Goal: Task Accomplishment & Management: Manage account settings

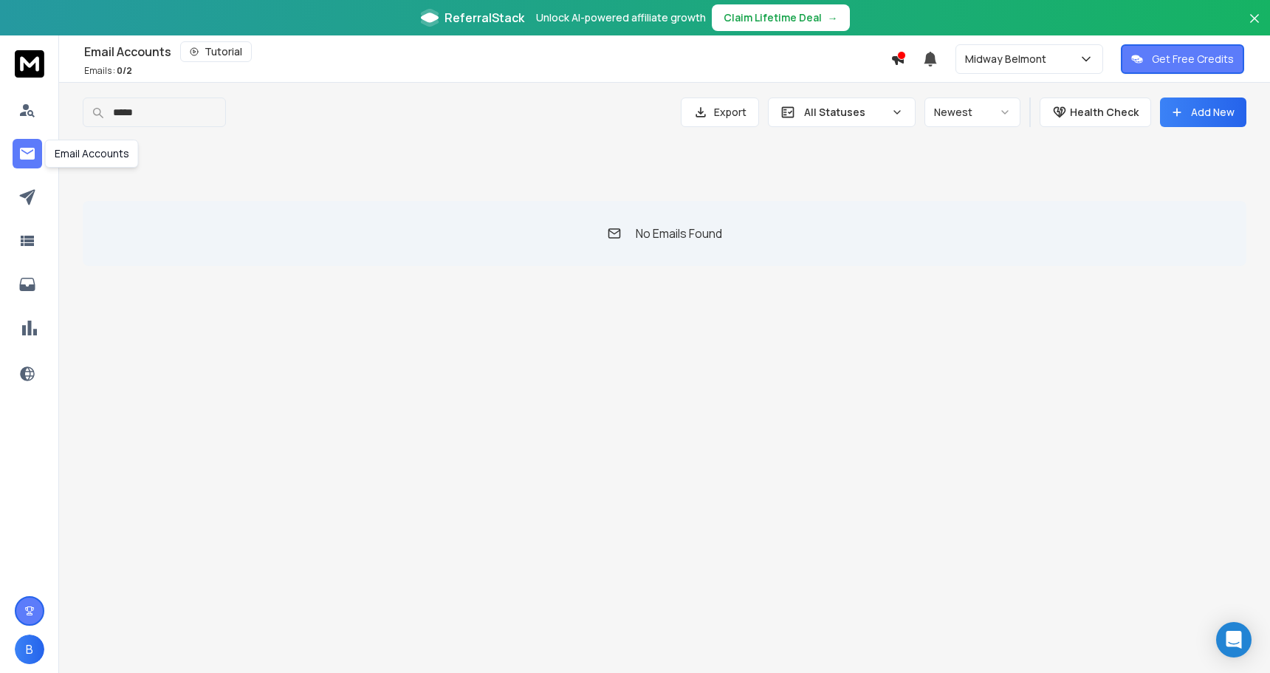
click at [17, 157] on link at bounding box center [28, 154] width 30 height 30
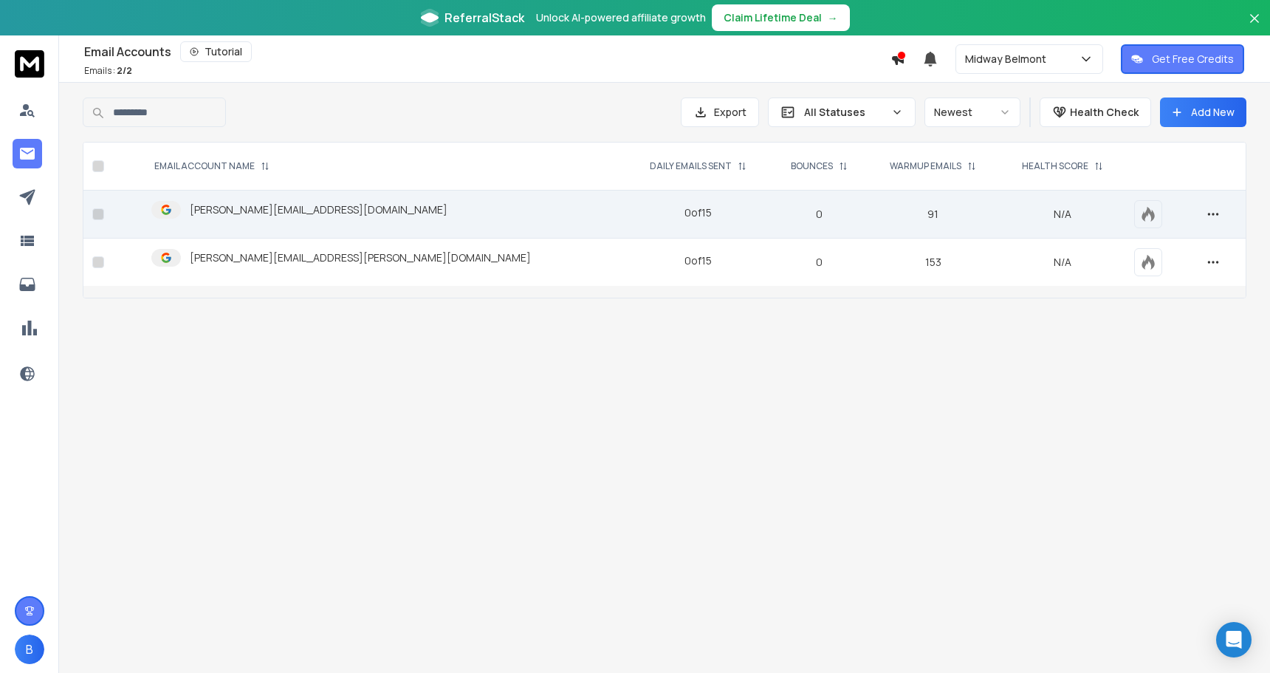
click at [394, 213] on div "[PERSON_NAME][EMAIL_ADDRESS][DOMAIN_NAME]" at bounding box center [384, 210] width 466 height 18
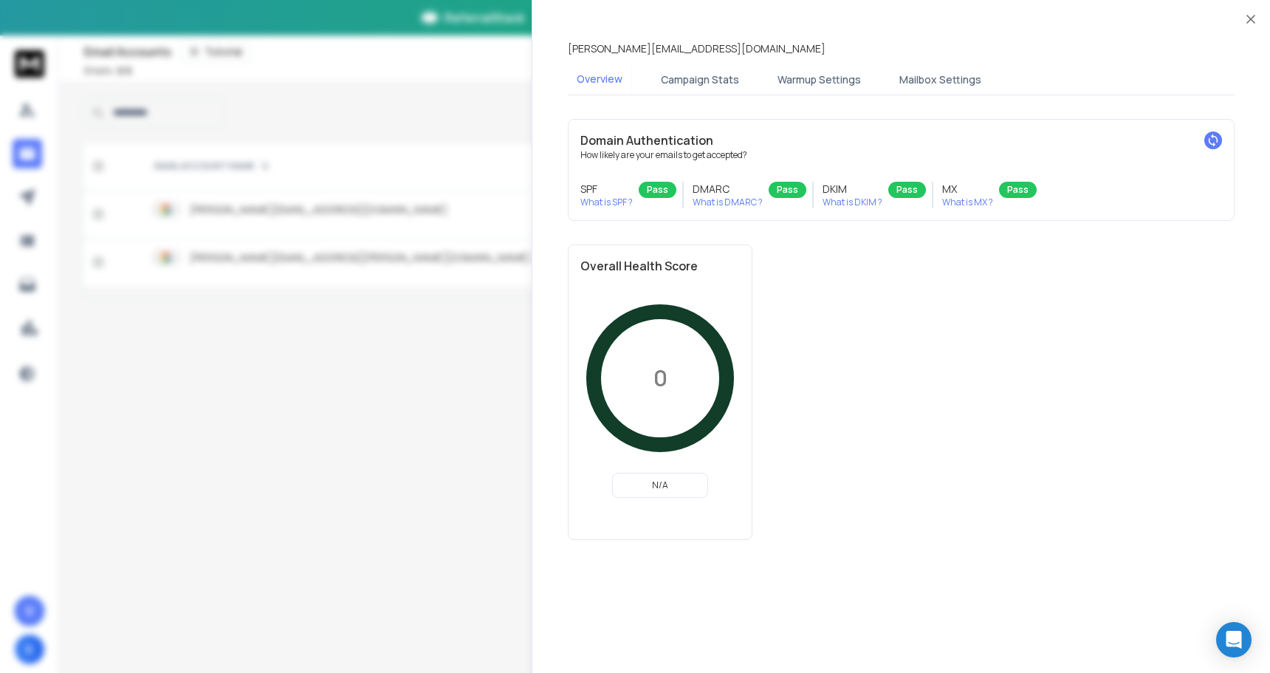
click at [707, 66] on button "Campaign Stats" at bounding box center [700, 80] width 96 height 32
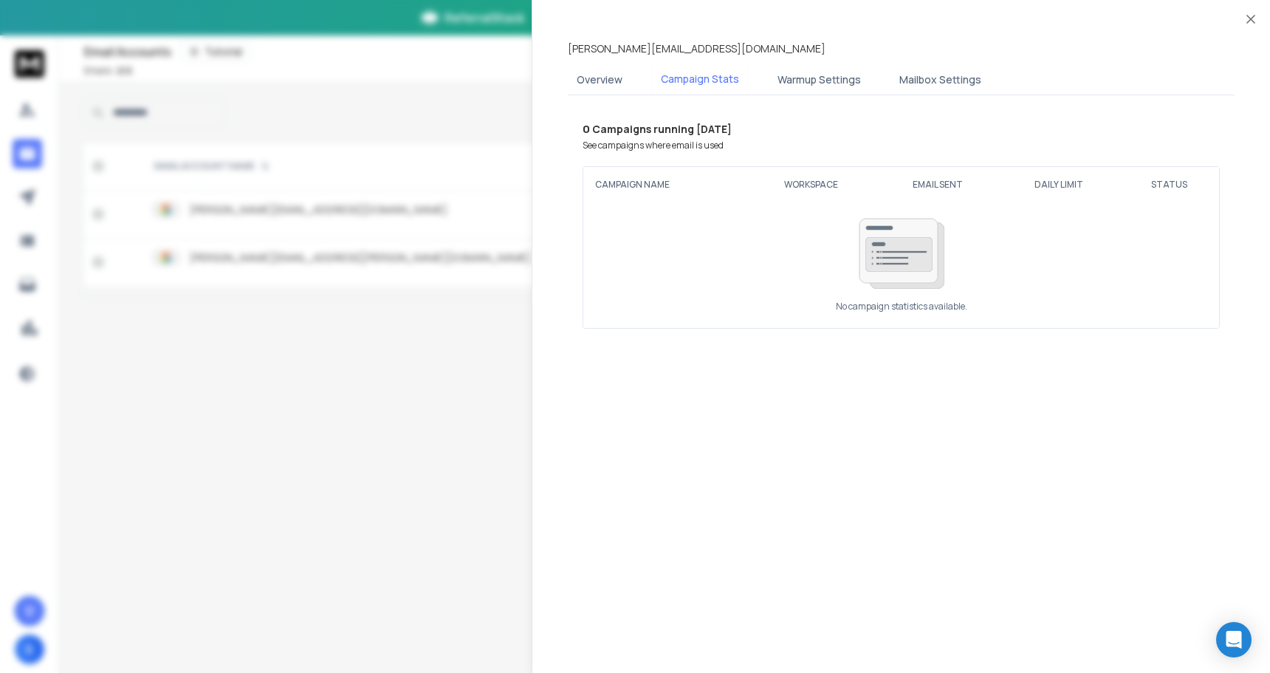
click at [613, 80] on button "Overview" at bounding box center [600, 80] width 64 height 32
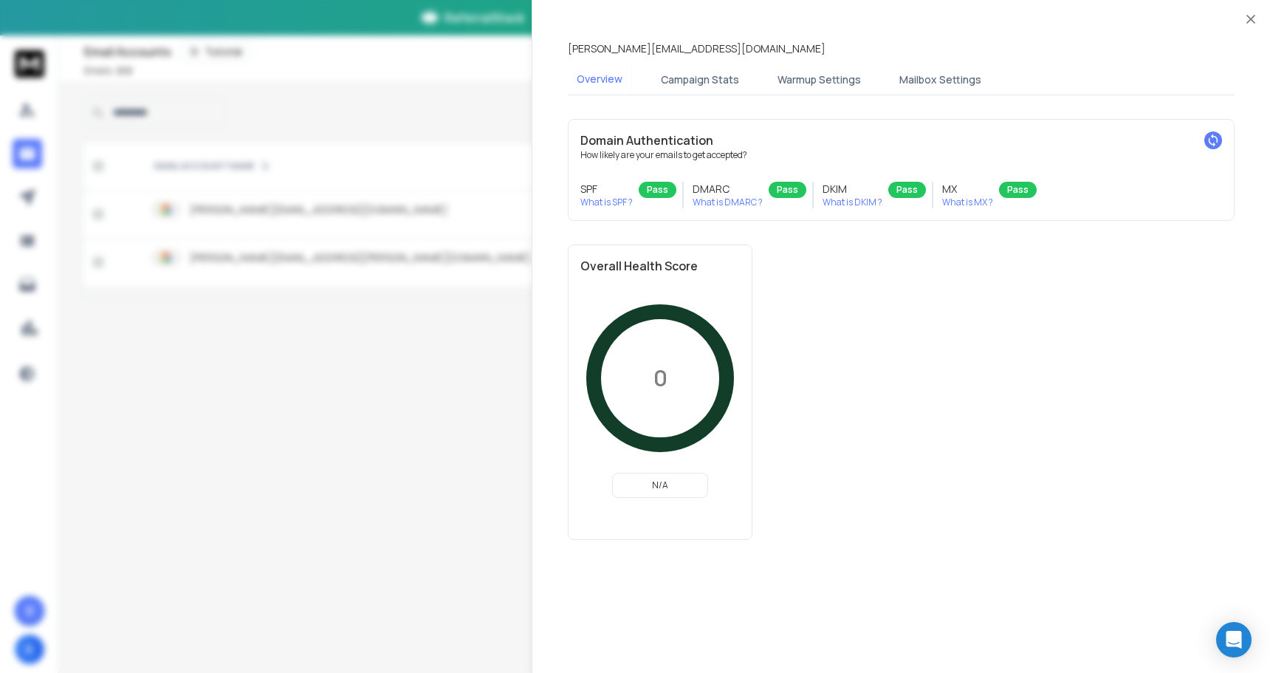
click at [396, 530] on div at bounding box center [635, 336] width 1270 height 673
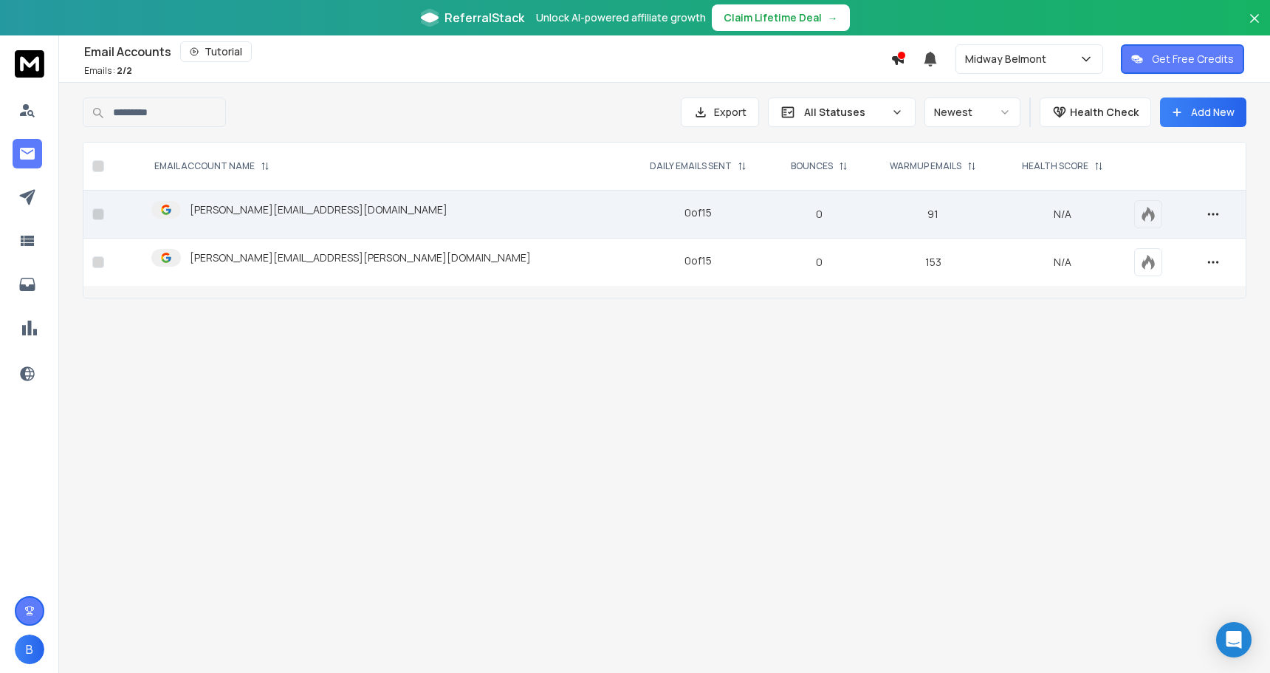
click at [431, 230] on td "[PERSON_NAME][EMAIL_ADDRESS][DOMAIN_NAME]" at bounding box center [385, 215] width 484 height 48
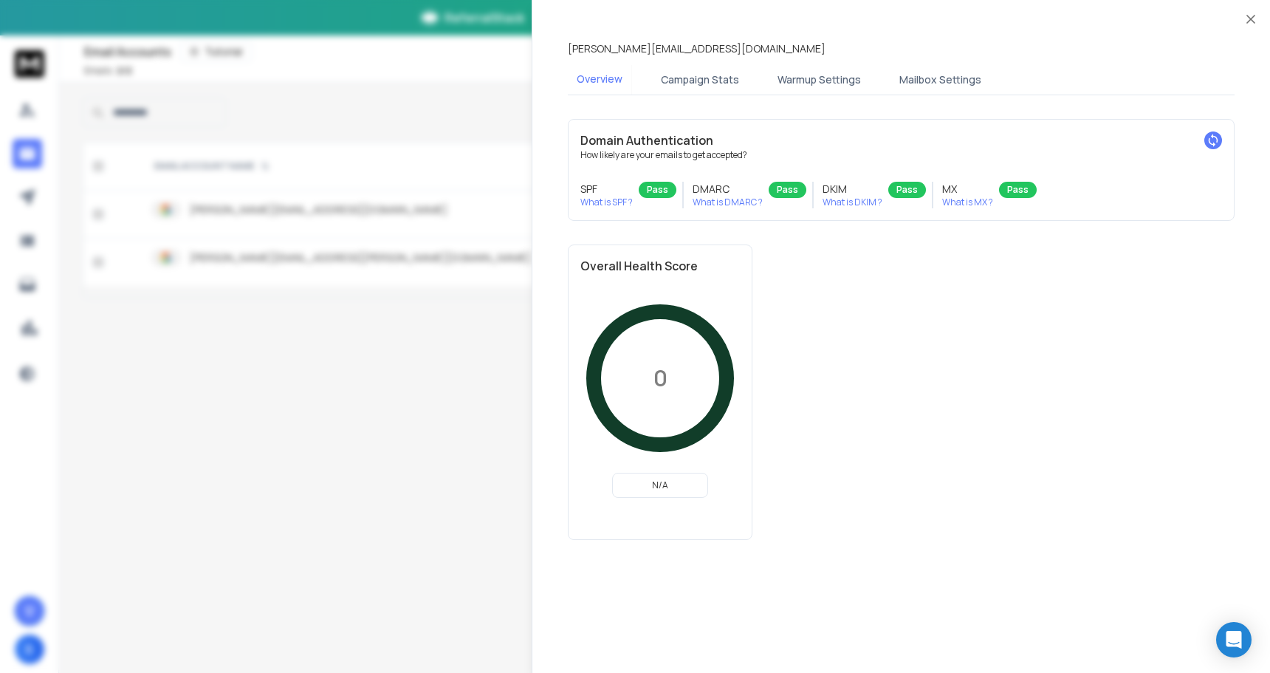
click at [487, 305] on div at bounding box center [635, 336] width 1270 height 673
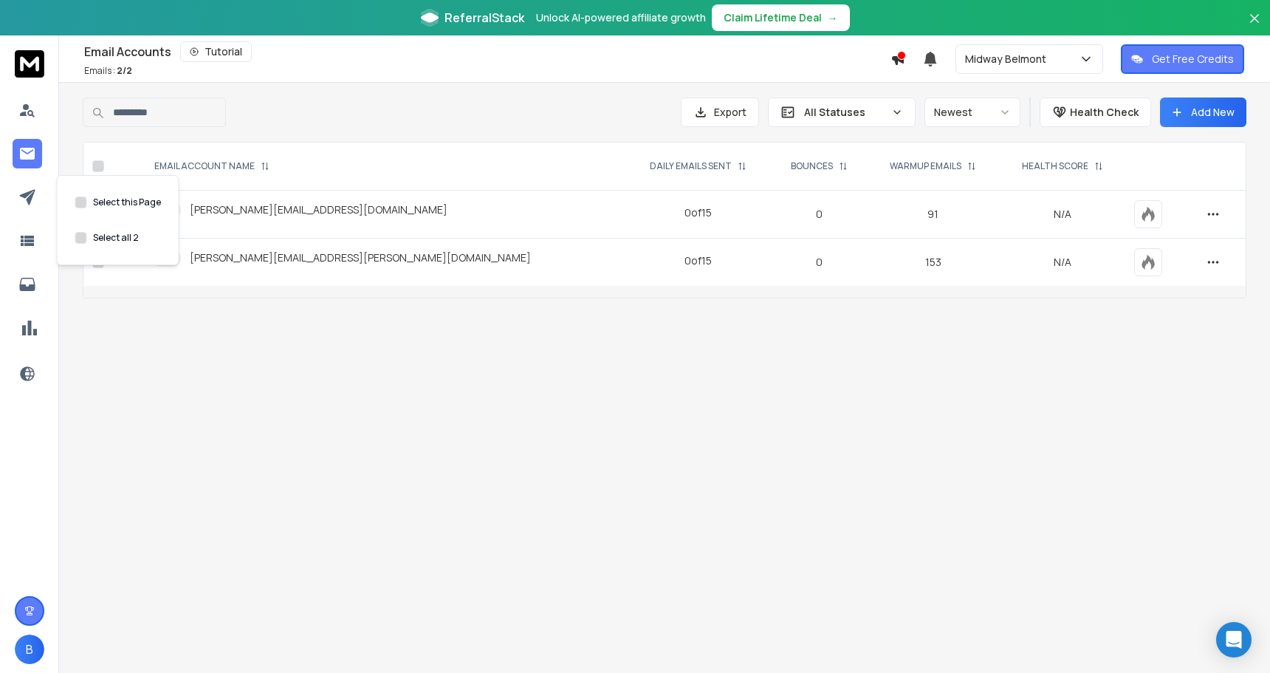
click at [99, 169] on button "Select this Page" at bounding box center [98, 166] width 12 height 12
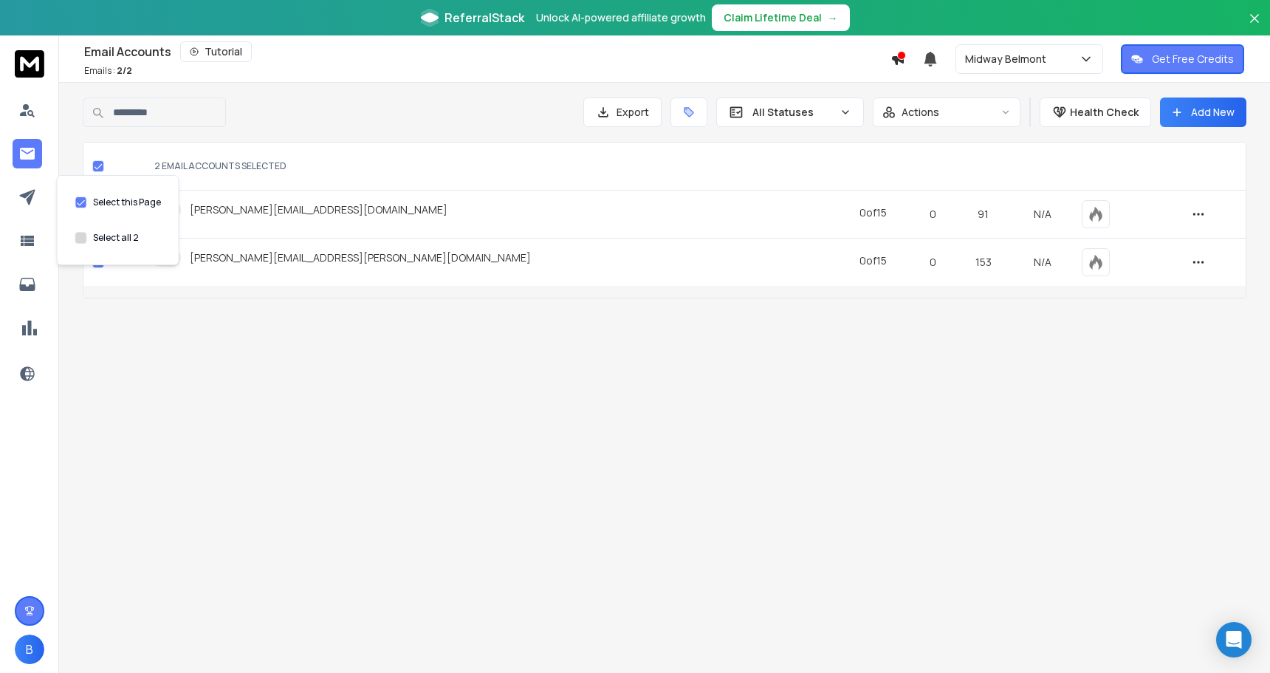
click at [116, 236] on label "Select all 2" at bounding box center [116, 238] width 46 height 12
click at [982, 112] on div "Actions" at bounding box center [938, 112] width 112 height 15
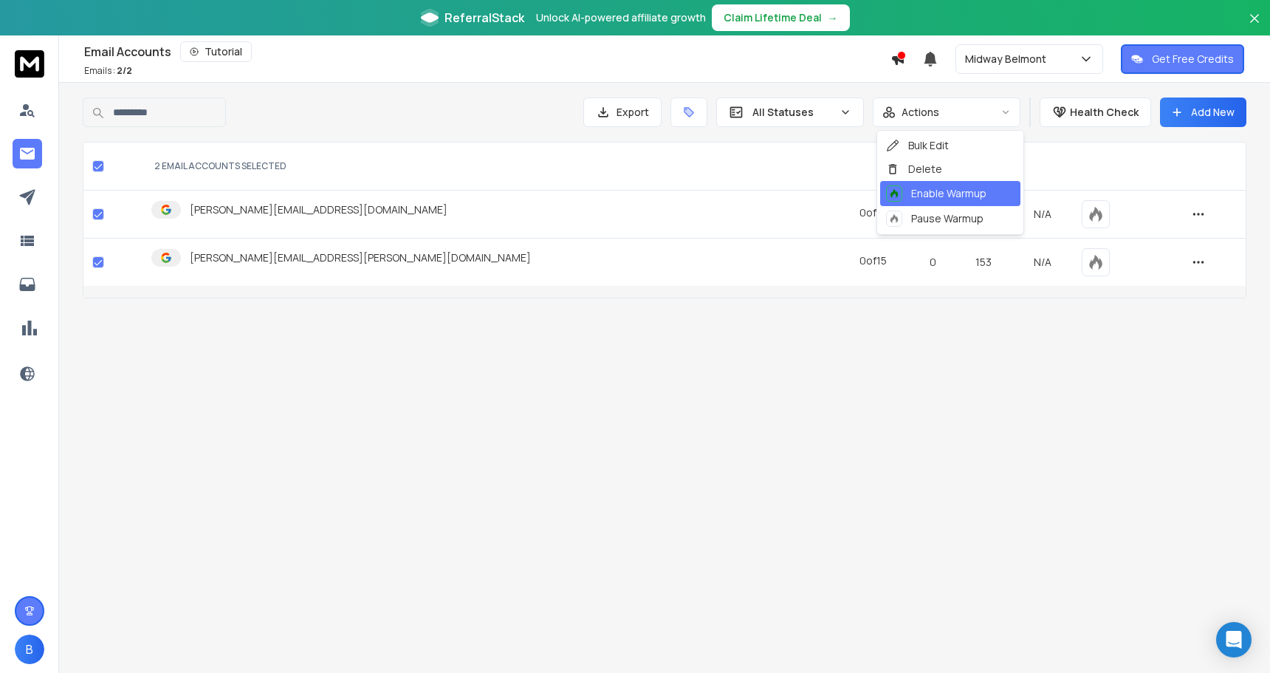
click at [980, 196] on div "Enable Warmup" at bounding box center [936, 193] width 100 height 16
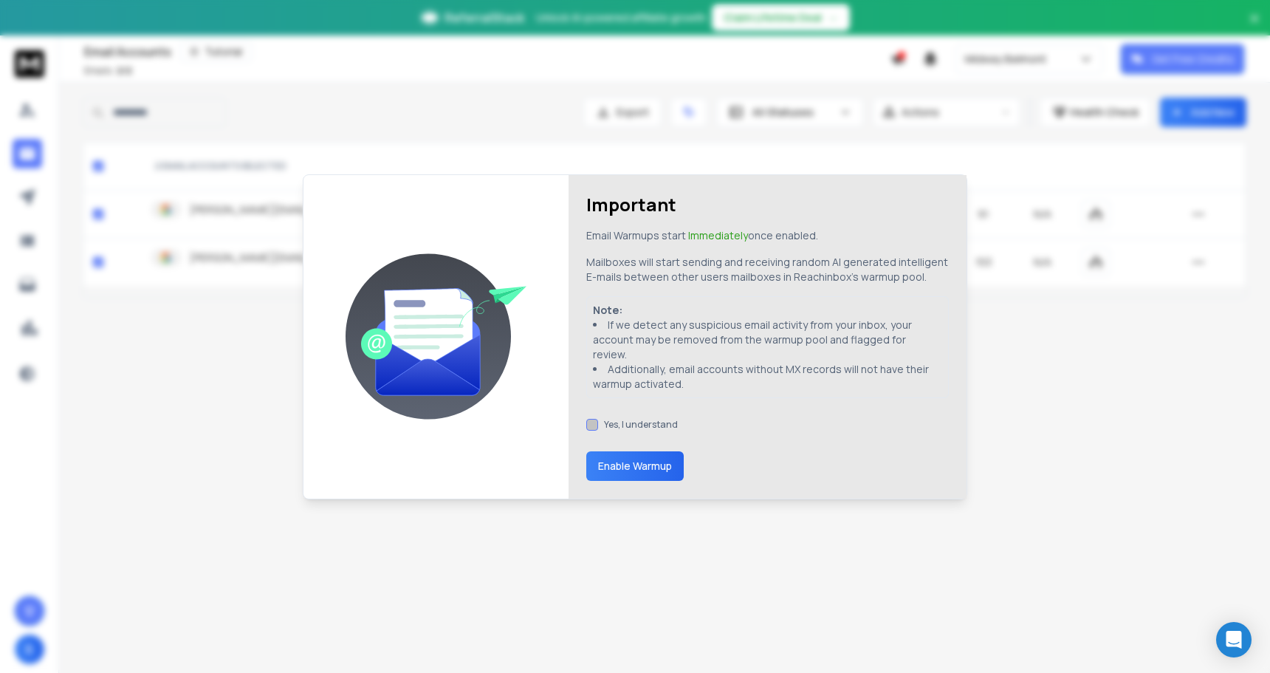
click at [642, 422] on label "Yes, I understand" at bounding box center [641, 425] width 74 height 12
click at [586, 422] on div "Yes, I understand" at bounding box center [632, 425] width 92 height 30
click at [596, 422] on div "Yes, I understand" at bounding box center [632, 425] width 92 height 12
click at [593, 419] on button "Yes, I understand" at bounding box center [592, 425] width 12 height 12
click at [628, 456] on button "Enable Warmup" at bounding box center [634, 466] width 97 height 30
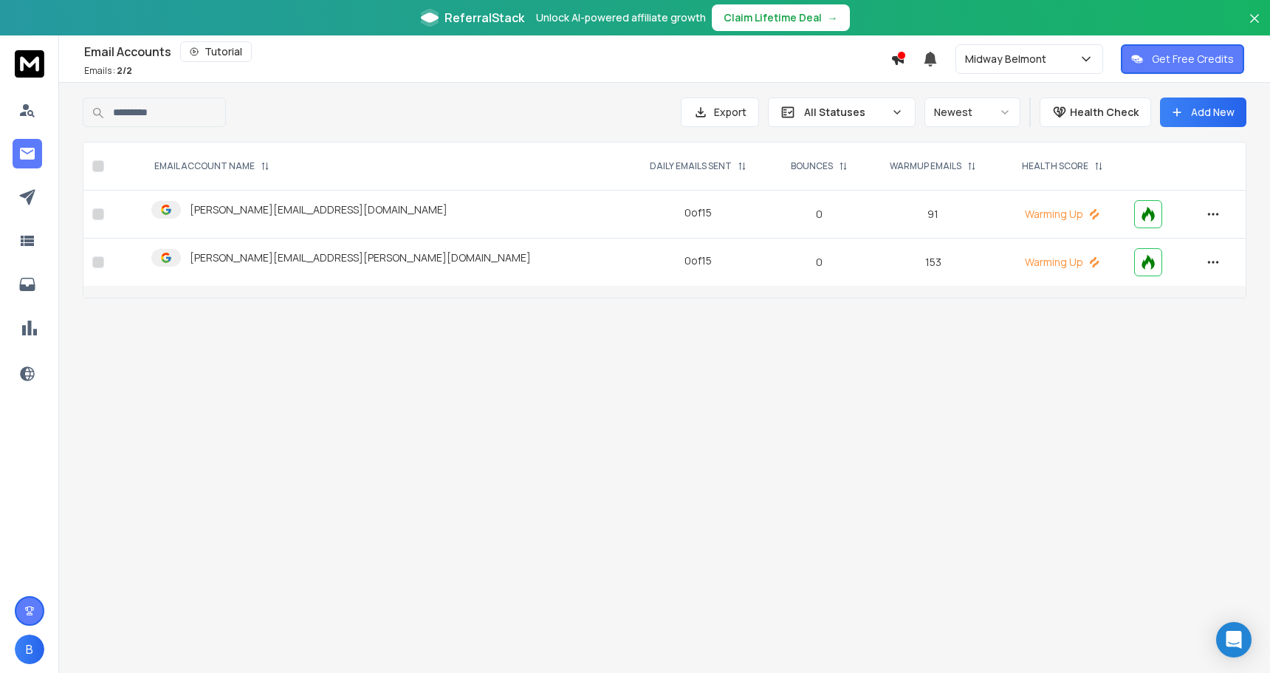
click at [1209, 108] on button "Add New" at bounding box center [1203, 112] width 86 height 30
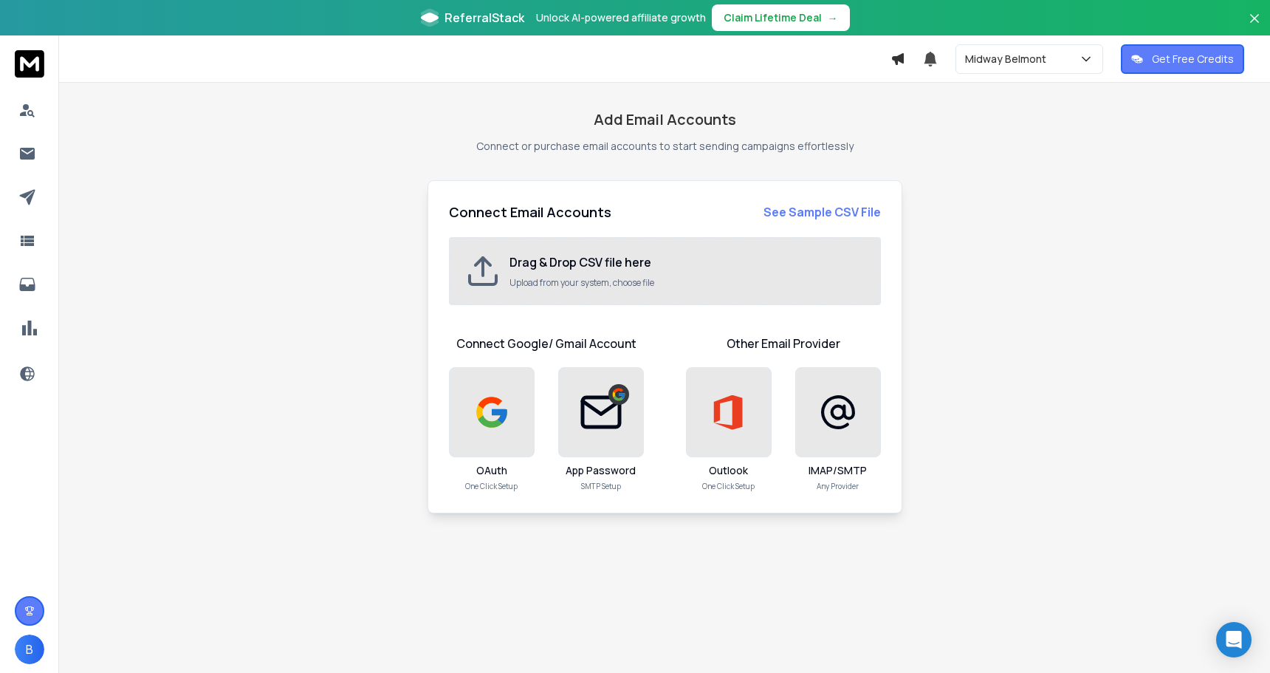
click at [1209, 108] on div "Add Email Accounts Connect or purchase email accounts to start sending campaign…" at bounding box center [635, 288] width 1270 height 507
click at [484, 394] on icon at bounding box center [491, 412] width 37 height 44
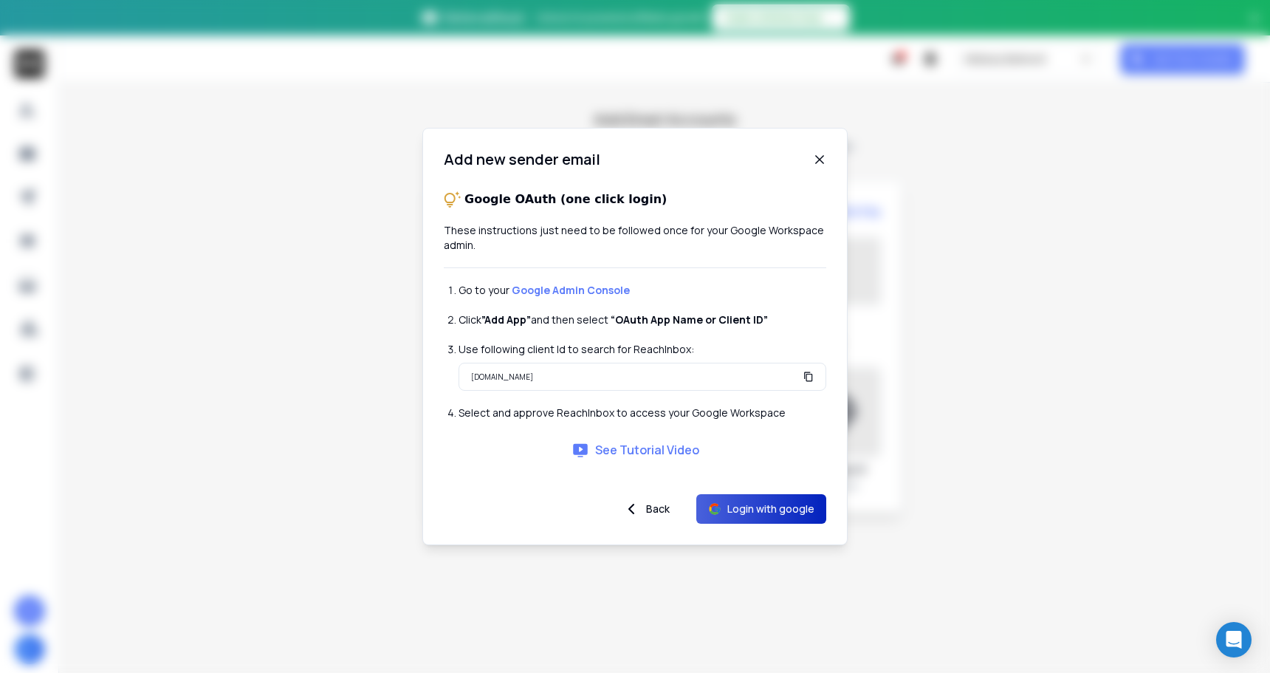
click at [772, 499] on button "Login with google" at bounding box center [761, 509] width 130 height 30
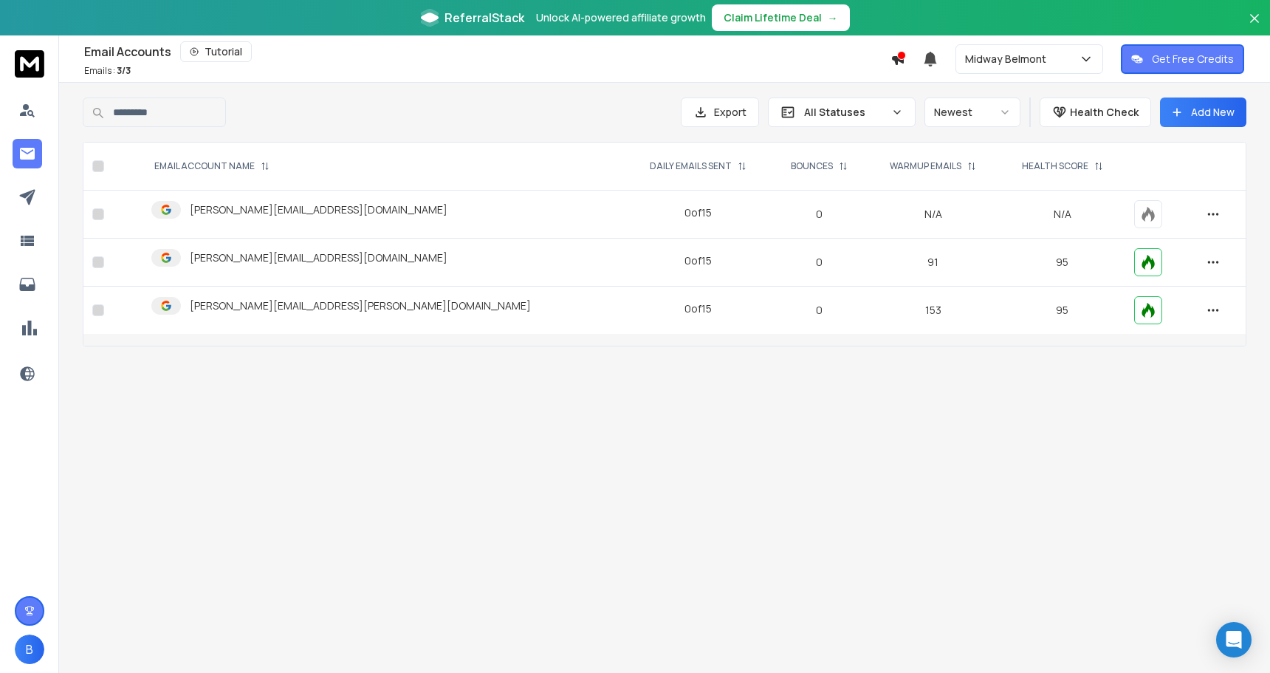
click at [1187, 115] on button "Add New" at bounding box center [1203, 112] width 86 height 30
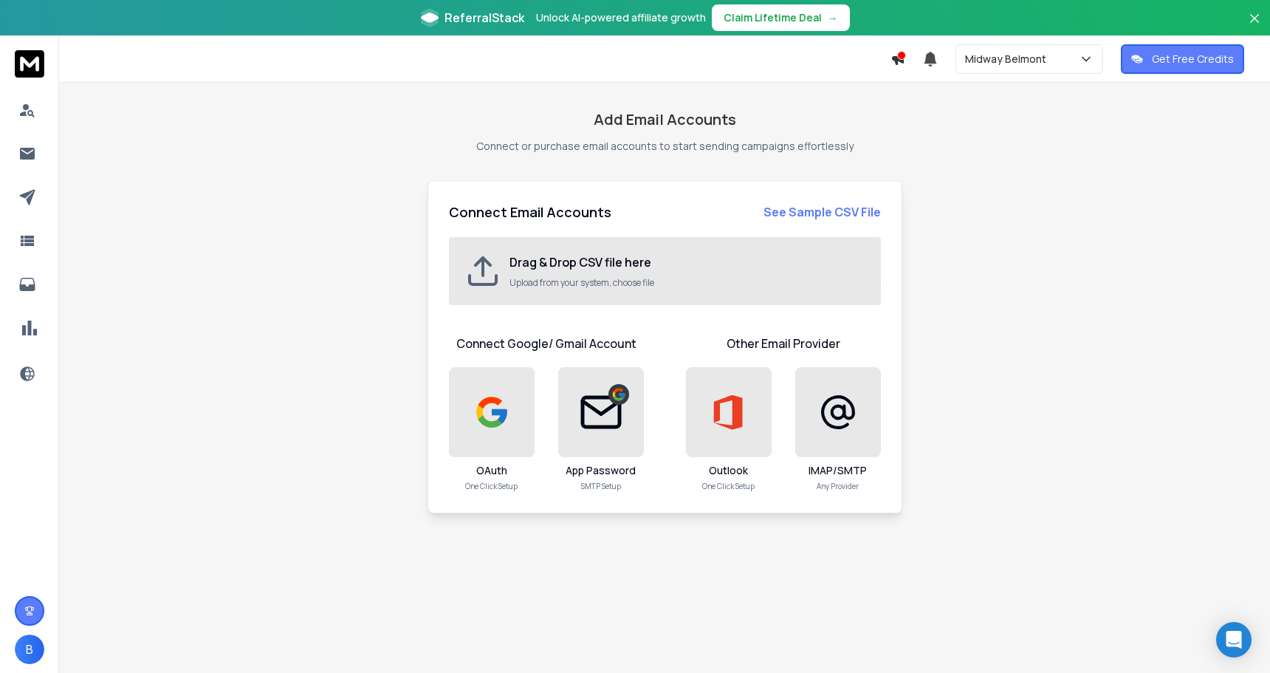
click at [472, 426] on div at bounding box center [492, 412] width 86 height 90
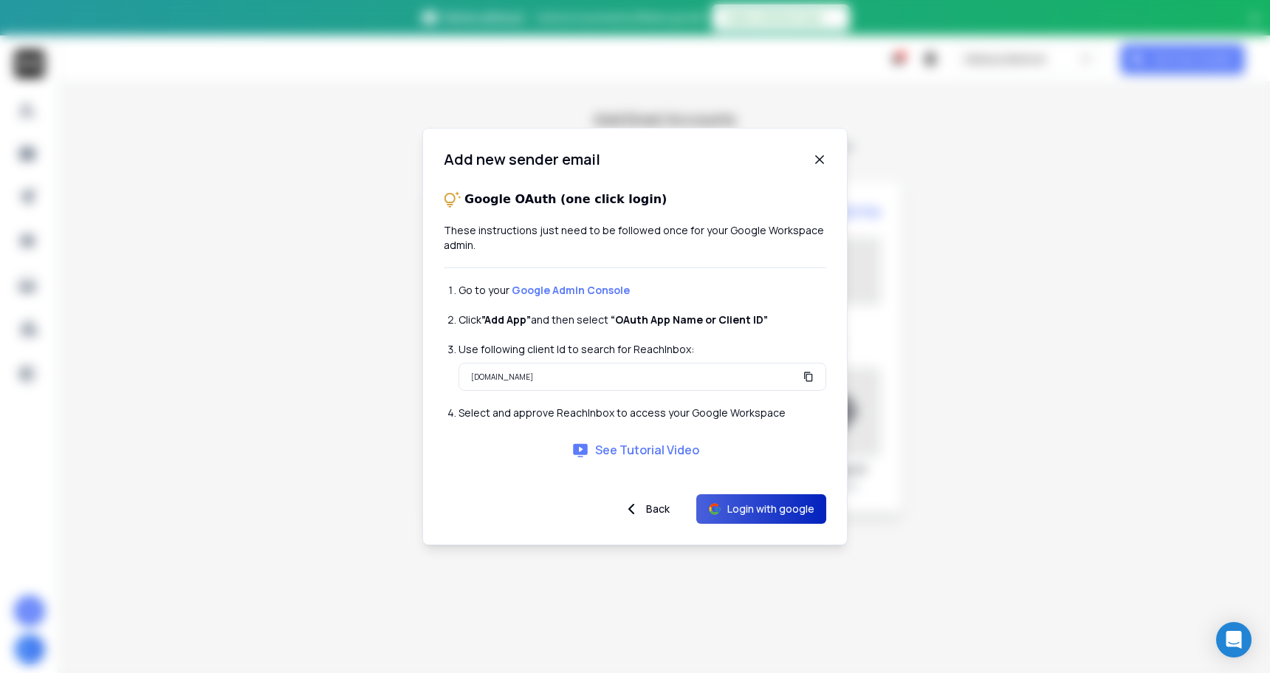
click at [752, 495] on button "Login with google" at bounding box center [761, 509] width 130 height 30
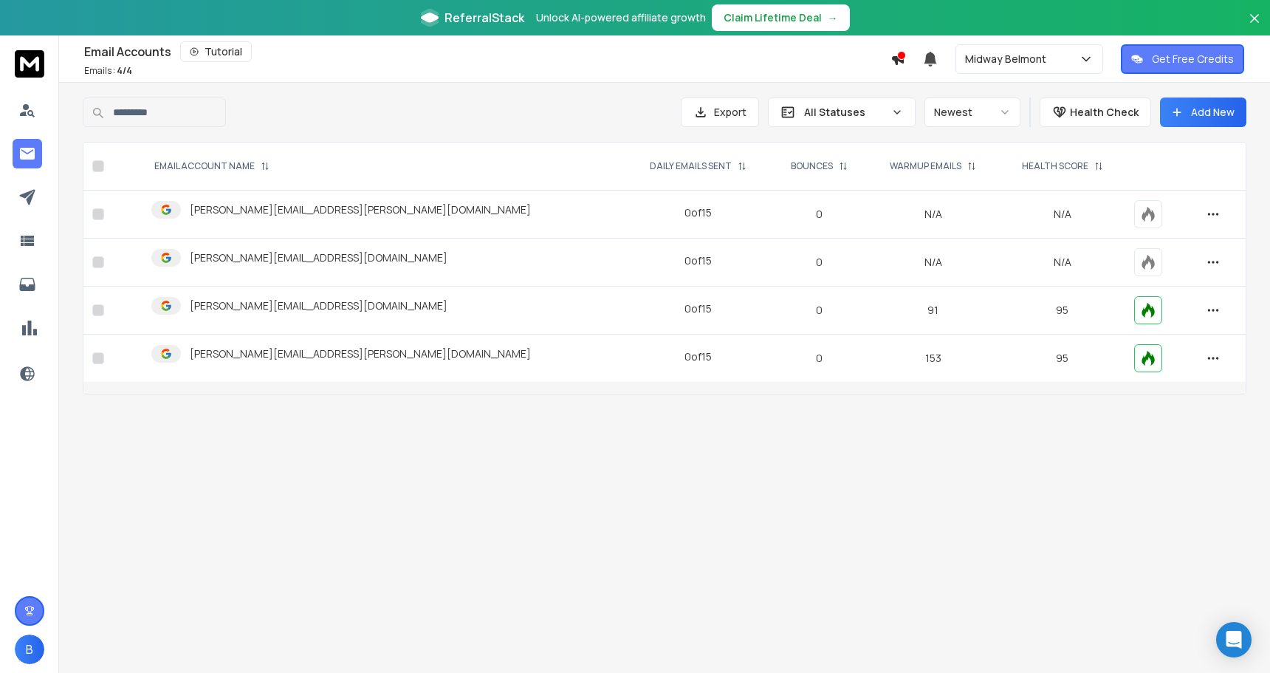
click at [1228, 100] on button "Add New" at bounding box center [1203, 112] width 86 height 30
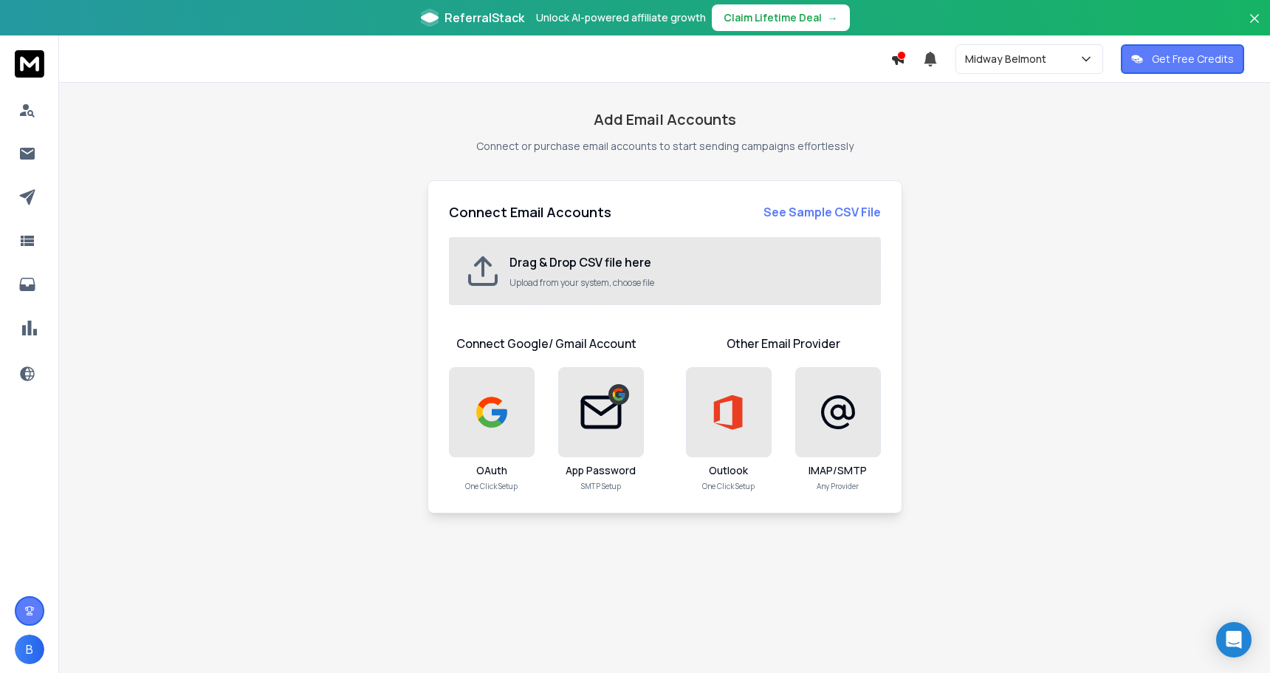
click at [507, 401] on icon at bounding box center [491, 412] width 37 height 44
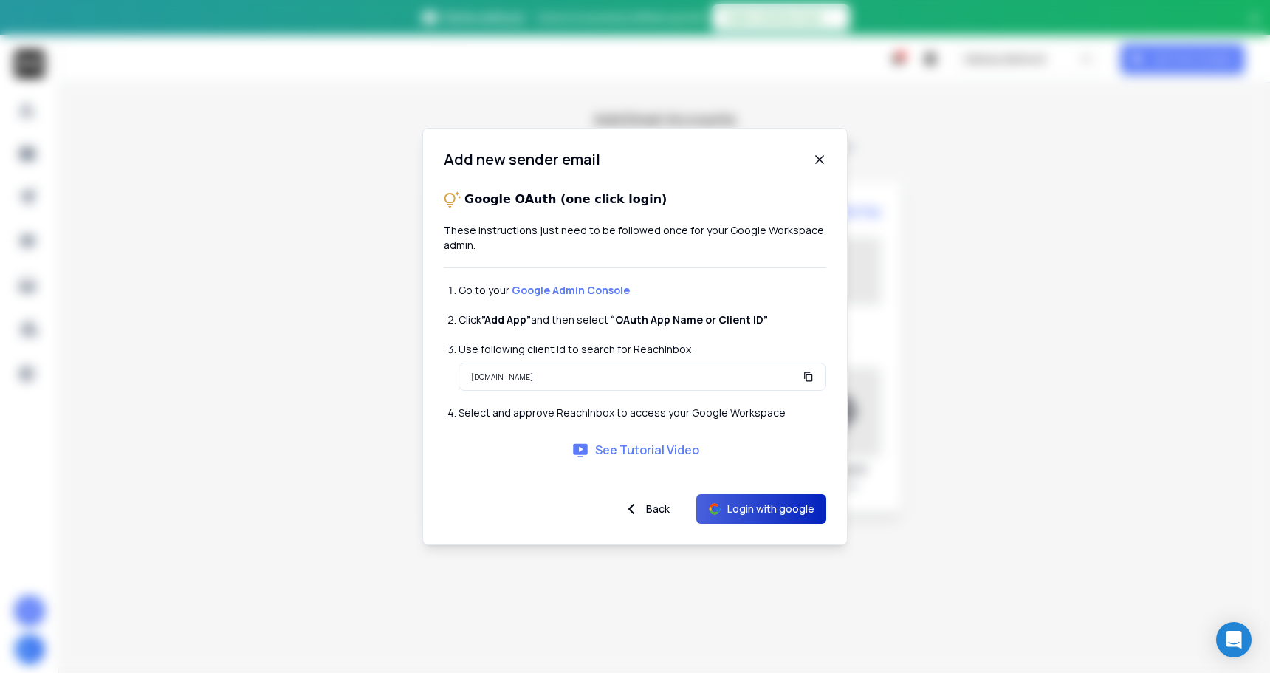
click at [759, 487] on div "Google OAuth (one click login) These instructions just need to be followed once…" at bounding box center [635, 357] width 382 height 333
click at [764, 509] on button "Login with google" at bounding box center [761, 509] width 130 height 30
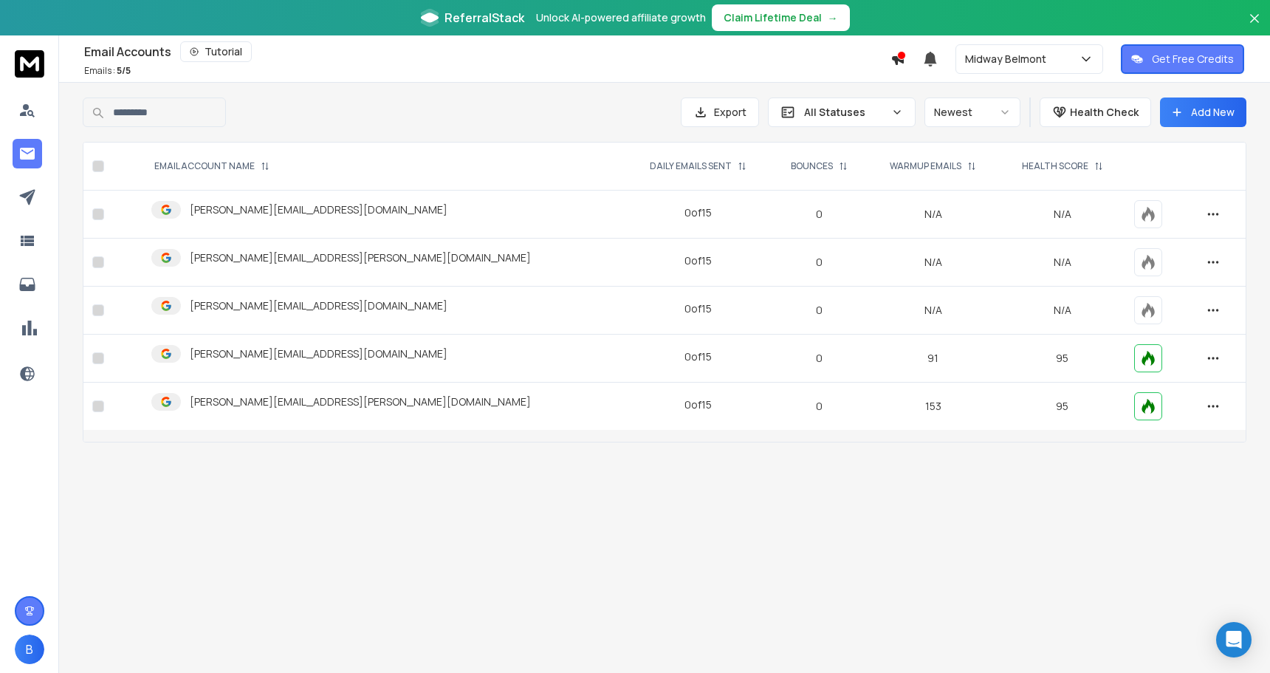
click at [1226, 128] on div "Export All Statuses Newest Health Check Add New EMAIL ACCOUNT NAME DAILY EMAILS…" at bounding box center [665, 269] width 1164 height 345
click at [1226, 107] on button "Add New" at bounding box center [1203, 112] width 86 height 30
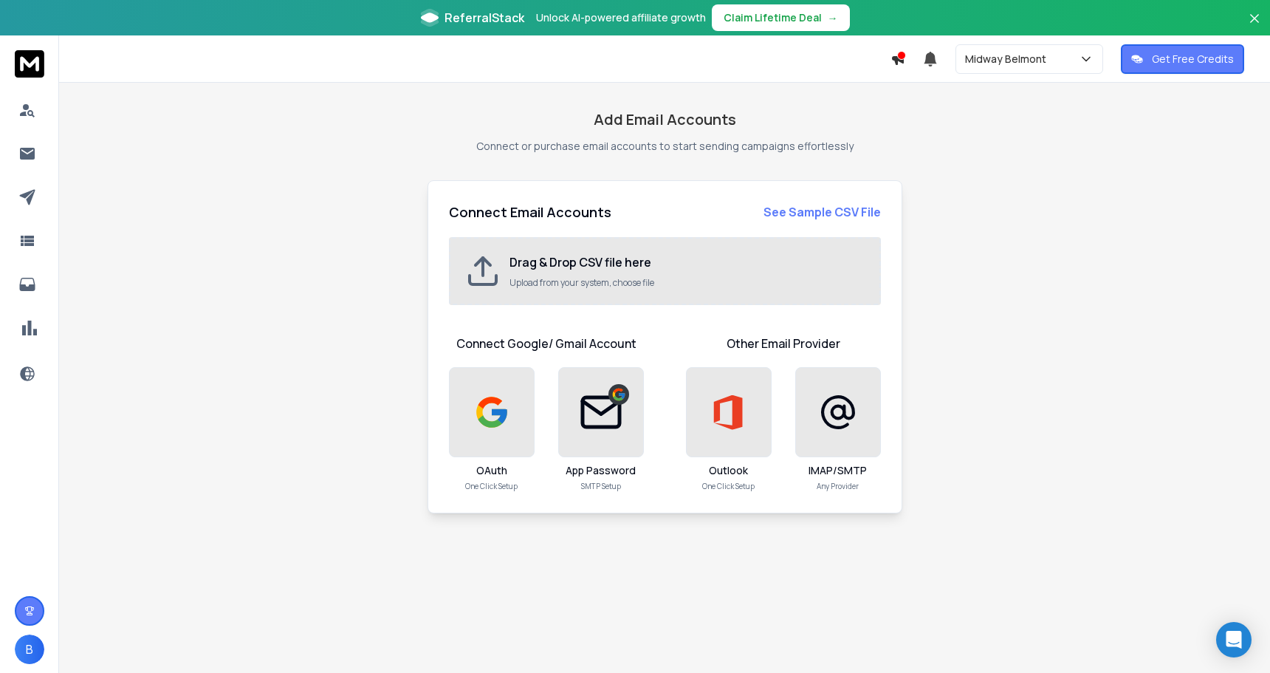
click at [481, 403] on icon at bounding box center [490, 403] width 24 height 12
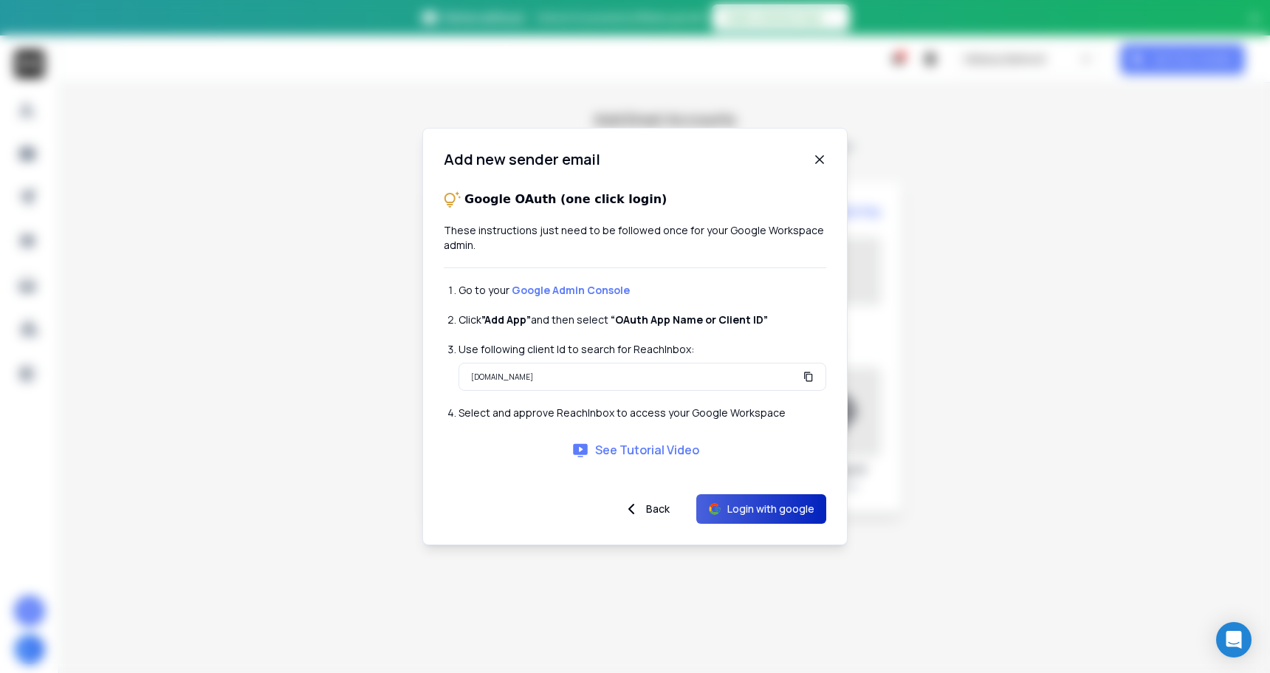
click at [756, 507] on button "Login with google" at bounding box center [761, 509] width 130 height 30
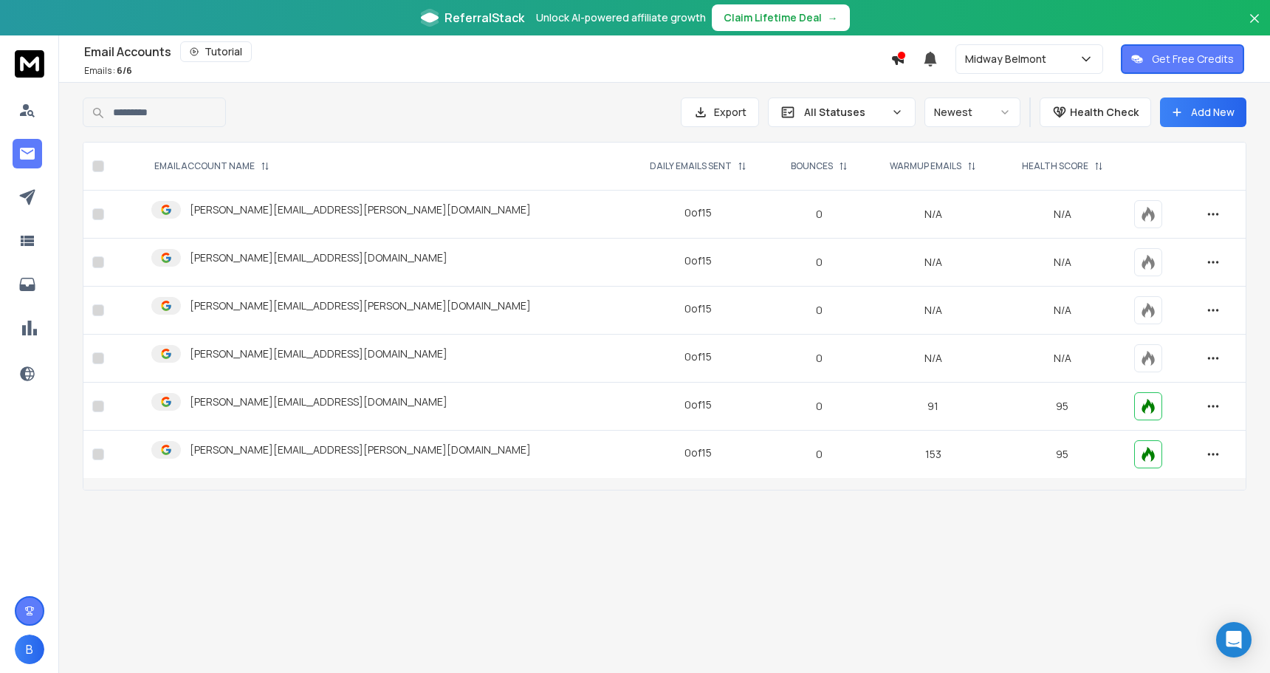
click at [1226, 116] on button "Add New" at bounding box center [1203, 112] width 86 height 30
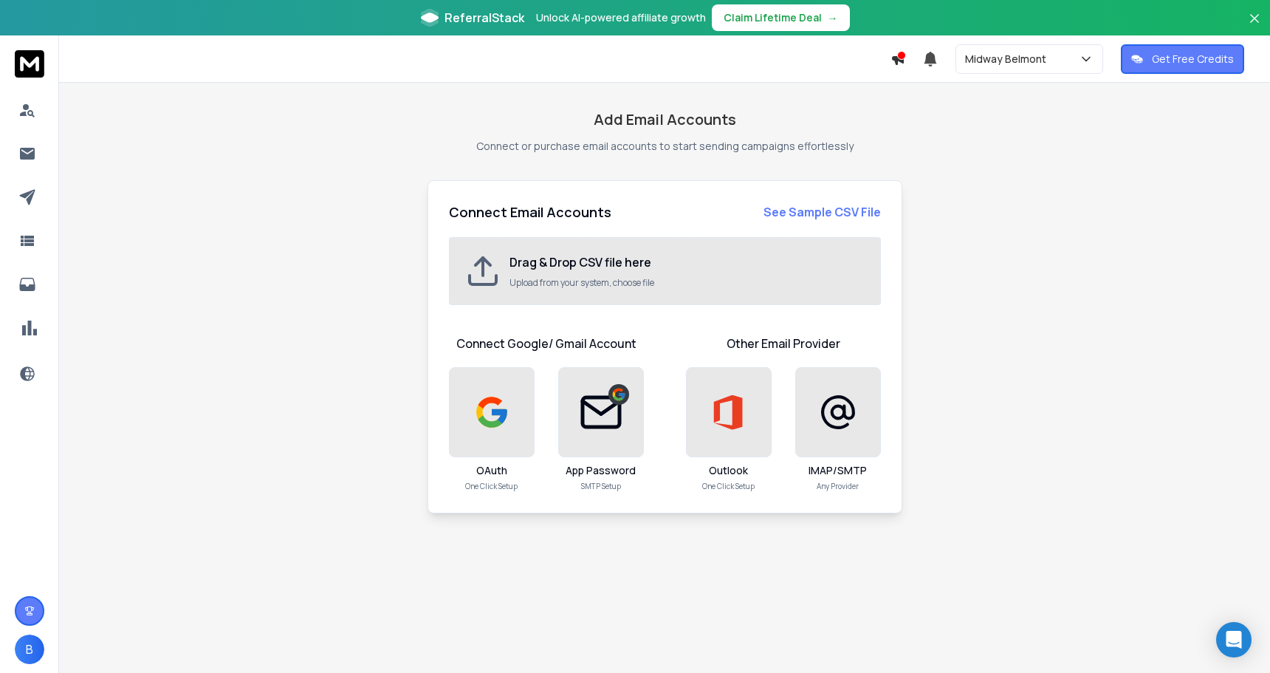
click at [494, 407] on icon at bounding box center [491, 412] width 37 height 44
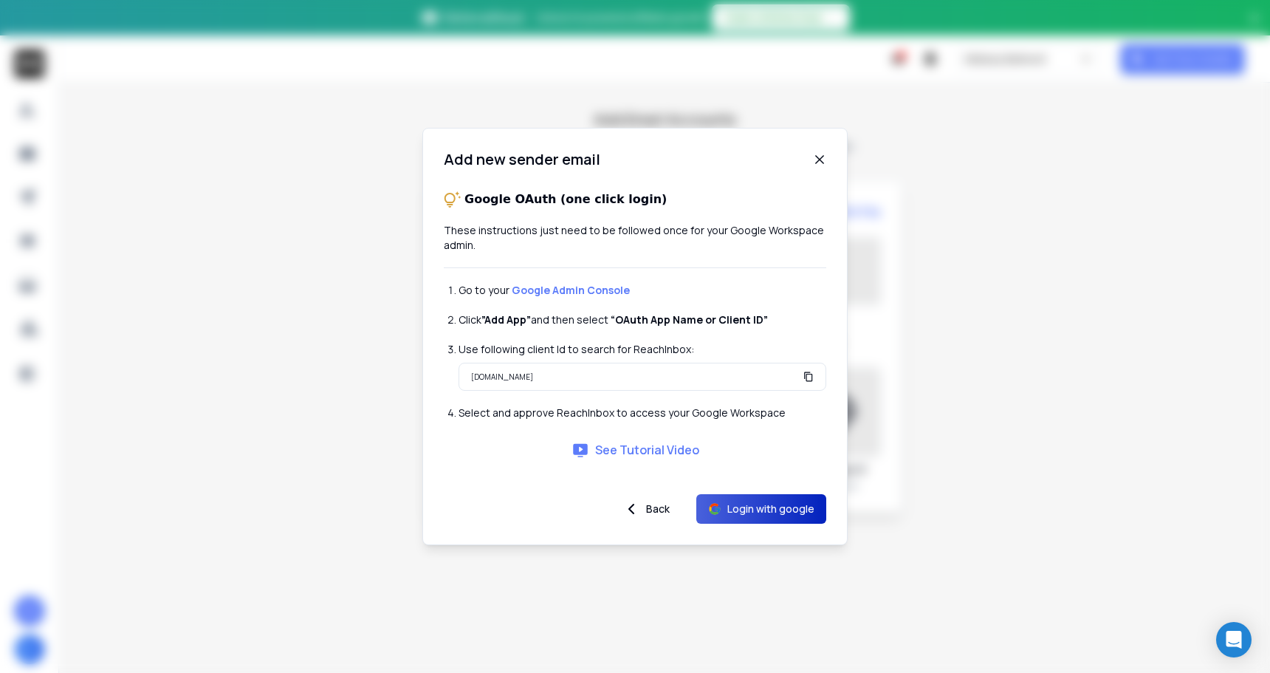
click at [758, 509] on button "Login with google" at bounding box center [761, 509] width 130 height 30
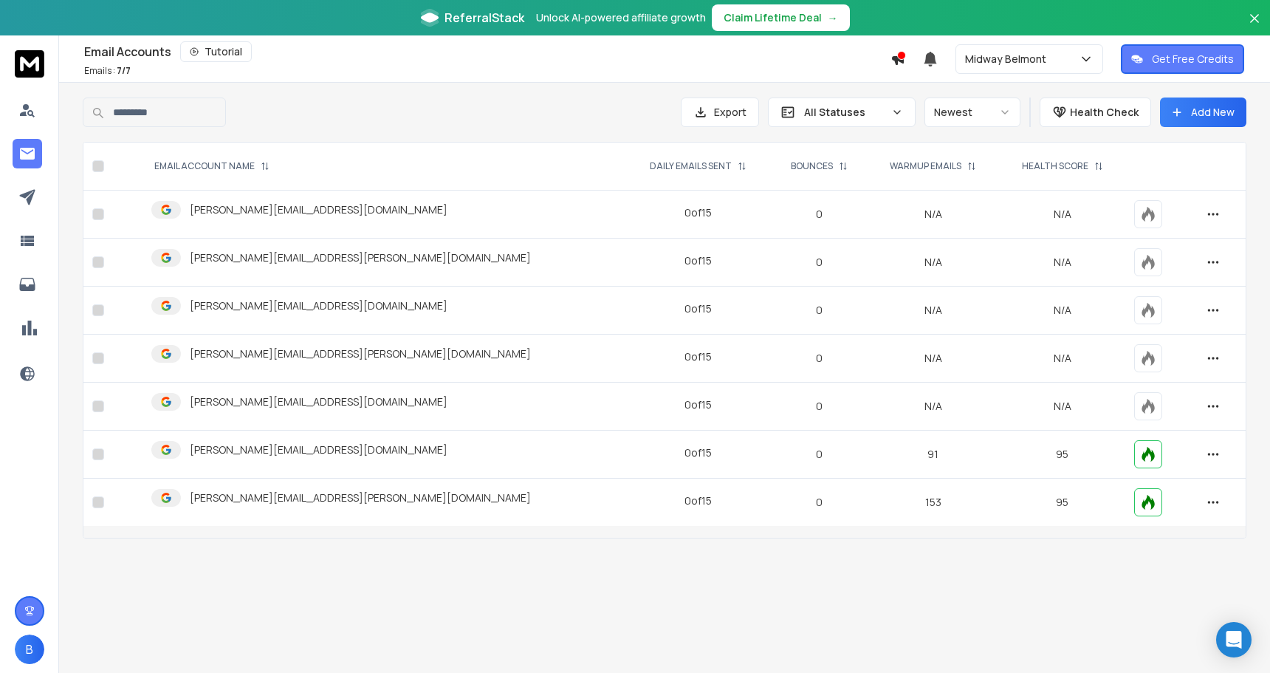
click at [1190, 120] on button "Add New" at bounding box center [1203, 112] width 86 height 30
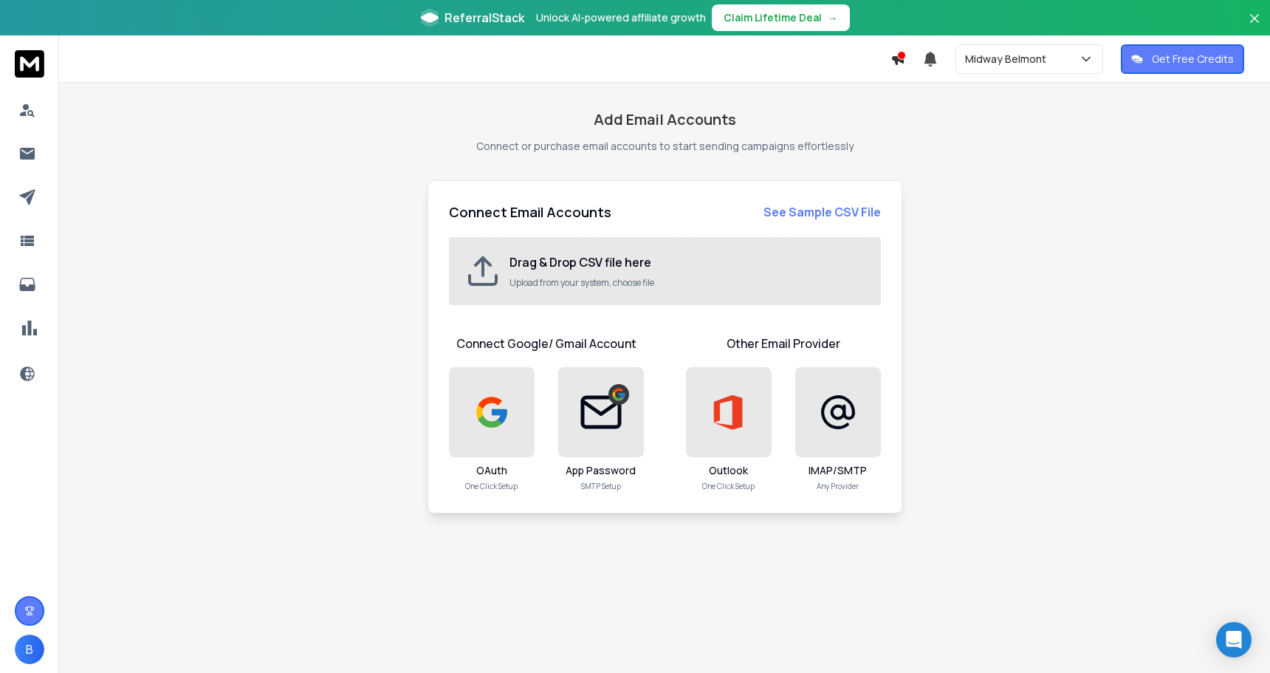
click at [516, 411] on div at bounding box center [492, 412] width 86 height 90
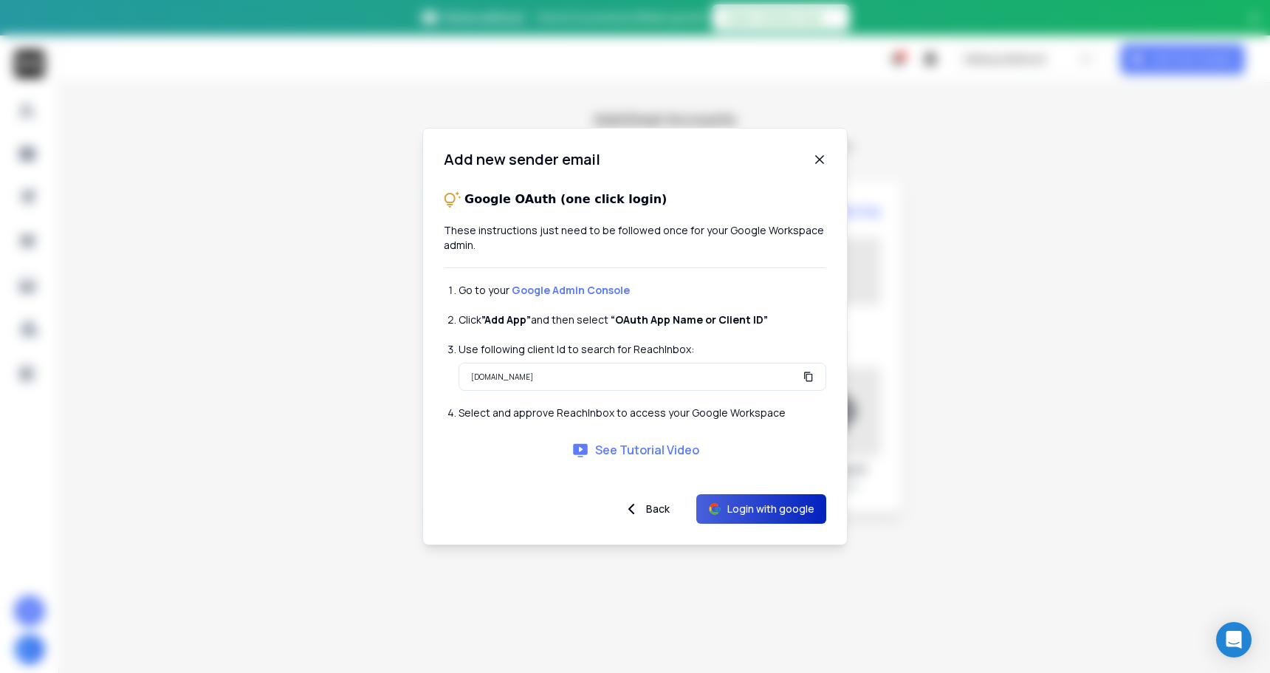
click at [794, 510] on button "Login with google" at bounding box center [761, 509] width 130 height 30
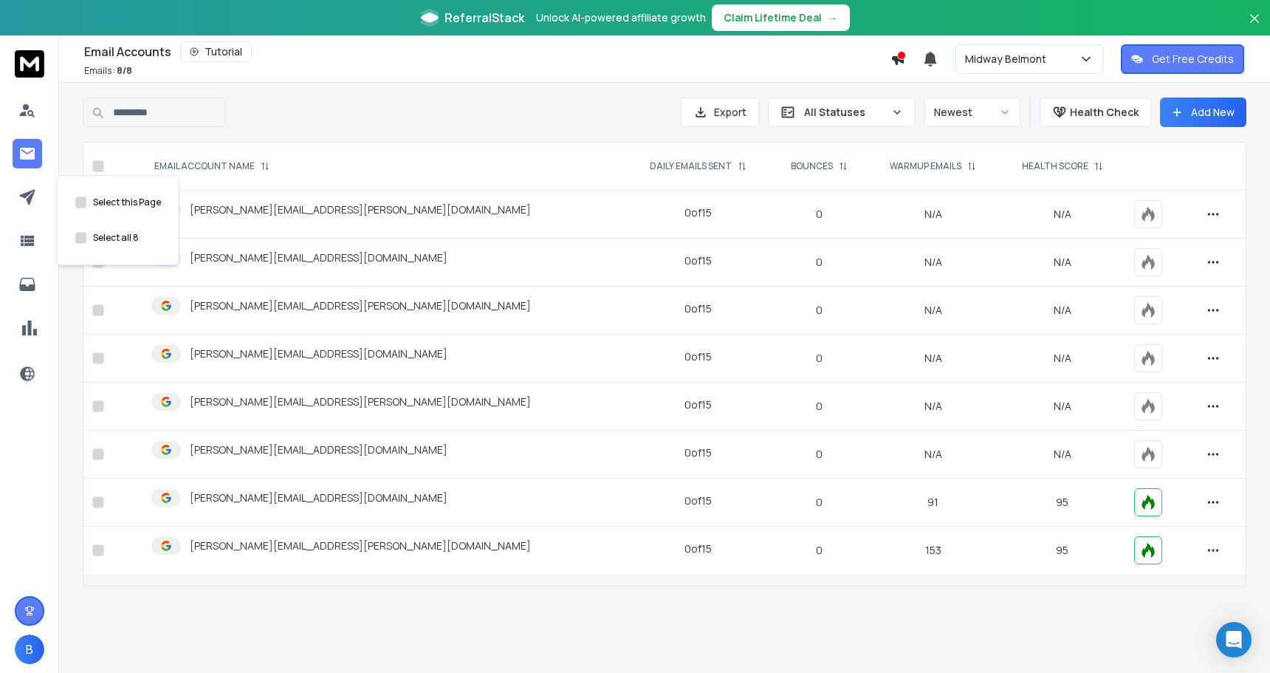
click at [100, 165] on button "Select this Page" at bounding box center [98, 166] width 12 height 12
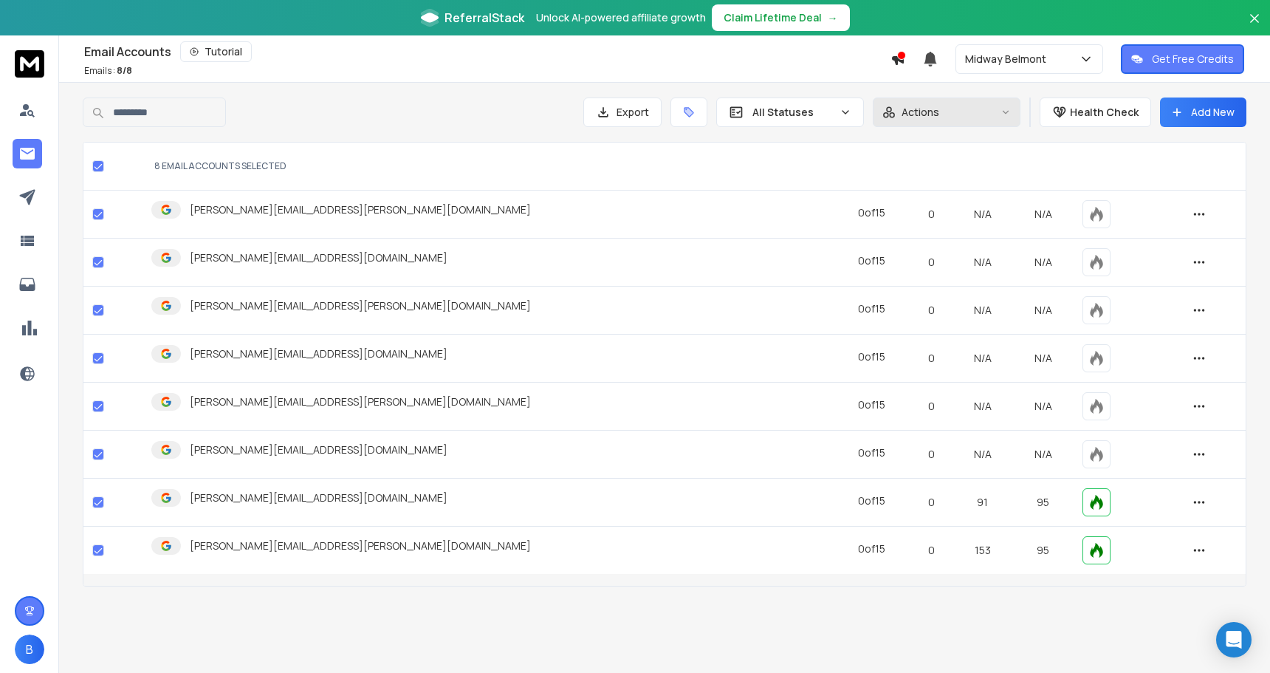
click at [978, 108] on div "Actions" at bounding box center [938, 112] width 112 height 15
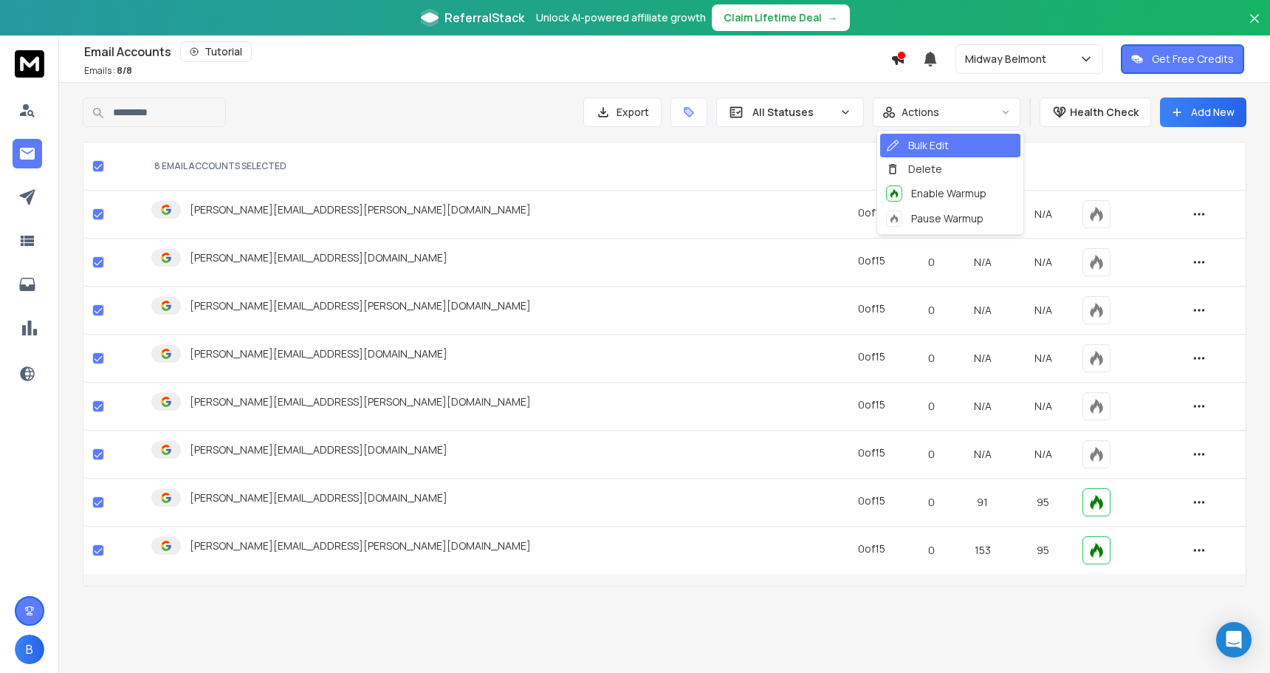
click at [900, 143] on div "Bulk Edit" at bounding box center [917, 145] width 63 height 15
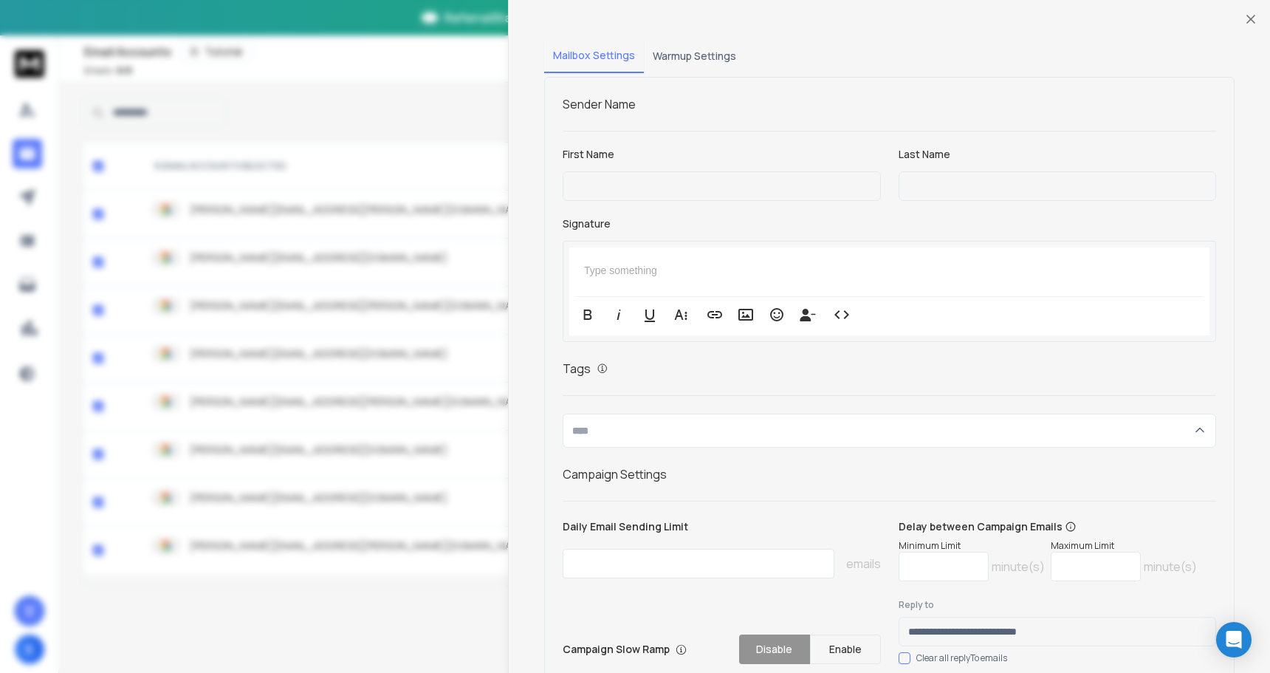
click at [708, 49] on button "Warmup Settings" at bounding box center [694, 56] width 101 height 32
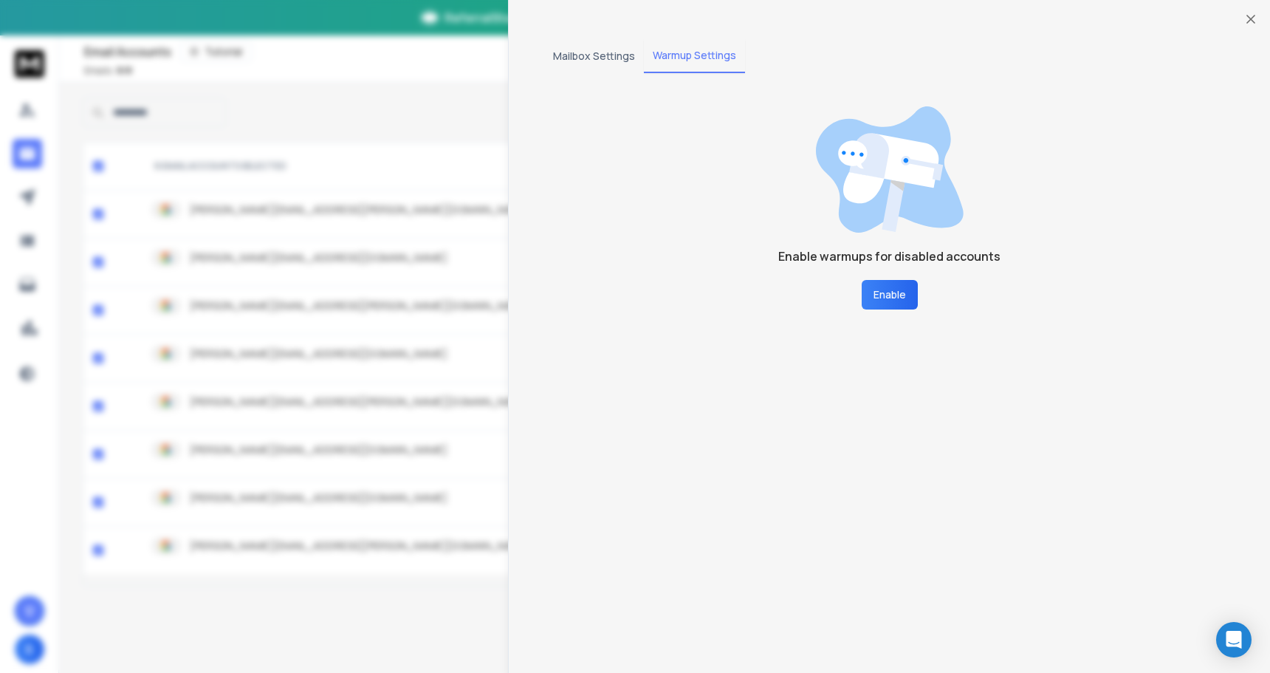
click at [892, 309] on button "Enable" at bounding box center [890, 295] width 56 height 30
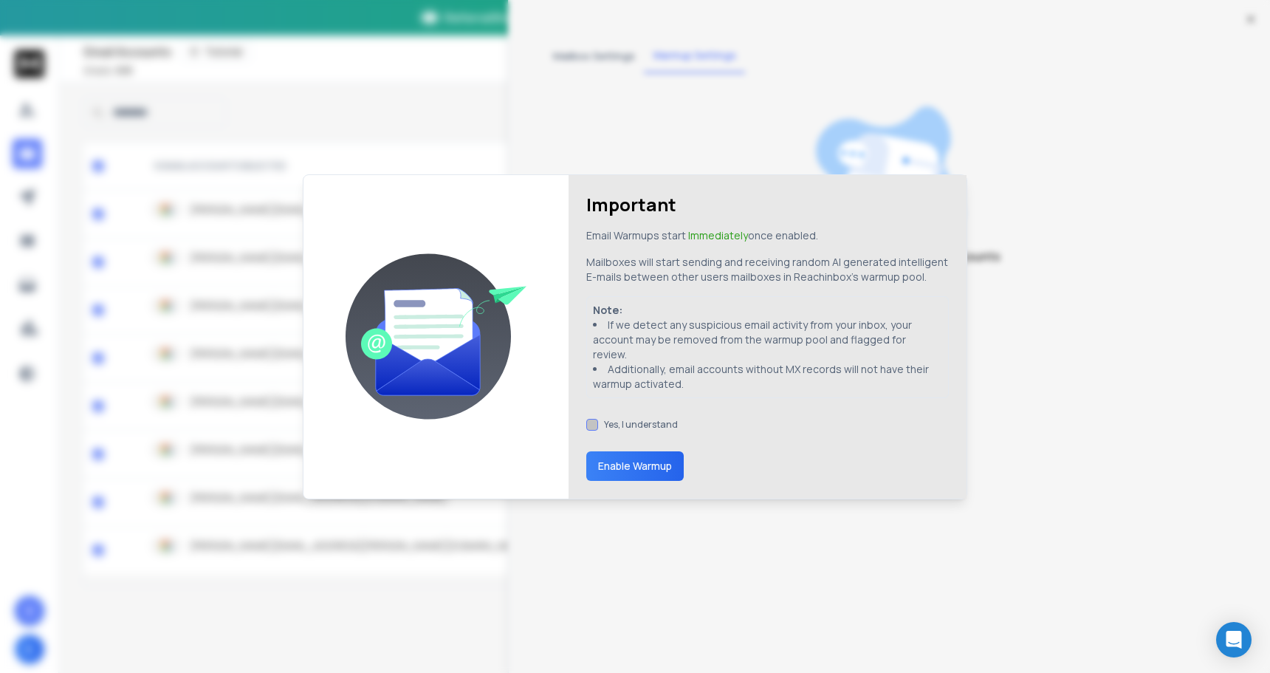
click at [663, 419] on label "Yes, I understand" at bounding box center [641, 425] width 74 height 12
click at [588, 420] on button "Yes, I understand" at bounding box center [592, 425] width 12 height 12
click at [645, 457] on button "Enable Warmup" at bounding box center [634, 466] width 97 height 30
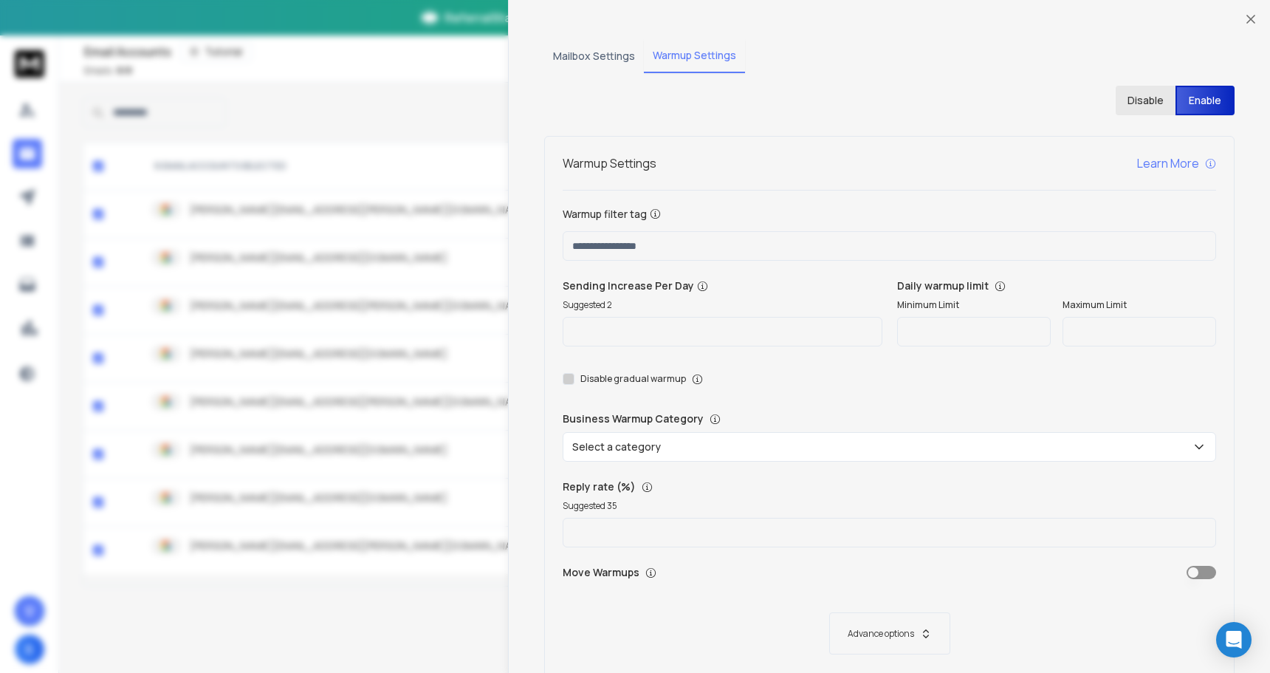
scroll to position [103, 0]
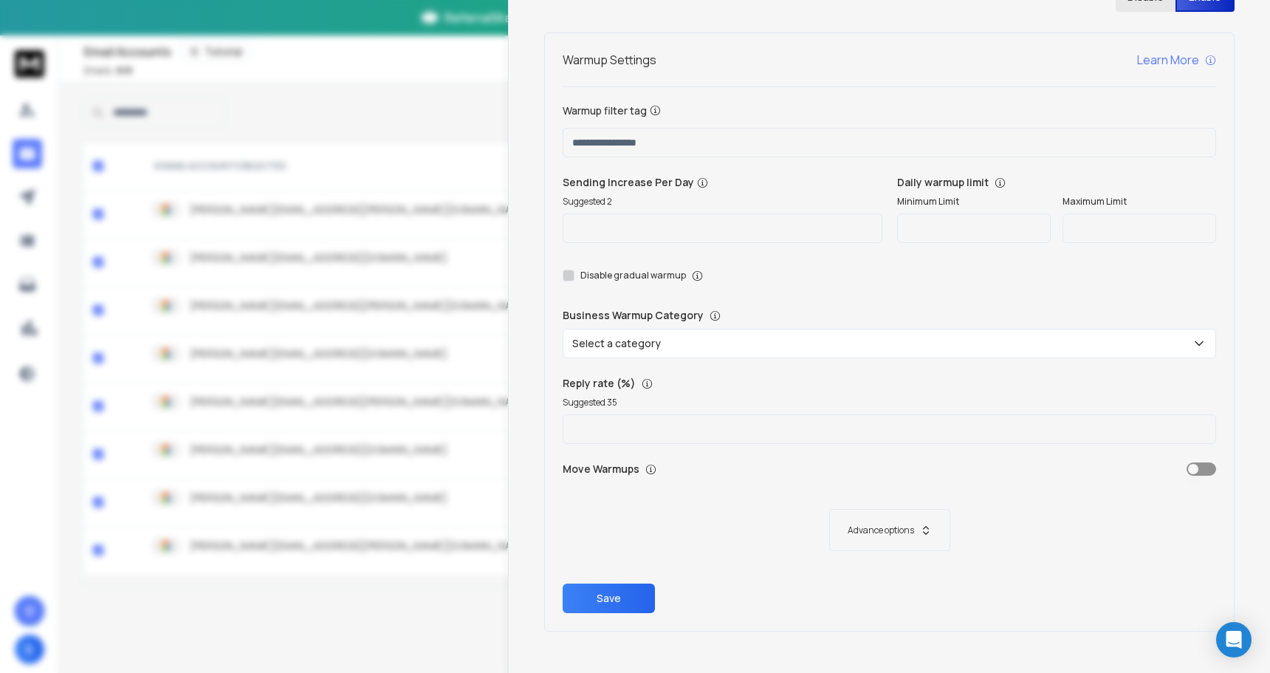
click at [796, 430] on input "number" at bounding box center [889, 429] width 653 height 30
type input "**"
click at [750, 226] on input "number" at bounding box center [723, 228] width 320 height 30
type input "*"
click at [970, 227] on input "number" at bounding box center [974, 228] width 154 height 30
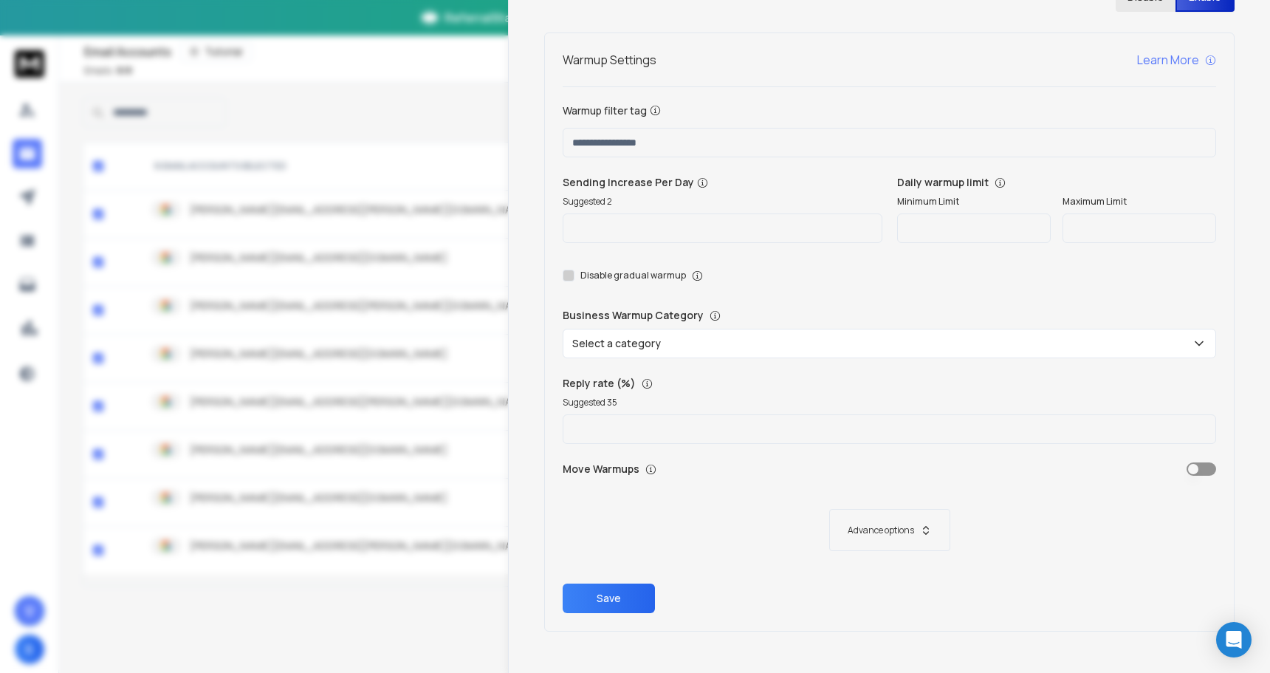
drag, startPoint x: 987, startPoint y: 219, endPoint x: 851, endPoint y: 211, distance: 136.8
click at [851, 211] on div "Sending Increase Per Day Suggested 2 * Daily warmup limit Minimum Limit ** Maxi…" at bounding box center [889, 209] width 653 height 68
drag, startPoint x: 943, startPoint y: 227, endPoint x: 831, endPoint y: 224, distance: 112.3
click at [831, 225] on div "Sending Increase Per Day Suggested 2 * Daily warmup limit Minimum Limit ** Maxi…" at bounding box center [889, 209] width 653 height 68
type input "*"
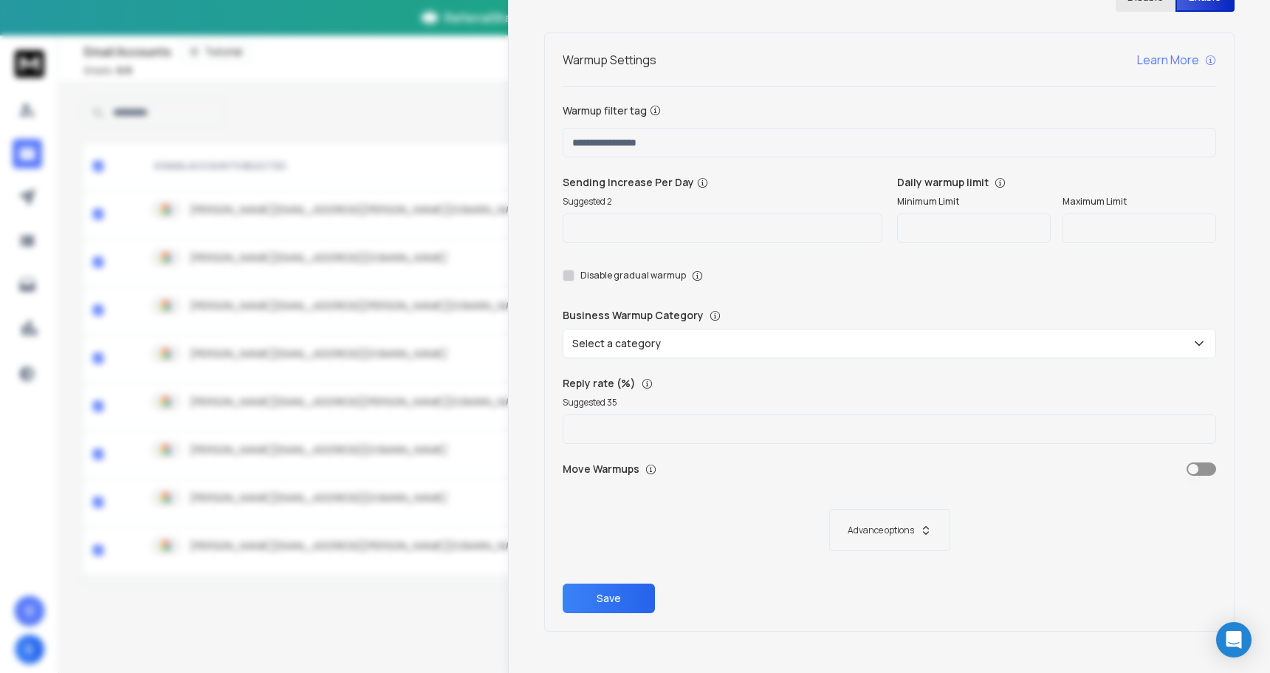
click at [1161, 237] on input "number" at bounding box center [1140, 228] width 154 height 30
type input "**"
click at [963, 240] on input "*" at bounding box center [974, 228] width 154 height 30
drag, startPoint x: 969, startPoint y: 233, endPoint x: 865, endPoint y: 214, distance: 106.6
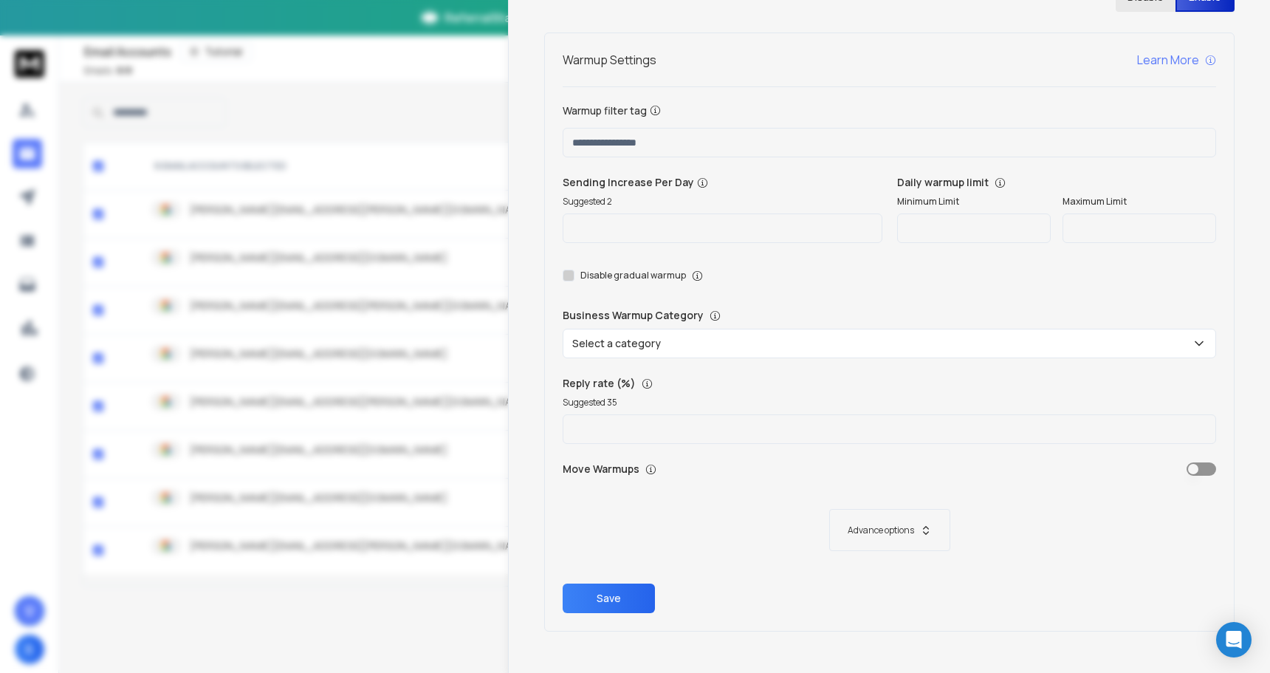
click at [865, 214] on div "Sending Increase Per Day Suggested 2 * Daily warmup limit Minimum Limit * Maxim…" at bounding box center [889, 209] width 653 height 68
type input "*"
click at [902, 524] on p "Advance options" at bounding box center [881, 530] width 66 height 12
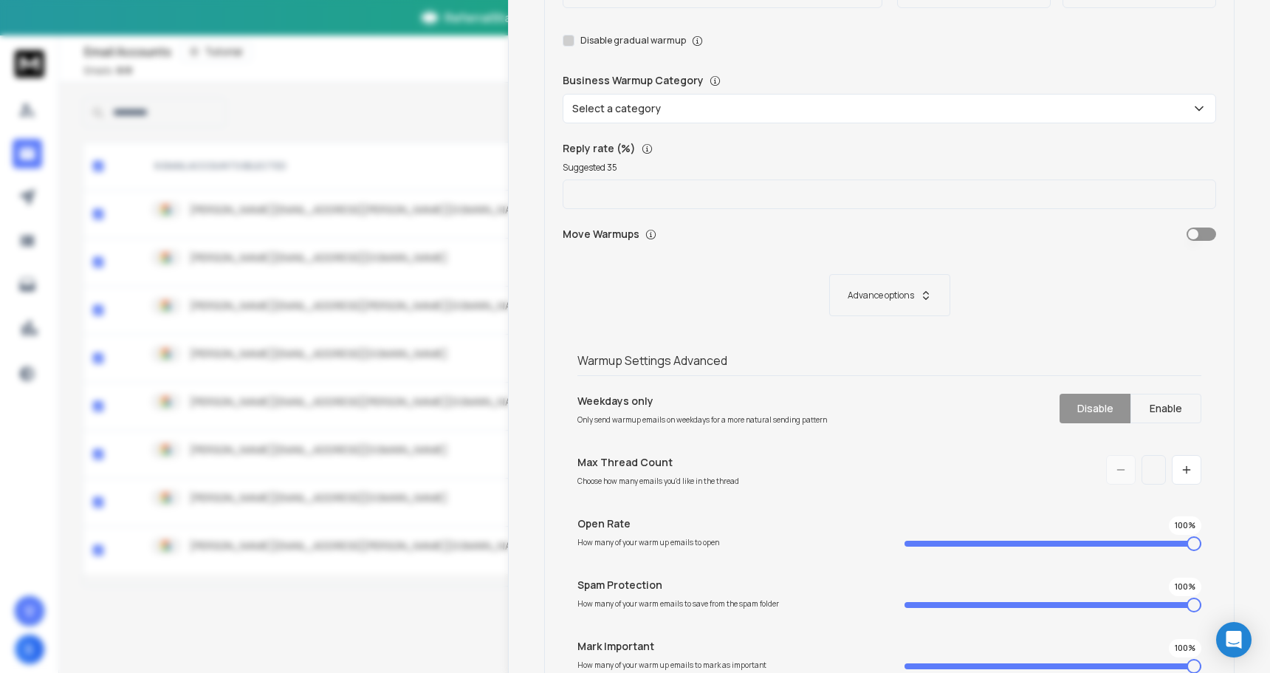
scroll to position [367, 0]
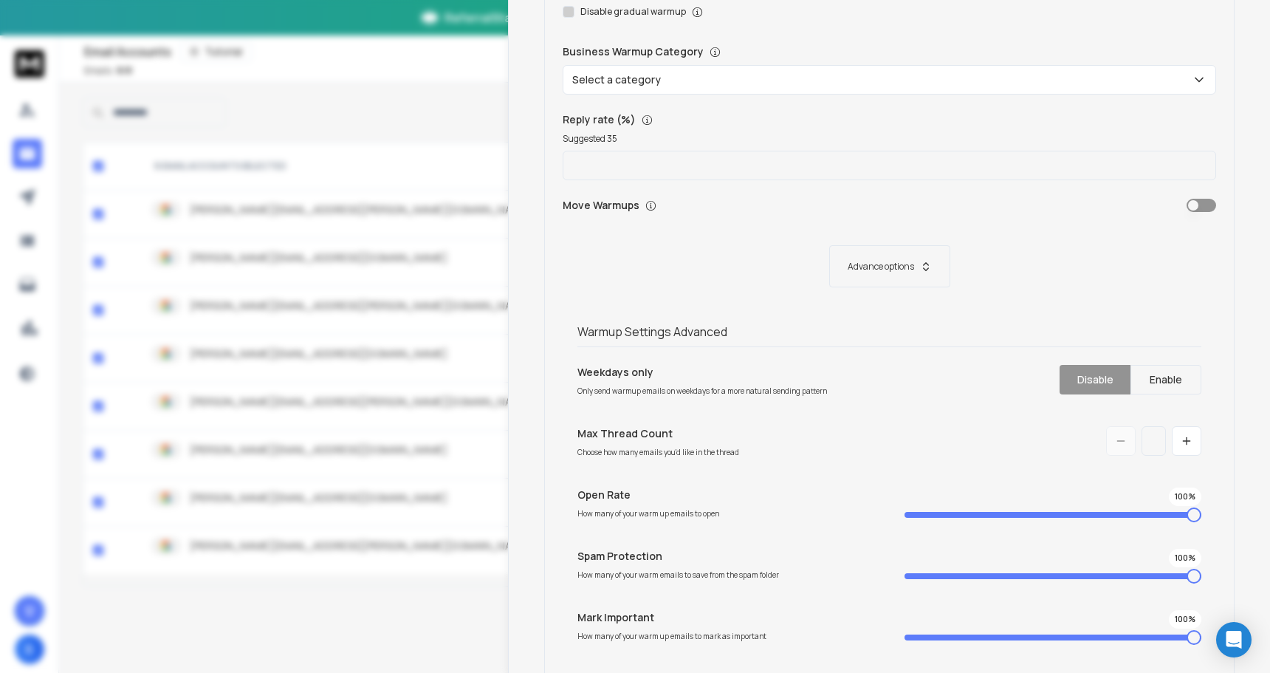
click at [1205, 205] on button "button" at bounding box center [1202, 205] width 30 height 13
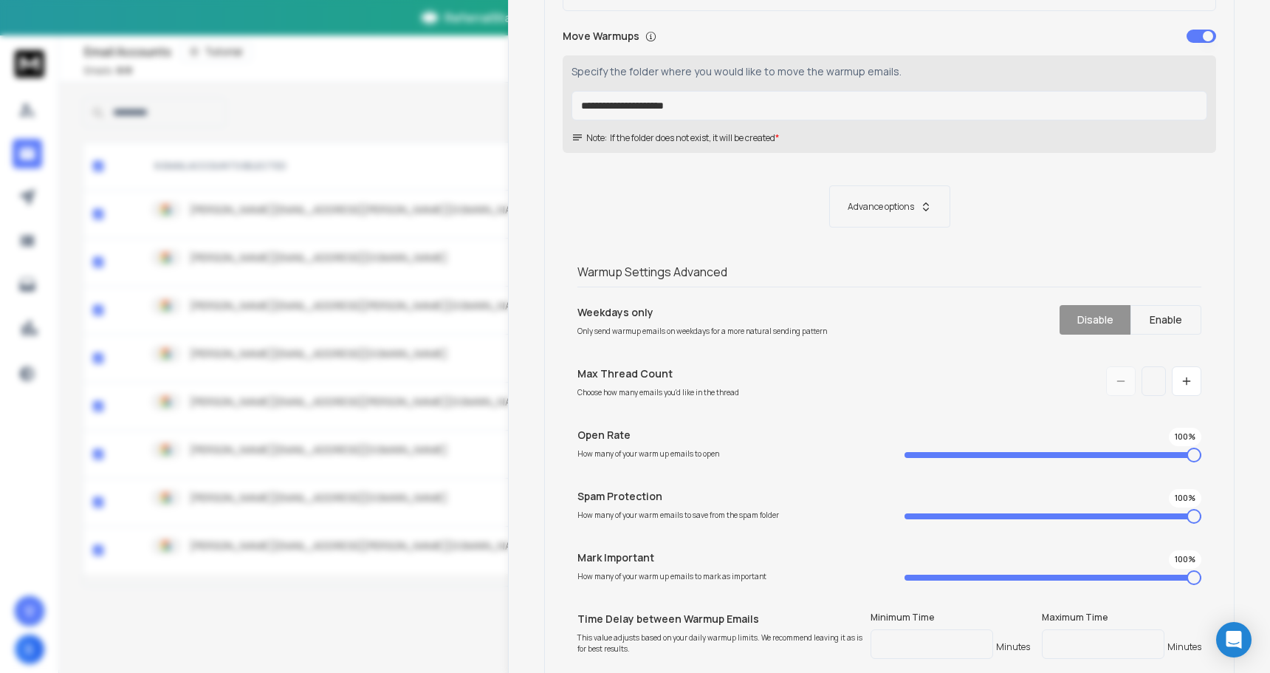
scroll to position [543, 0]
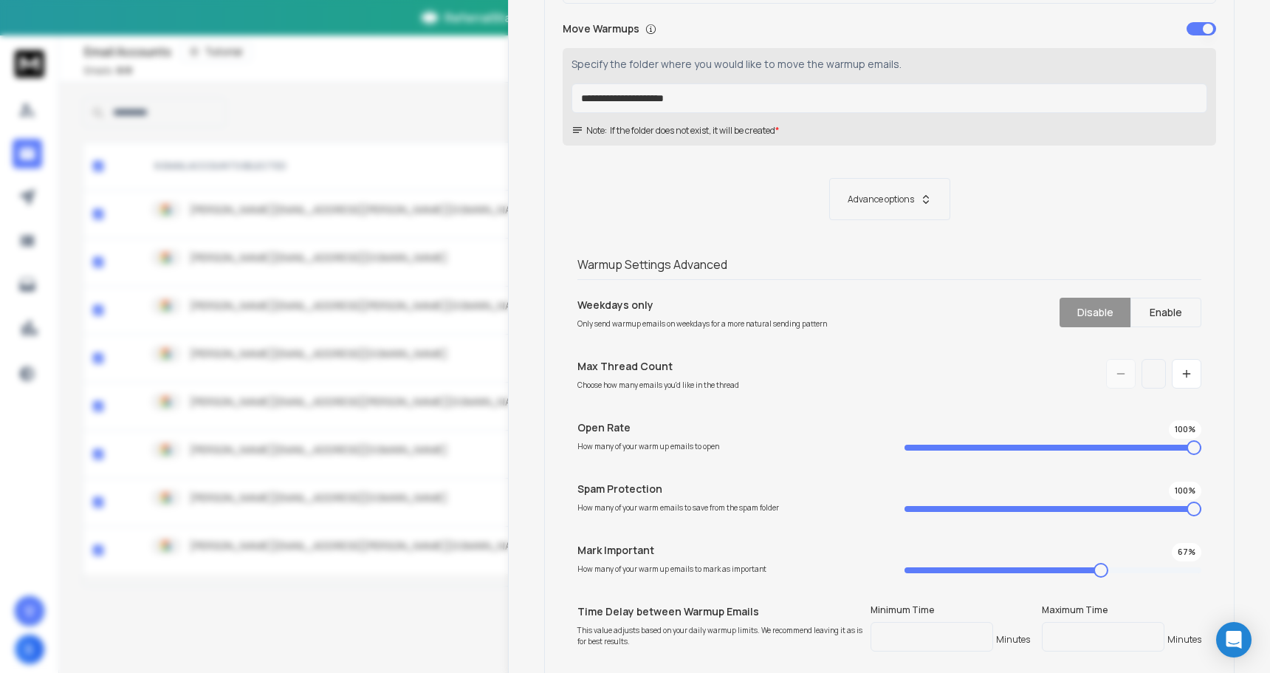
click at [1099, 570] on span at bounding box center [1101, 570] width 15 height 15
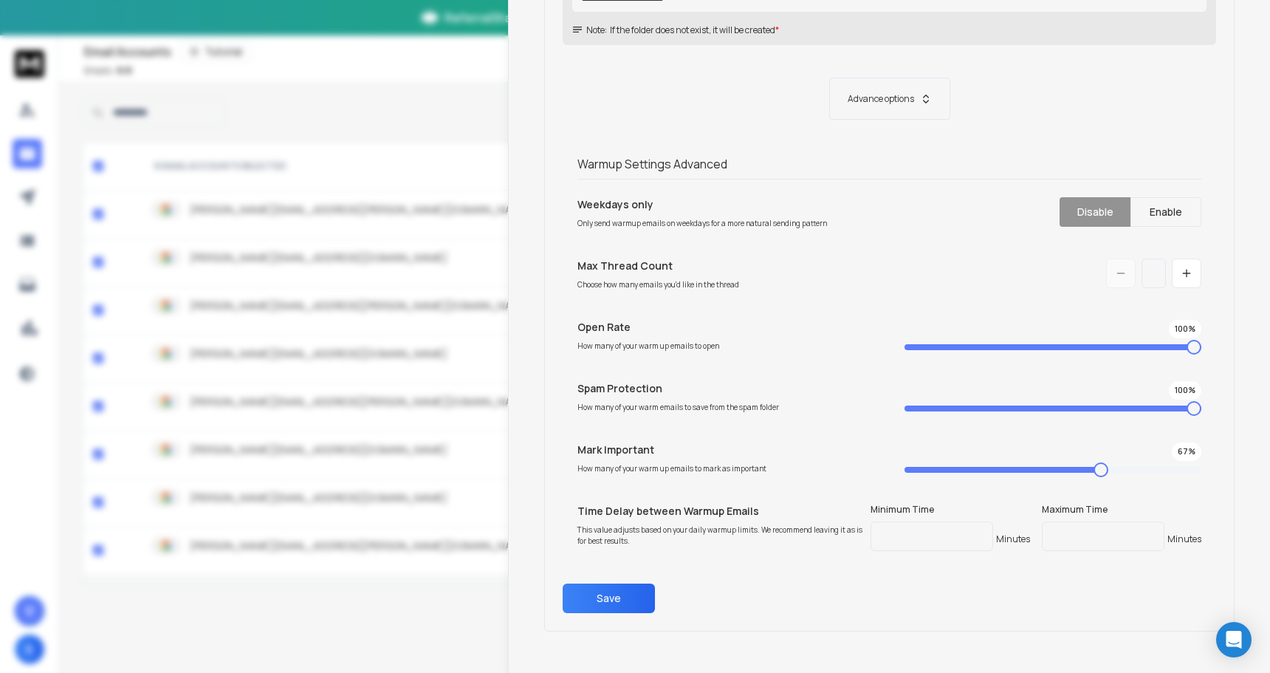
click at [916, 536] on input "number" at bounding box center [932, 536] width 123 height 30
type input "*"
click at [1118, 546] on input "number" at bounding box center [1103, 536] width 123 height 30
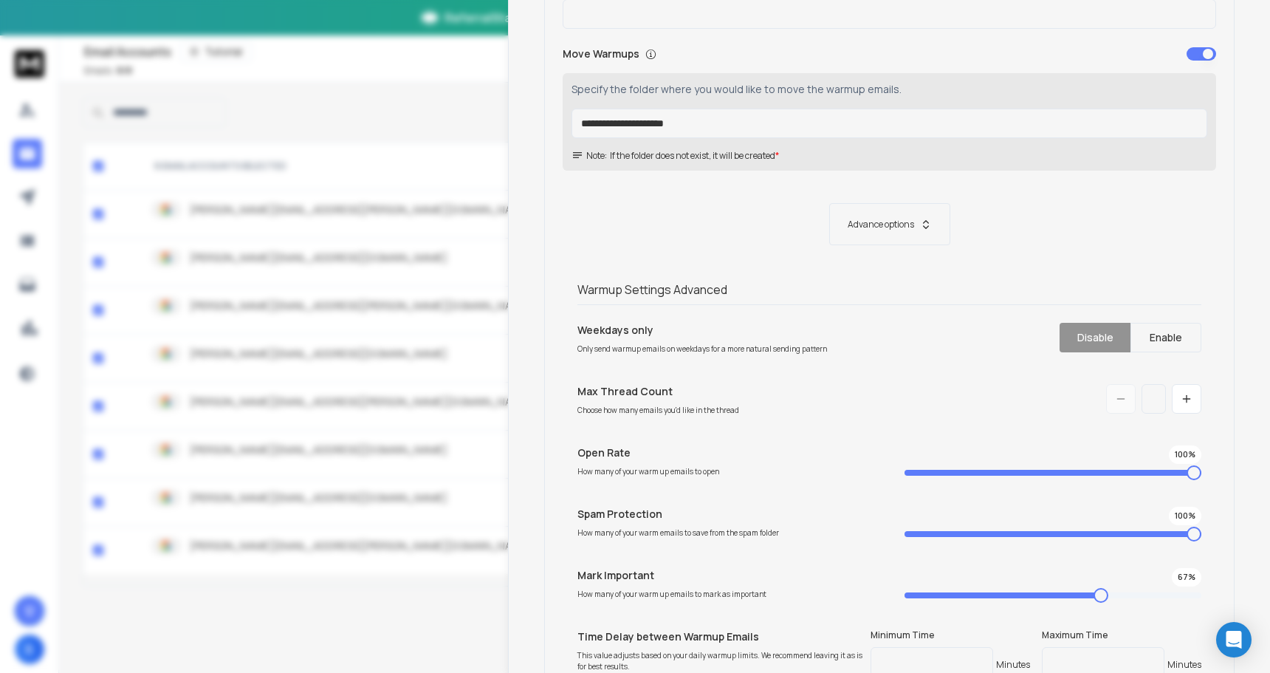
scroll to position [518, 0]
type input "**"
click at [1185, 405] on icon "button" at bounding box center [1187, 400] width 12 height 12
type input "*"
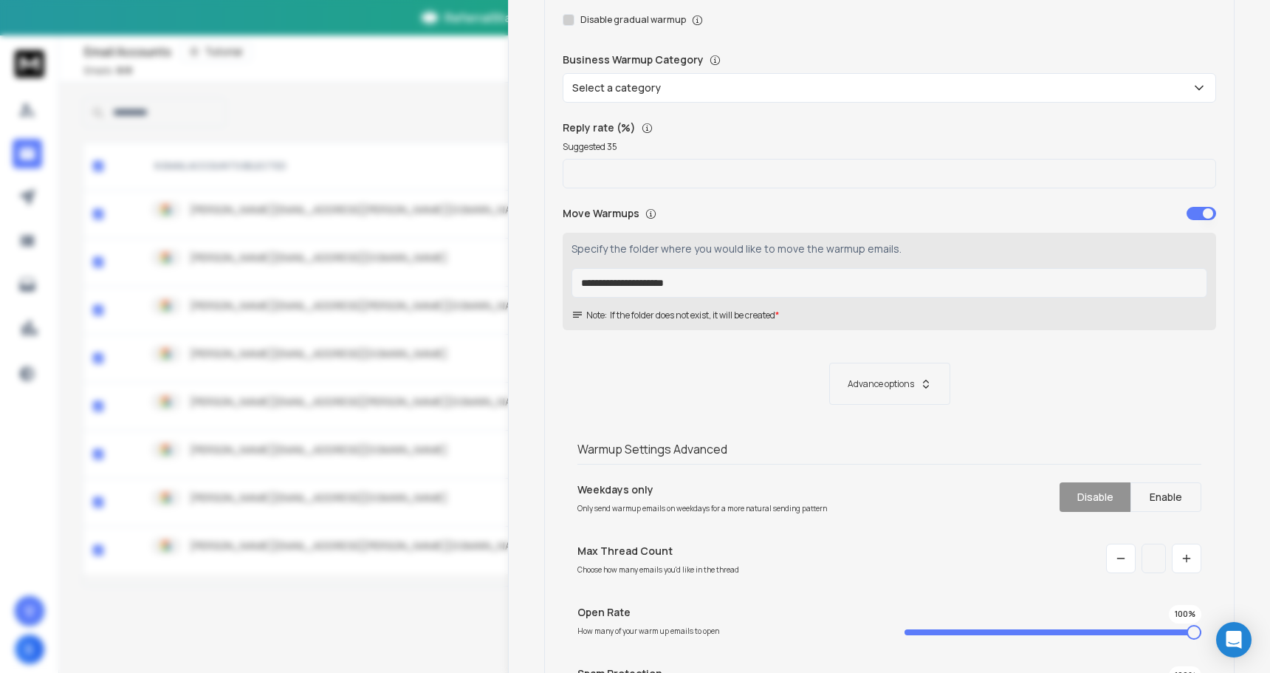
scroll to position [644, 0]
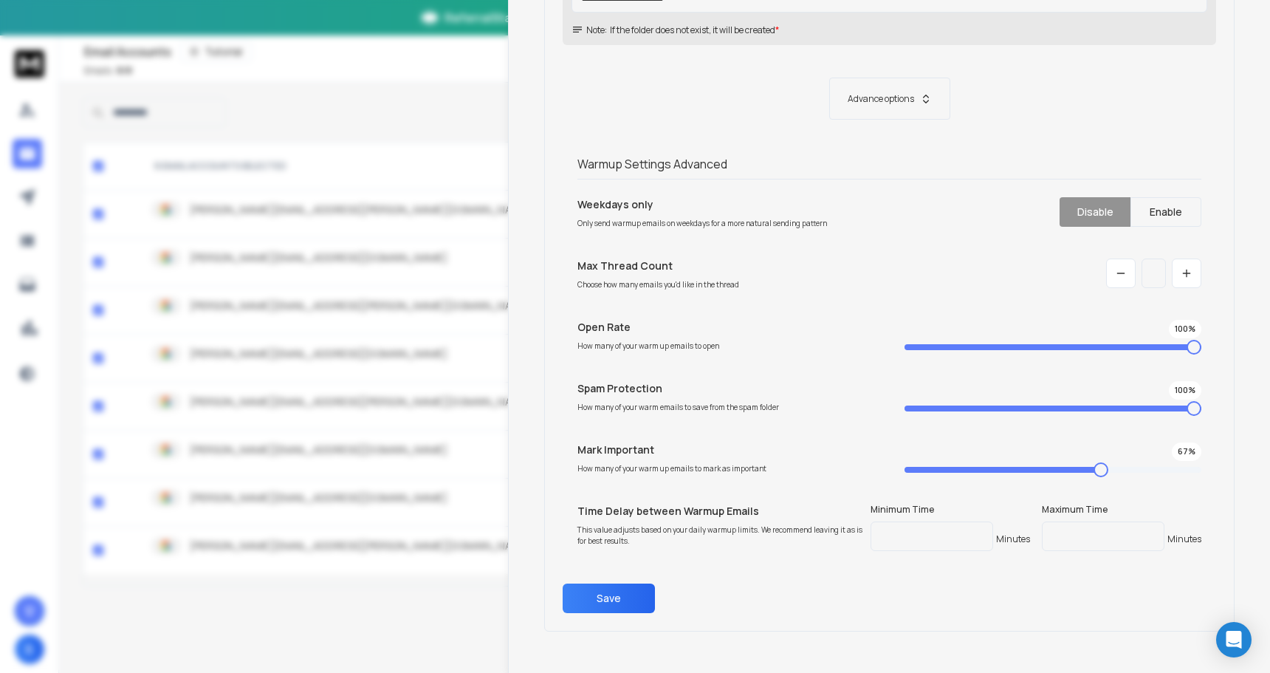
click at [646, 606] on button "Save" at bounding box center [609, 598] width 92 height 30
drag, startPoint x: 888, startPoint y: 536, endPoint x: 817, endPoint y: 535, distance: 70.9
click at [817, 535] on div "Time Delay between Warmup Emails This value adjusts based on your daily warmup …" at bounding box center [889, 527] width 624 height 47
type input "*"
drag, startPoint x: 1082, startPoint y: 538, endPoint x: 958, endPoint y: 537, distance: 124.0
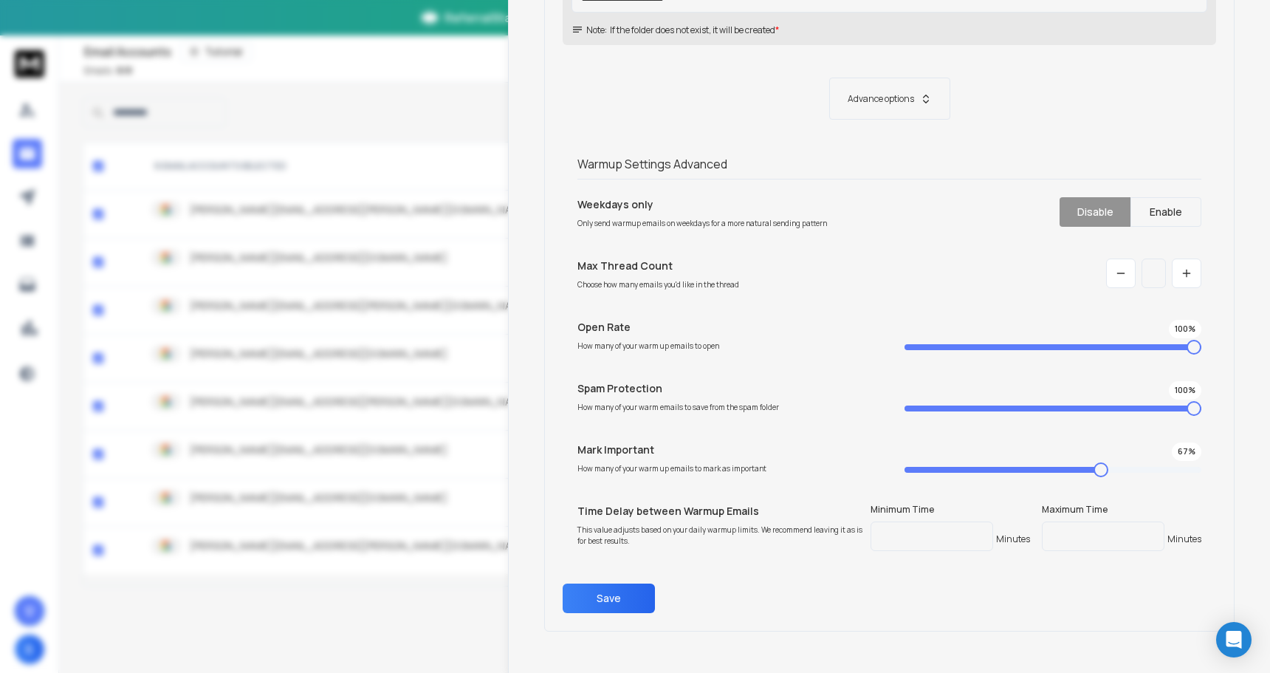
click at [958, 538] on div "Minimum Time * Minutes Maximum Time ** Minutes" at bounding box center [1036, 527] width 331 height 47
type input "**"
click at [619, 594] on button "Save" at bounding box center [609, 598] width 92 height 30
type input "*"
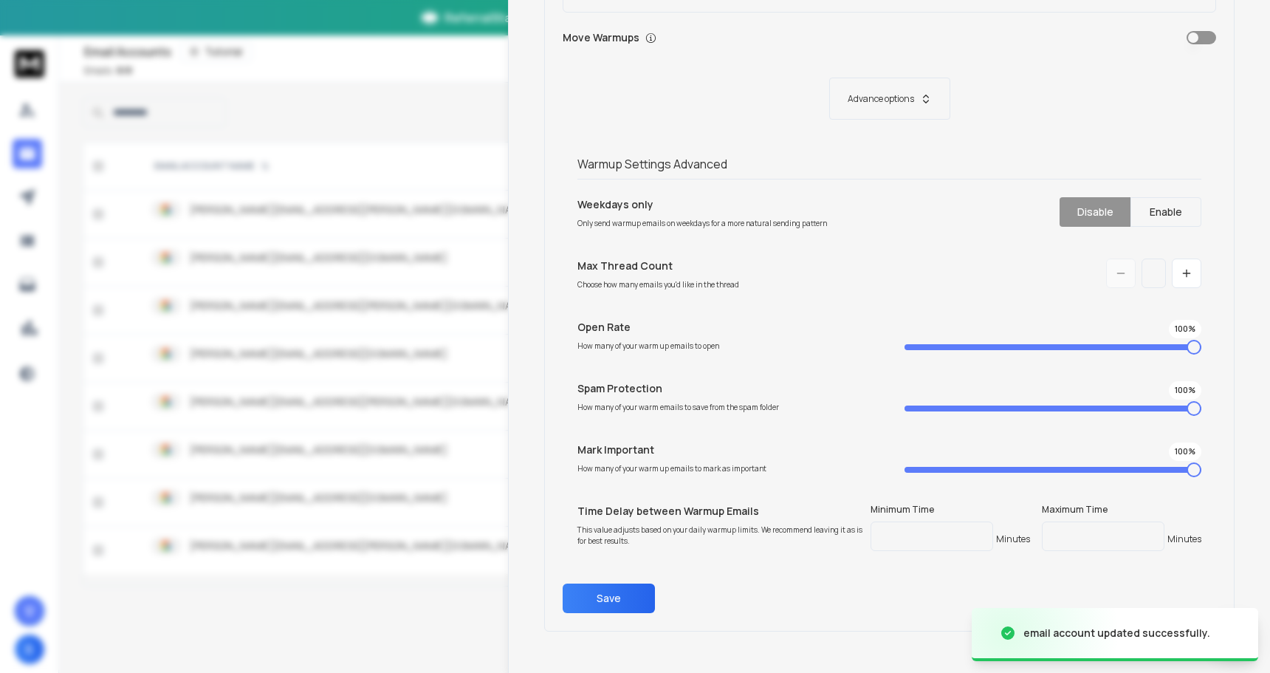
scroll to position [535, 0]
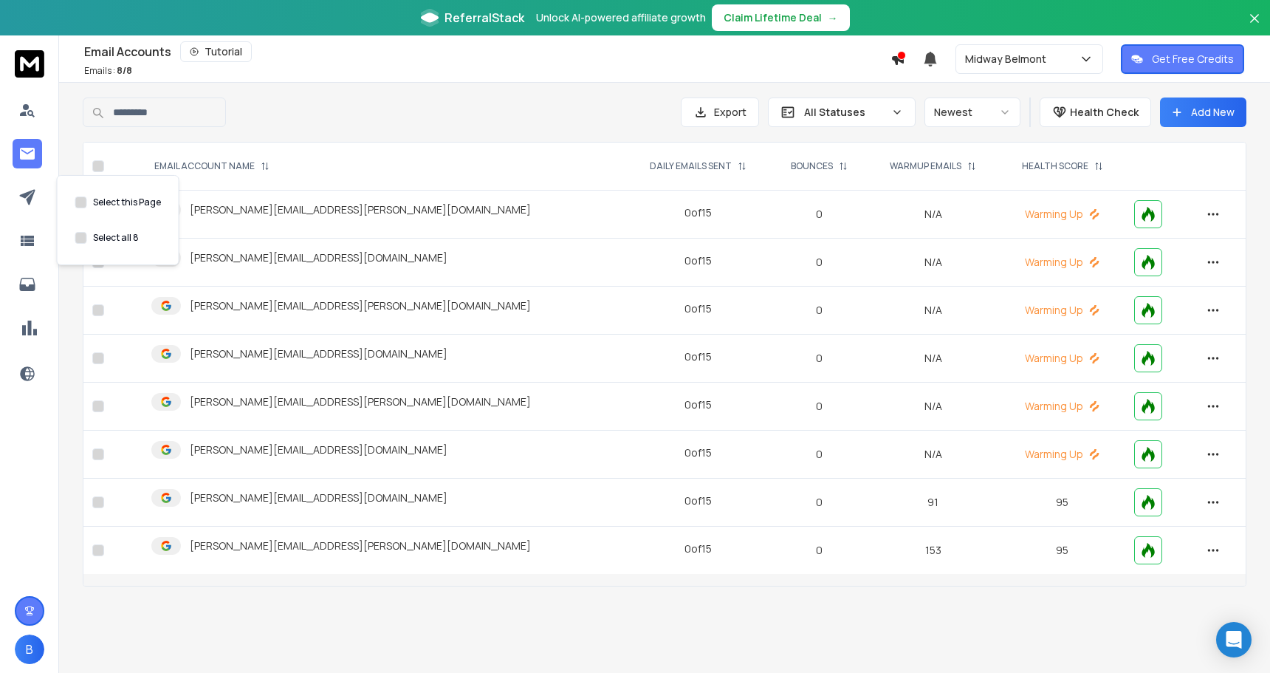
click at [101, 200] on label "Select this Page" at bounding box center [127, 202] width 68 height 12
click at [382, 107] on div at bounding box center [377, 112] width 589 height 30
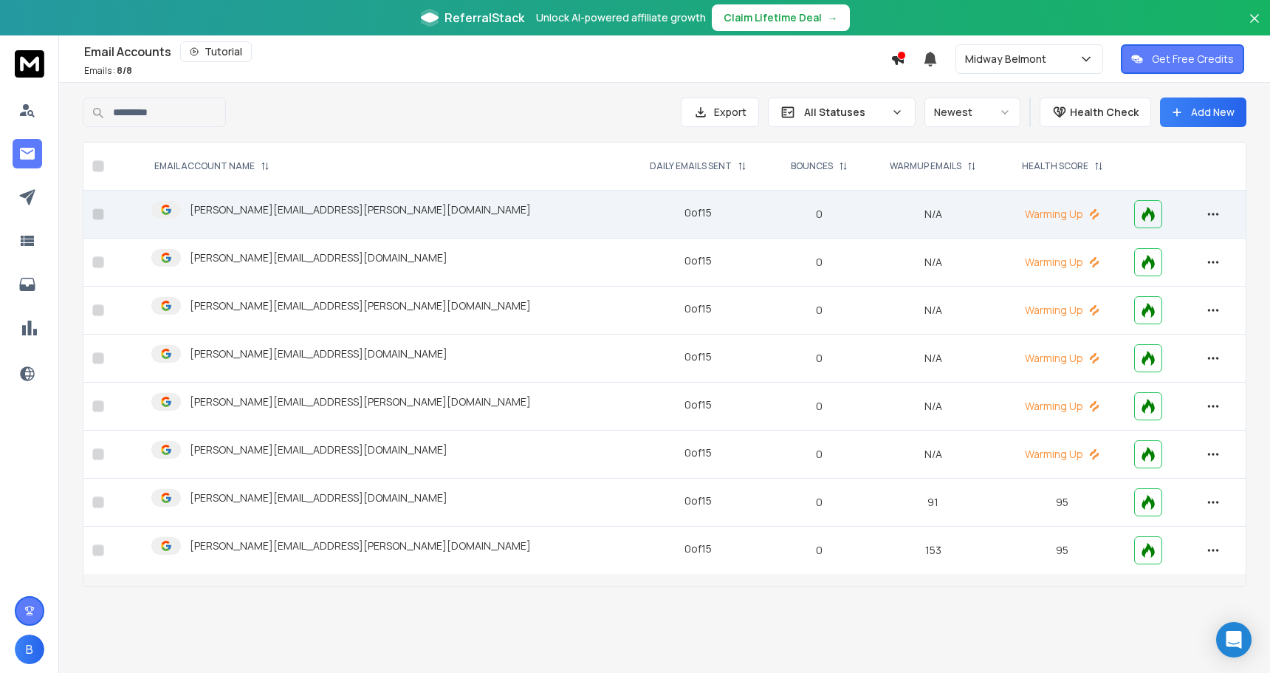
click at [310, 219] on td "[PERSON_NAME][EMAIL_ADDRESS][PERSON_NAME][DOMAIN_NAME]" at bounding box center [385, 215] width 484 height 48
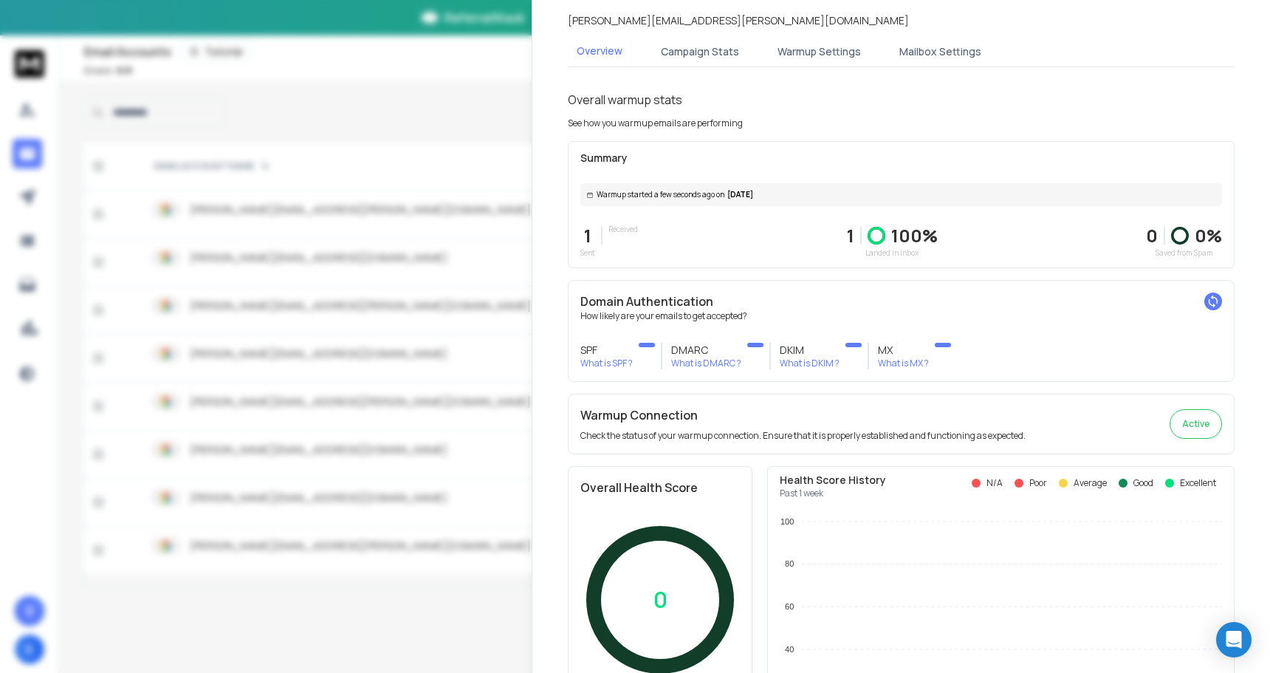
scroll to position [0, 0]
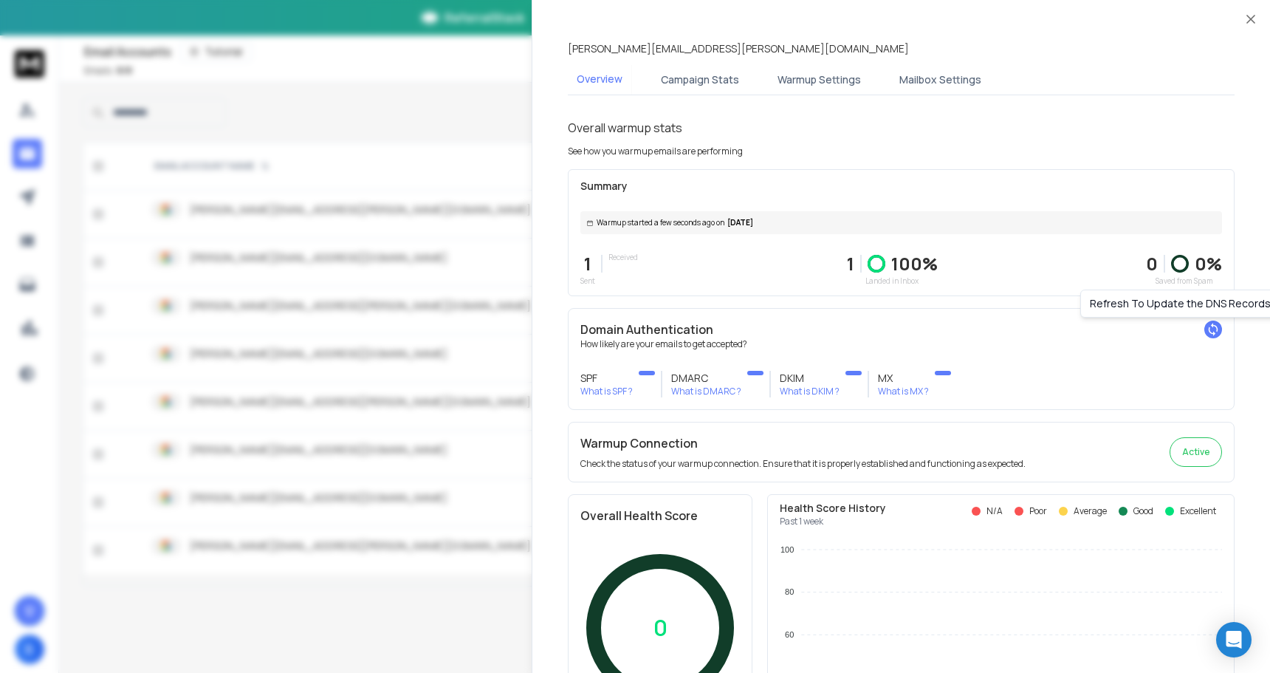
click at [1207, 329] on icon at bounding box center [1213, 329] width 15 height 15
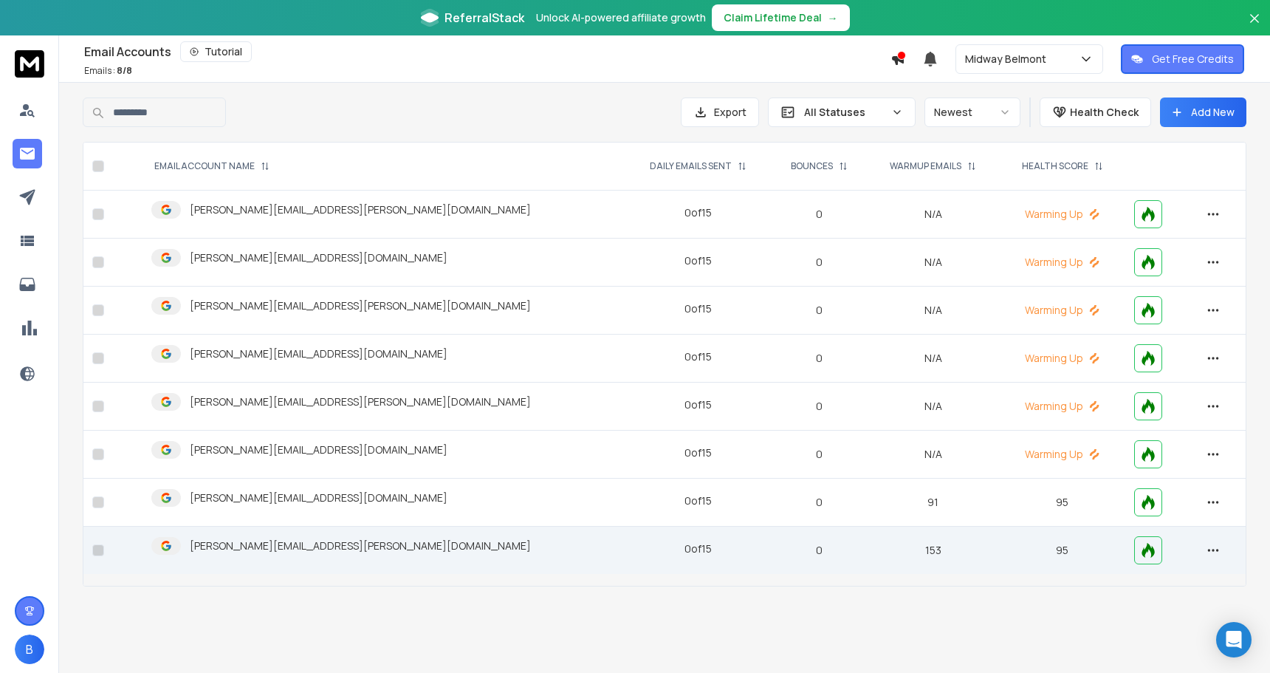
click at [292, 549] on p "[PERSON_NAME][EMAIL_ADDRESS][PERSON_NAME][DOMAIN_NAME]" at bounding box center [360, 545] width 341 height 15
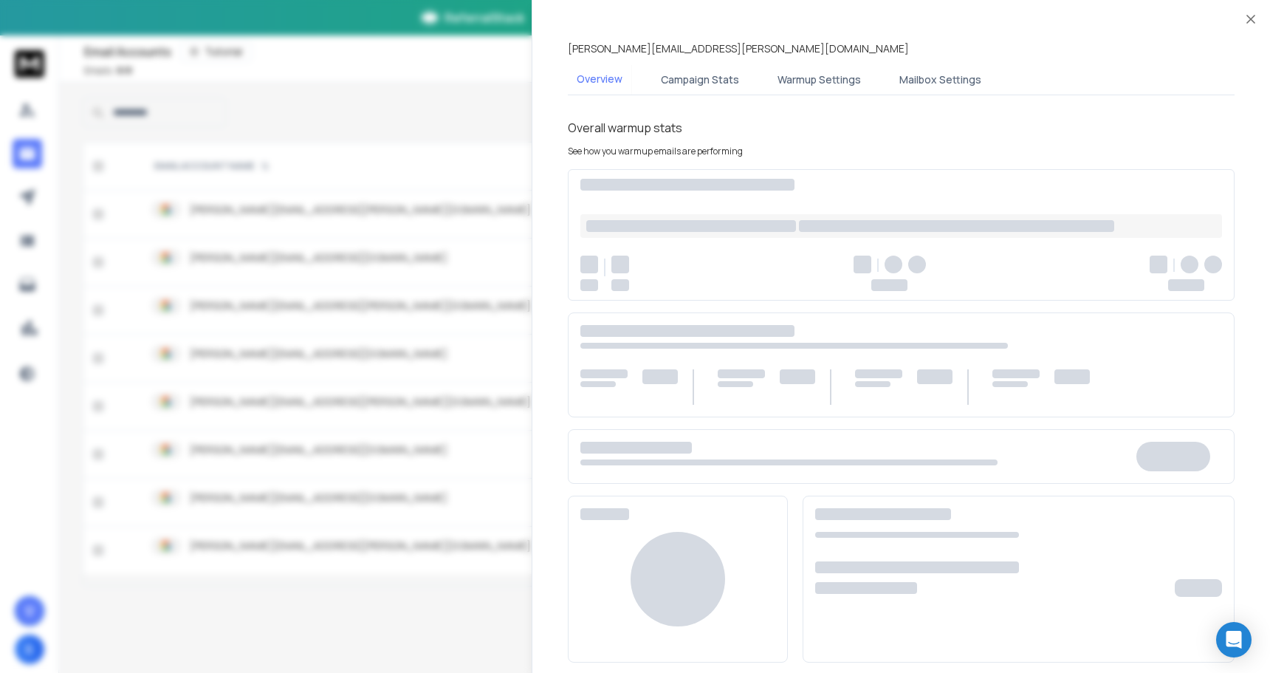
click at [292, 549] on div at bounding box center [635, 336] width 1270 height 673
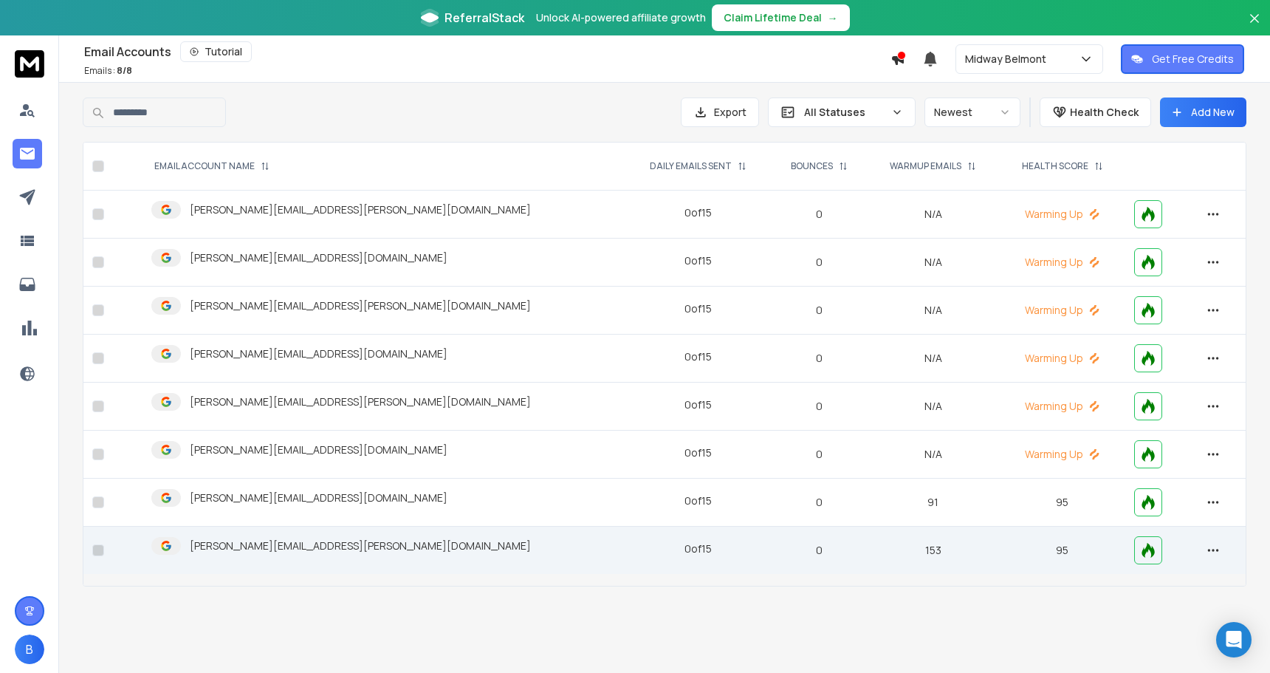
click at [292, 549] on p "[PERSON_NAME][EMAIL_ADDRESS][PERSON_NAME][DOMAIN_NAME]" at bounding box center [360, 545] width 341 height 15
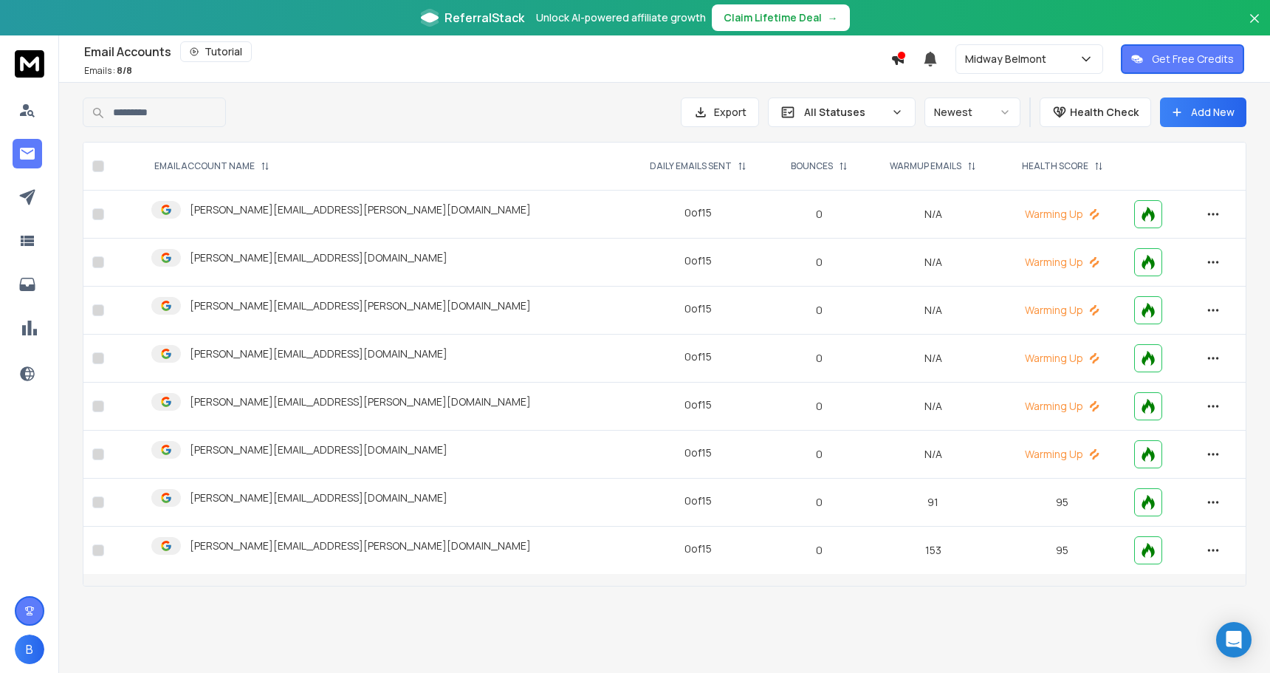
click at [408, 134] on div "Export All Statuses Newest Health Check Add New EMAIL ACCOUNT NAME DAILY EMAILS…" at bounding box center [665, 341] width 1164 height 489
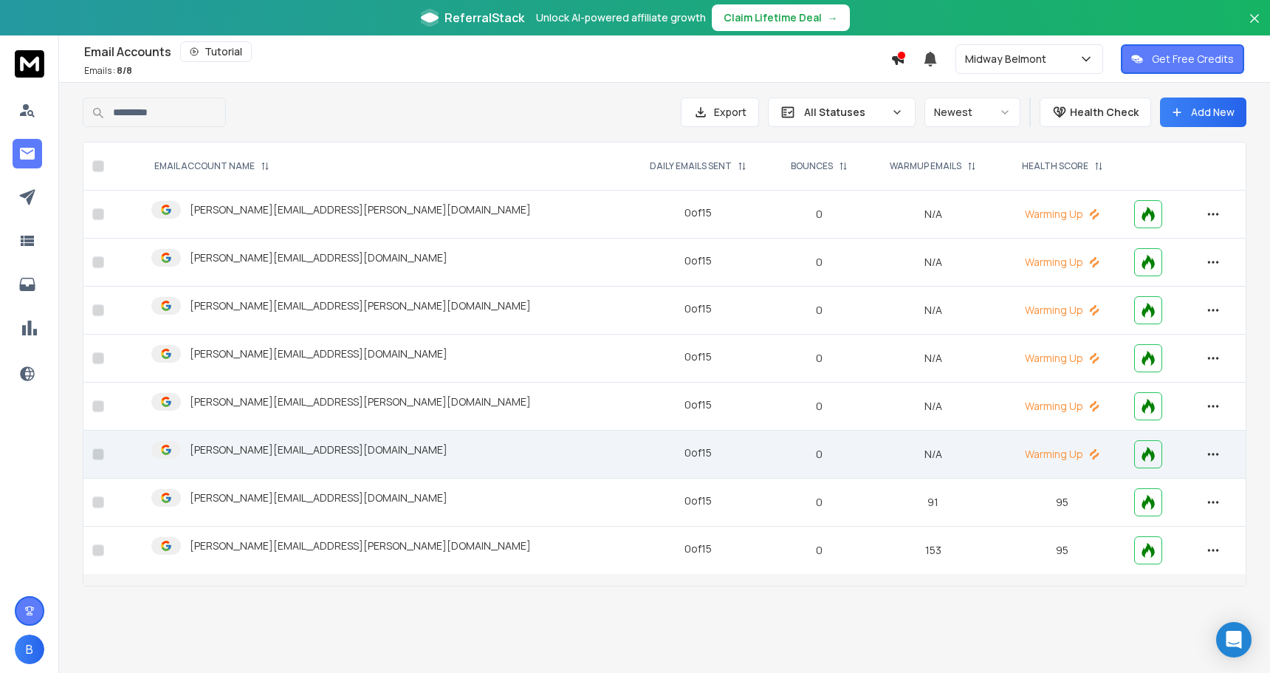
click at [100, 453] on button "button" at bounding box center [98, 454] width 12 height 12
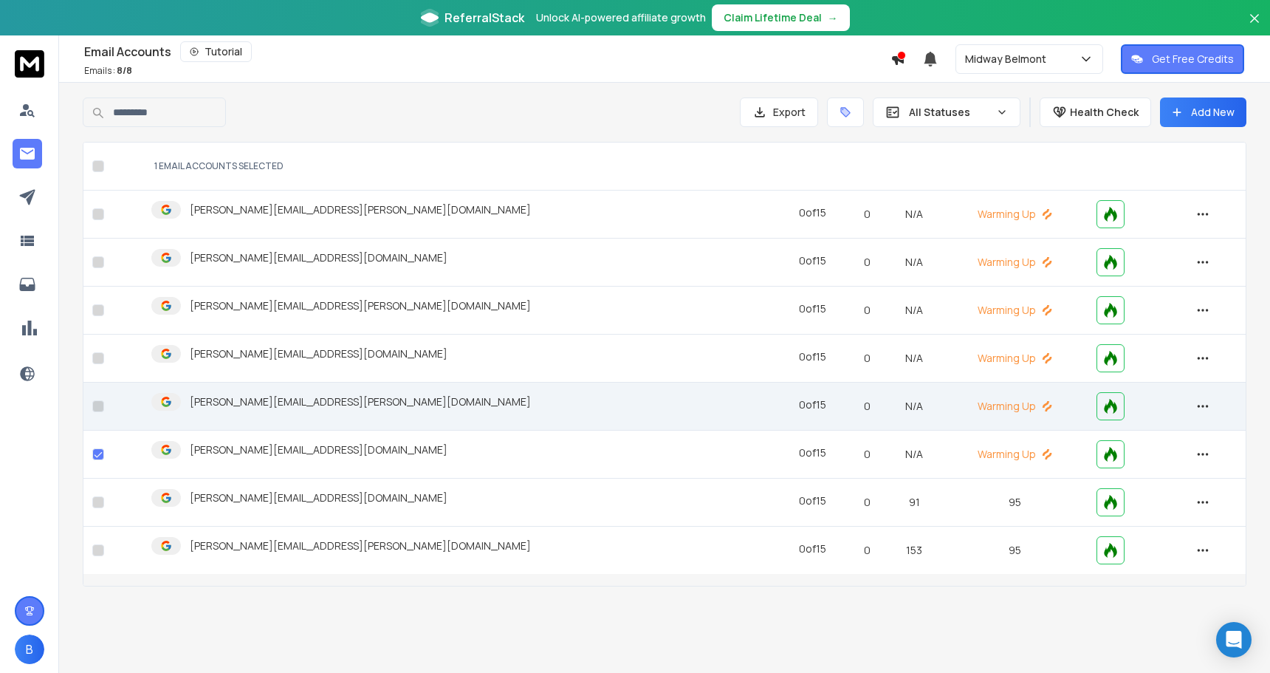
click at [100, 405] on button "button" at bounding box center [98, 406] width 12 height 12
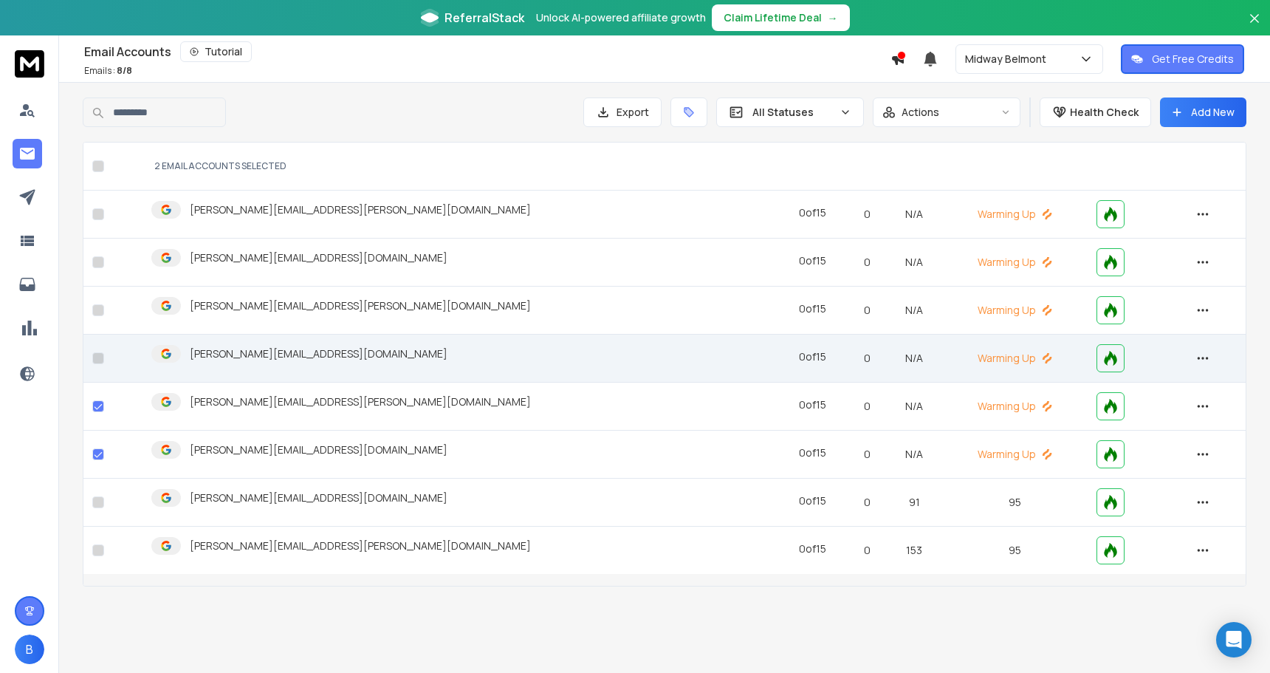
click at [103, 349] on td at bounding box center [112, 358] width 59 height 48
click at [99, 359] on button "button" at bounding box center [98, 358] width 12 height 12
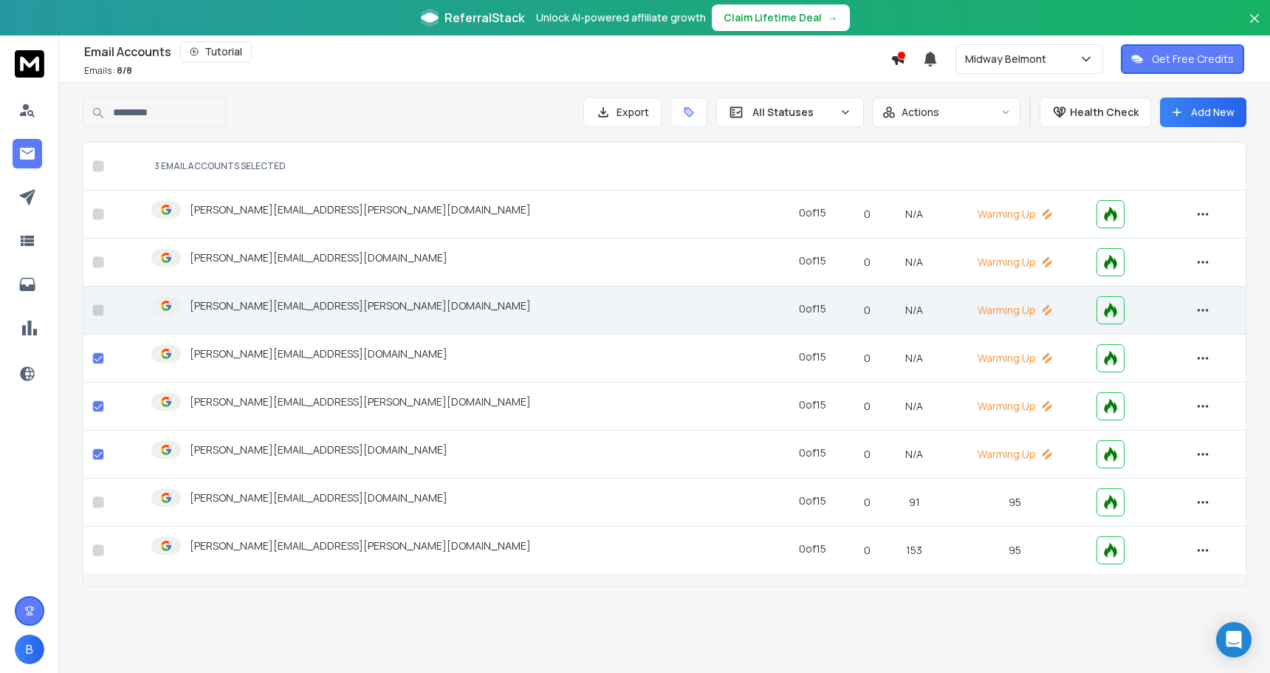
click at [100, 309] on button "button" at bounding box center [98, 310] width 12 height 12
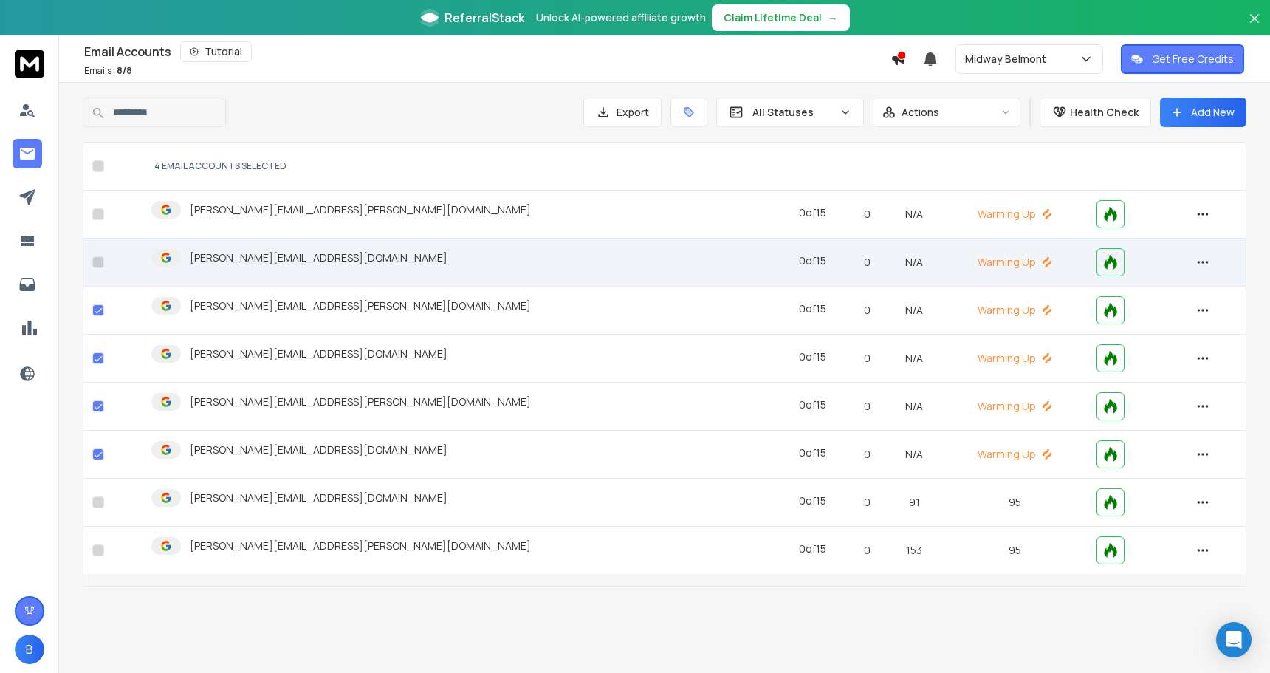
click at [100, 264] on button "button" at bounding box center [98, 262] width 12 height 12
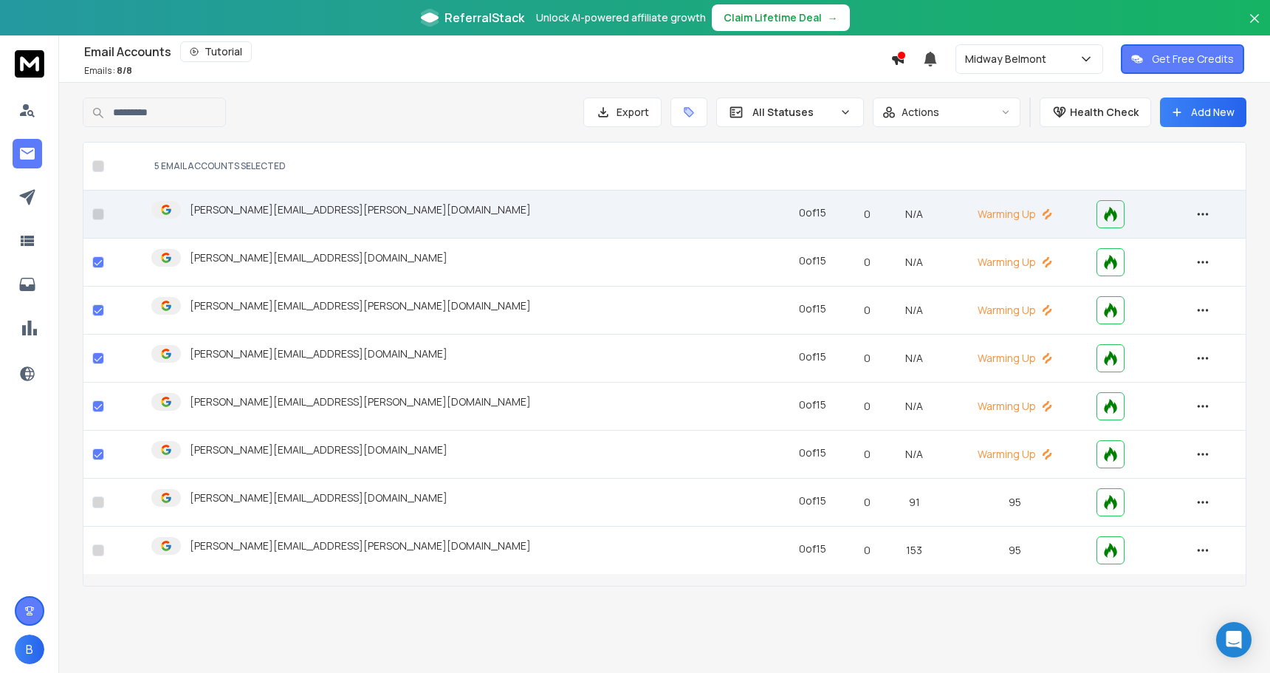
click at [100, 211] on button "button" at bounding box center [98, 214] width 12 height 12
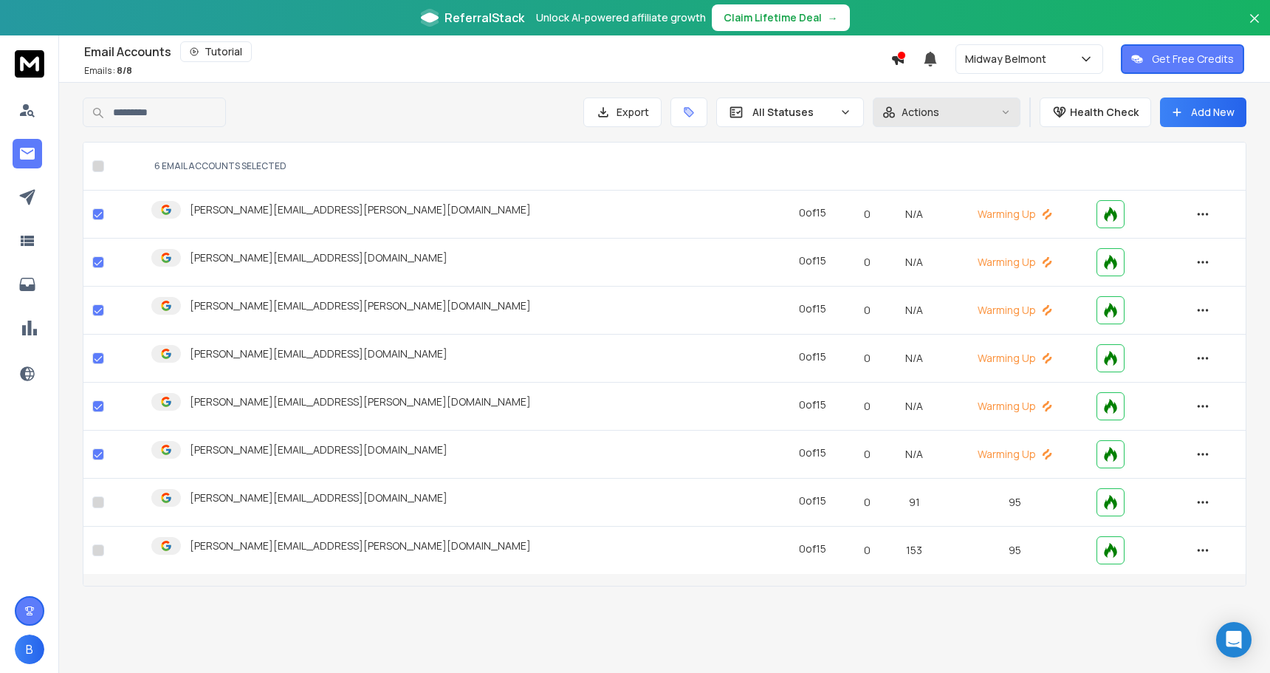
click at [966, 103] on button "Actions" at bounding box center [947, 112] width 148 height 30
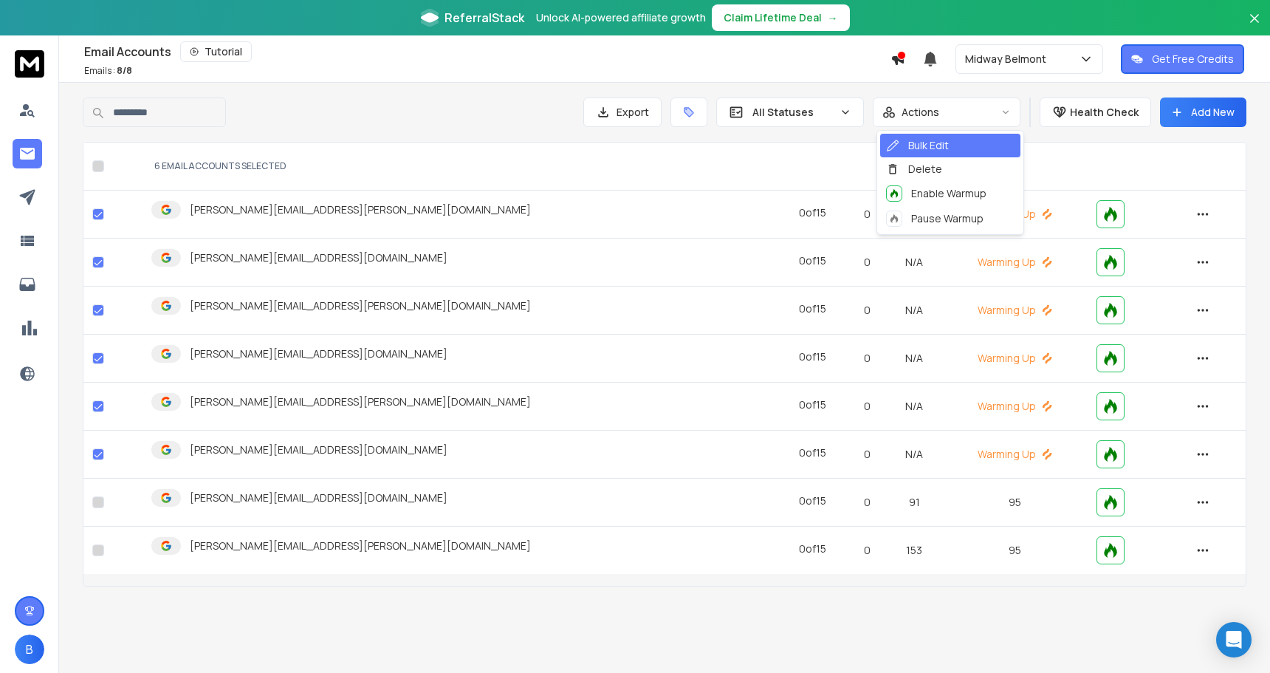
click at [955, 143] on div "Bulk Edit" at bounding box center [950, 146] width 140 height 24
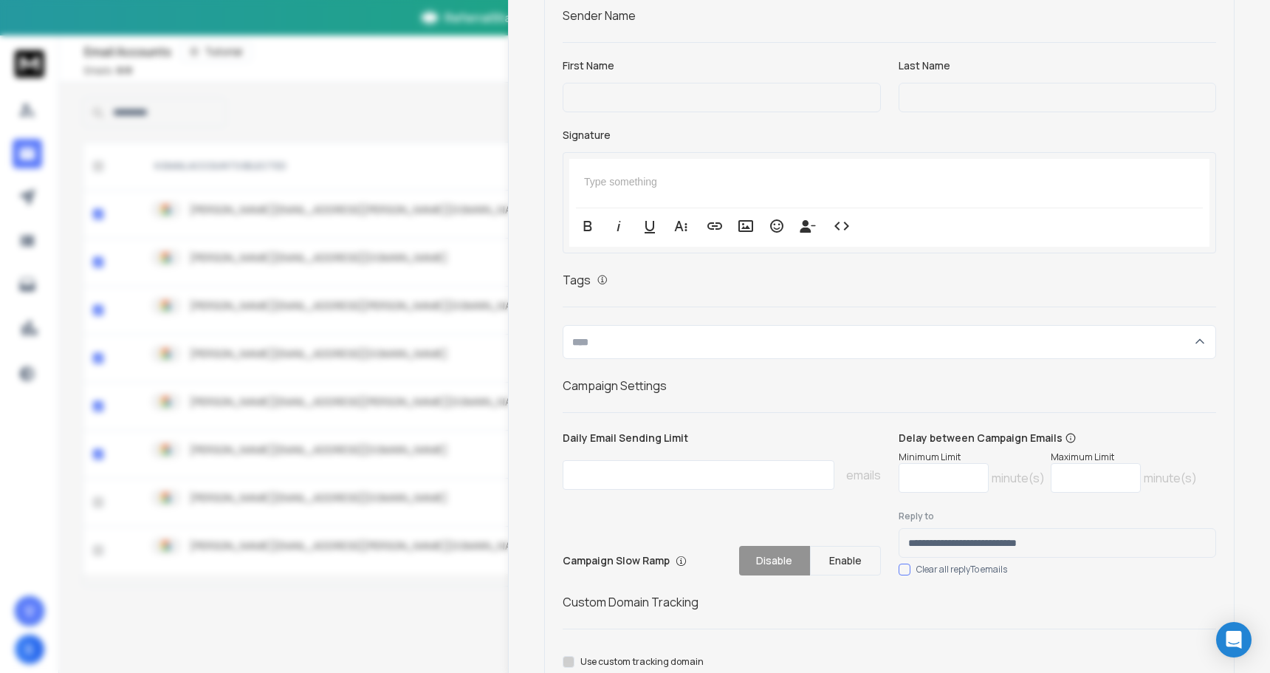
scroll to position [90, 0]
click at [707, 478] on input "number" at bounding box center [699, 474] width 272 height 30
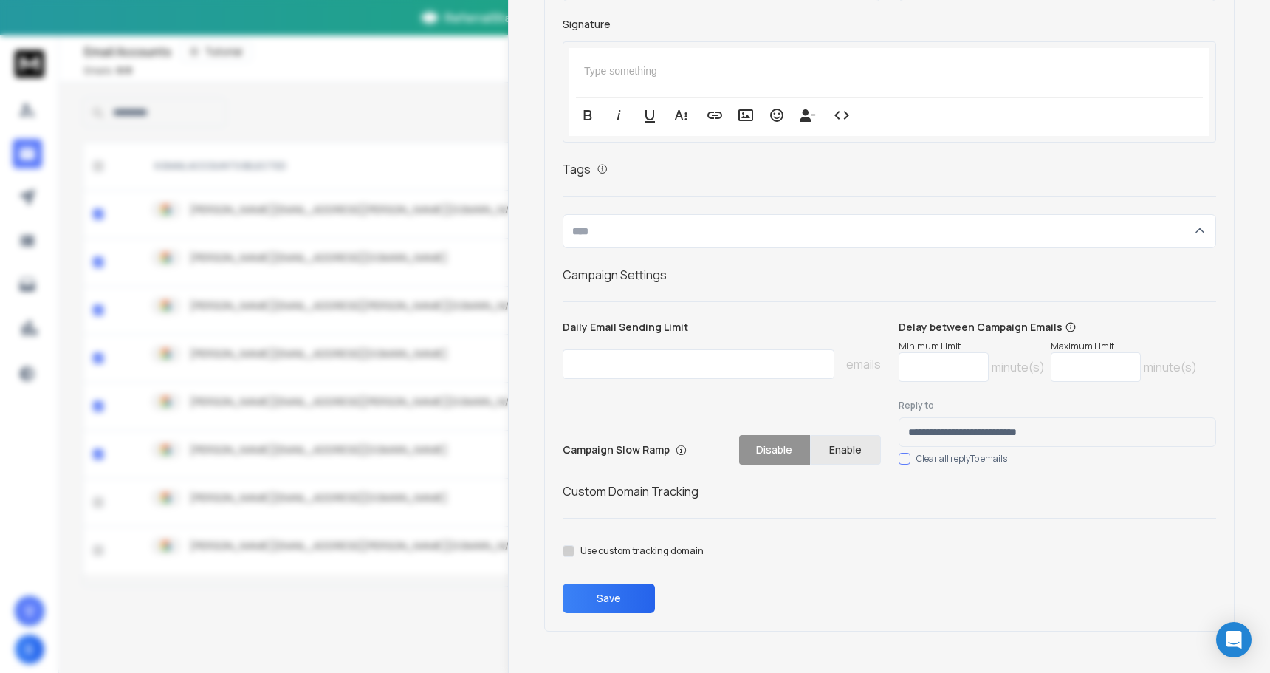
type input "*"
click at [829, 457] on button "Enable" at bounding box center [845, 450] width 71 height 30
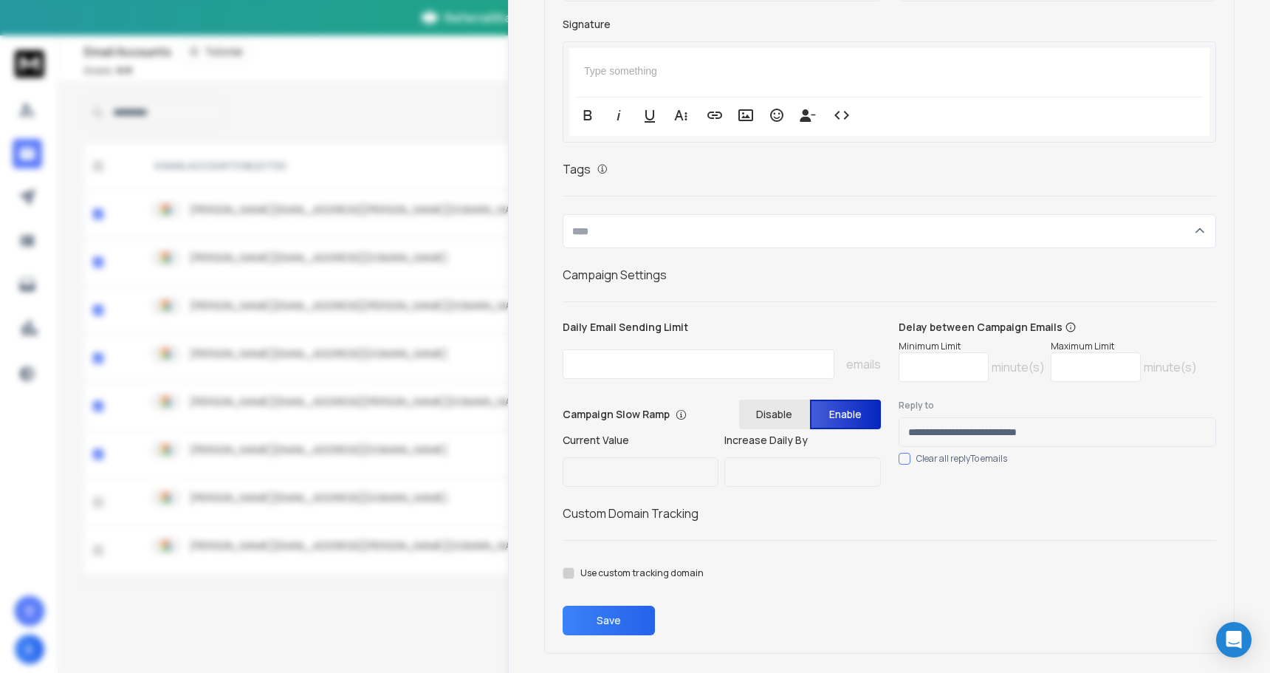
click at [648, 485] on input "*" at bounding box center [641, 472] width 156 height 30
drag, startPoint x: 654, startPoint y: 480, endPoint x: 504, endPoint y: 463, distance: 150.8
click at [504, 464] on body "ReferralStack Unlock AI-powered affiliate growth Lifetime Deals available! Clai…" at bounding box center [635, 336] width 1270 height 673
type input "*"
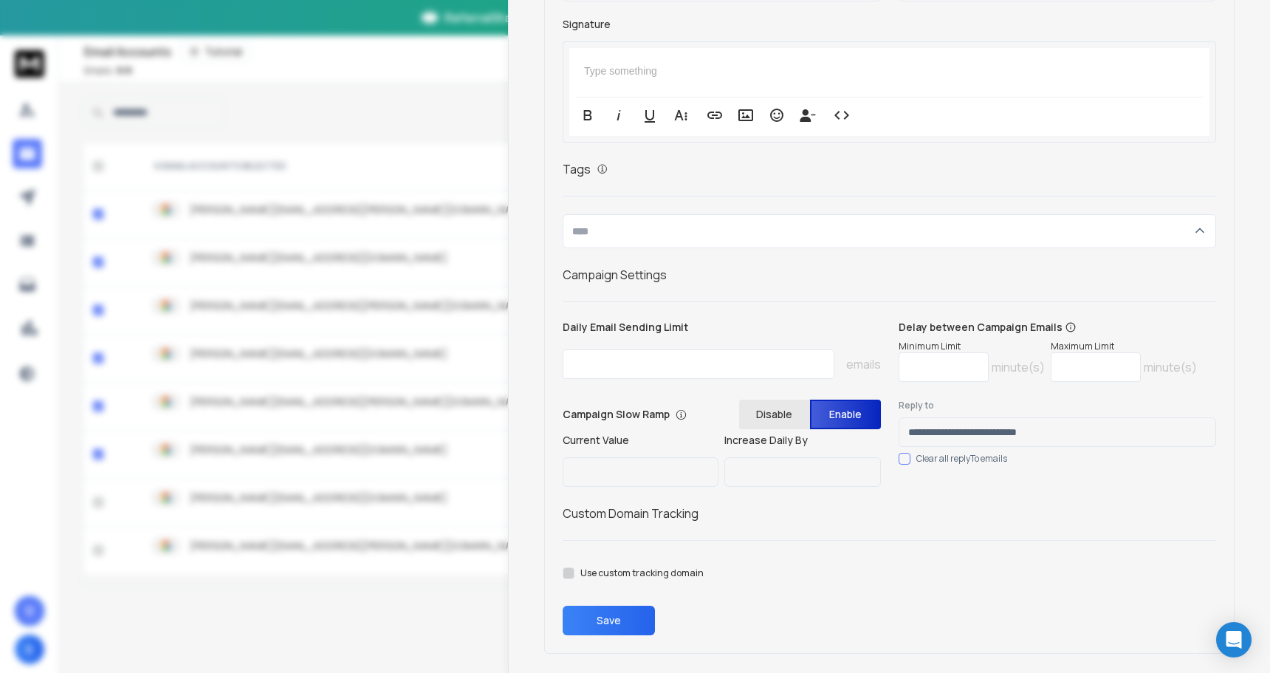
click at [797, 470] on input "Increase Daily By" at bounding box center [802, 472] width 156 height 30
type input "*"
click at [772, 415] on button "Disable" at bounding box center [774, 414] width 71 height 30
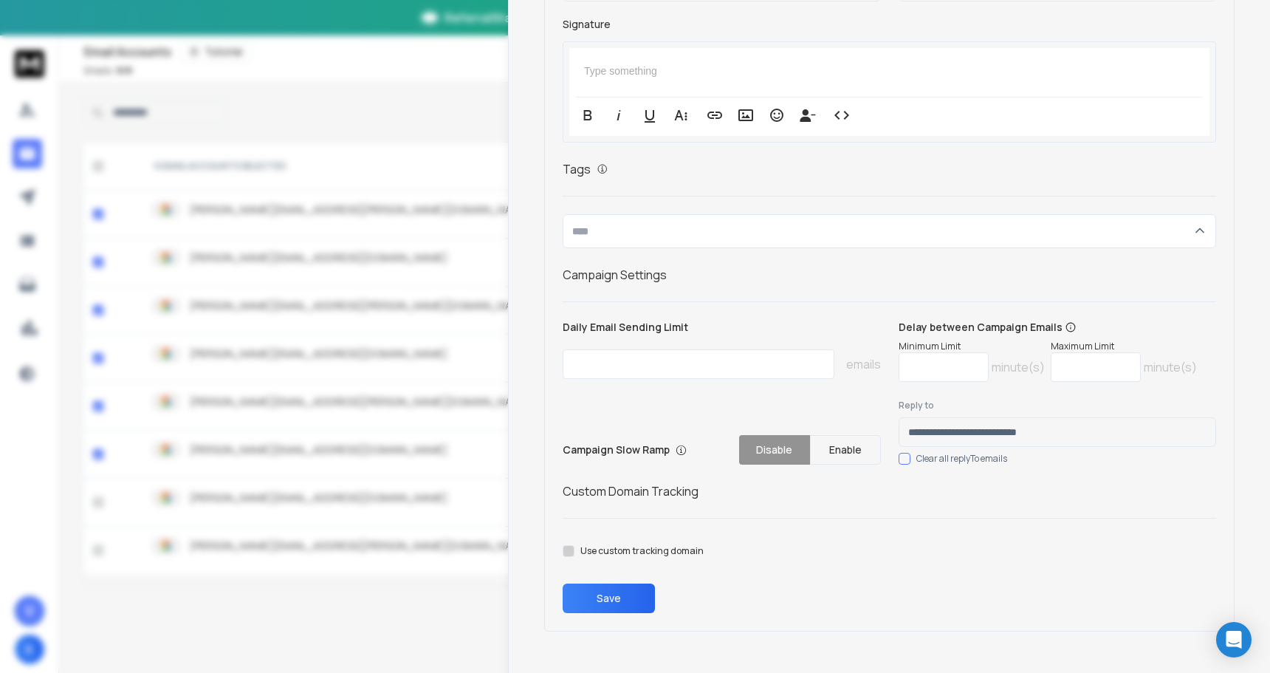
click at [636, 603] on button "Save" at bounding box center [609, 598] width 92 height 30
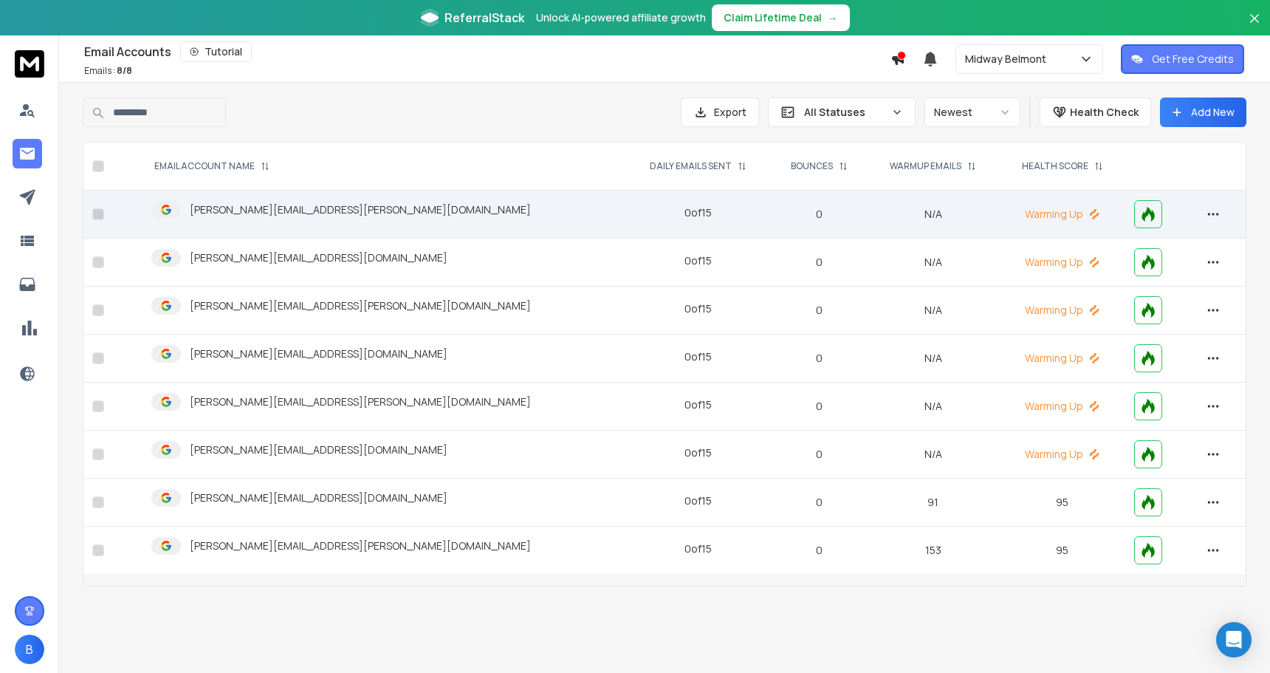
click at [332, 224] on td "[PERSON_NAME][EMAIL_ADDRESS][PERSON_NAME][DOMAIN_NAME]" at bounding box center [385, 215] width 484 height 48
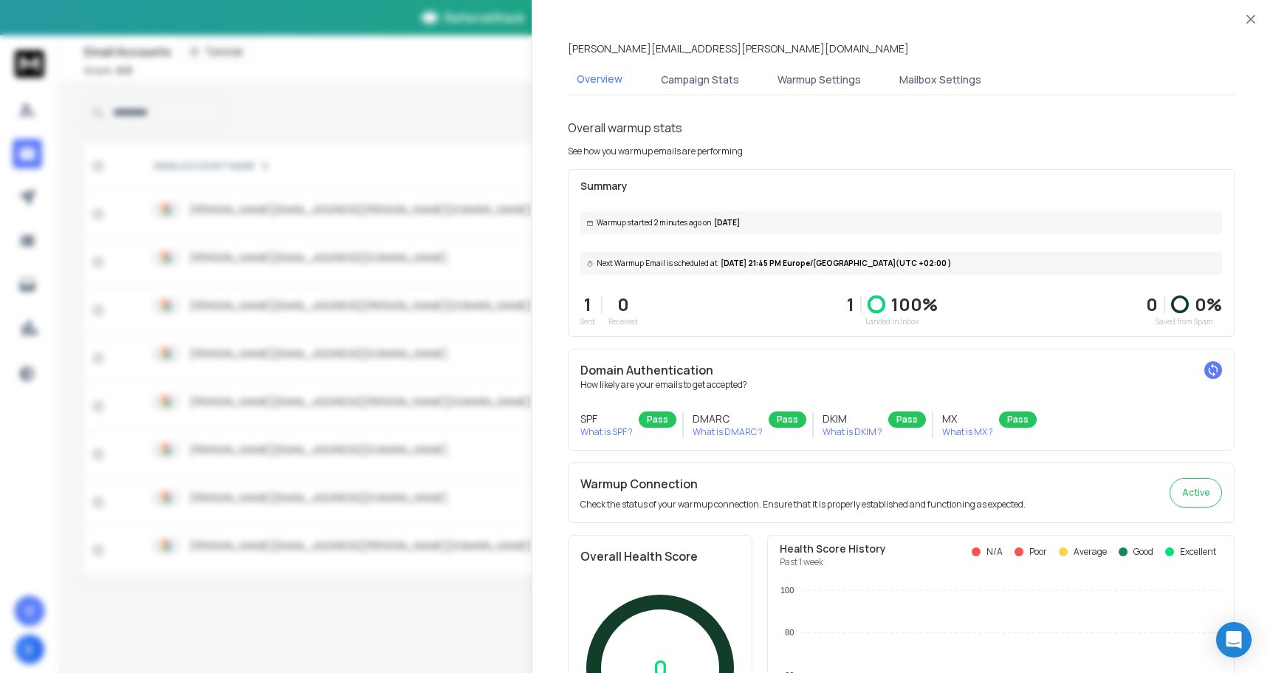
scroll to position [540, 0]
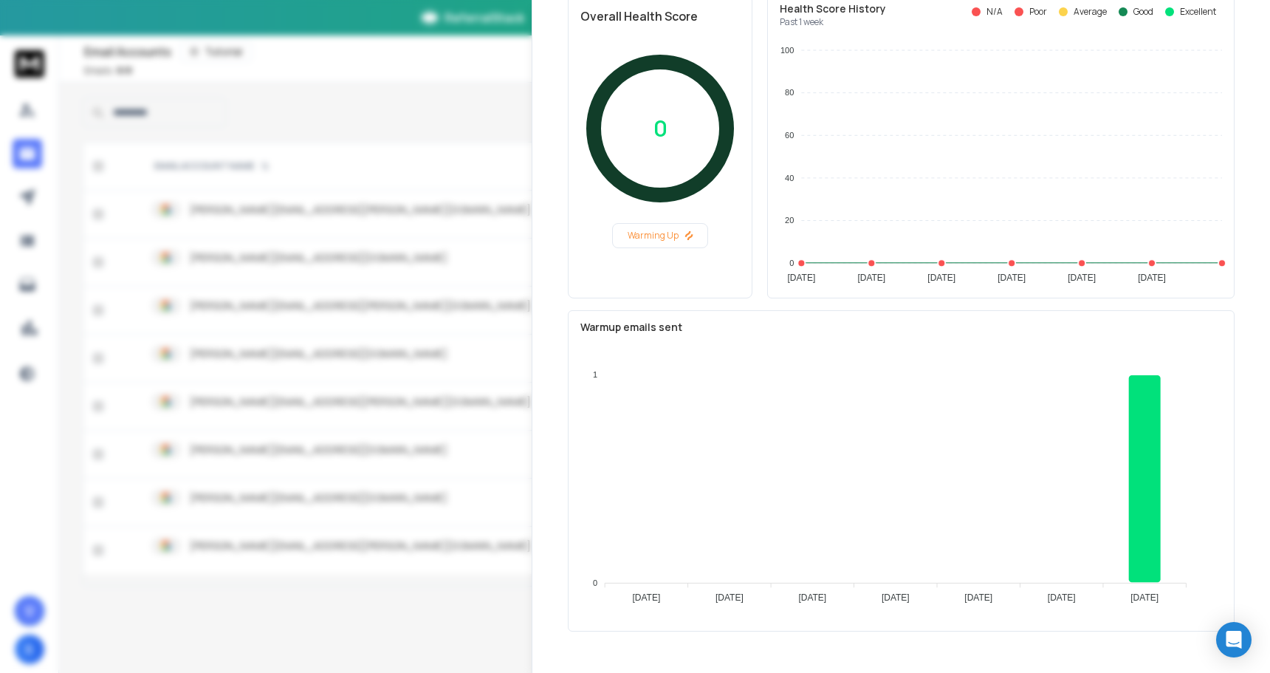
click at [338, 591] on div at bounding box center [635, 336] width 1270 height 673
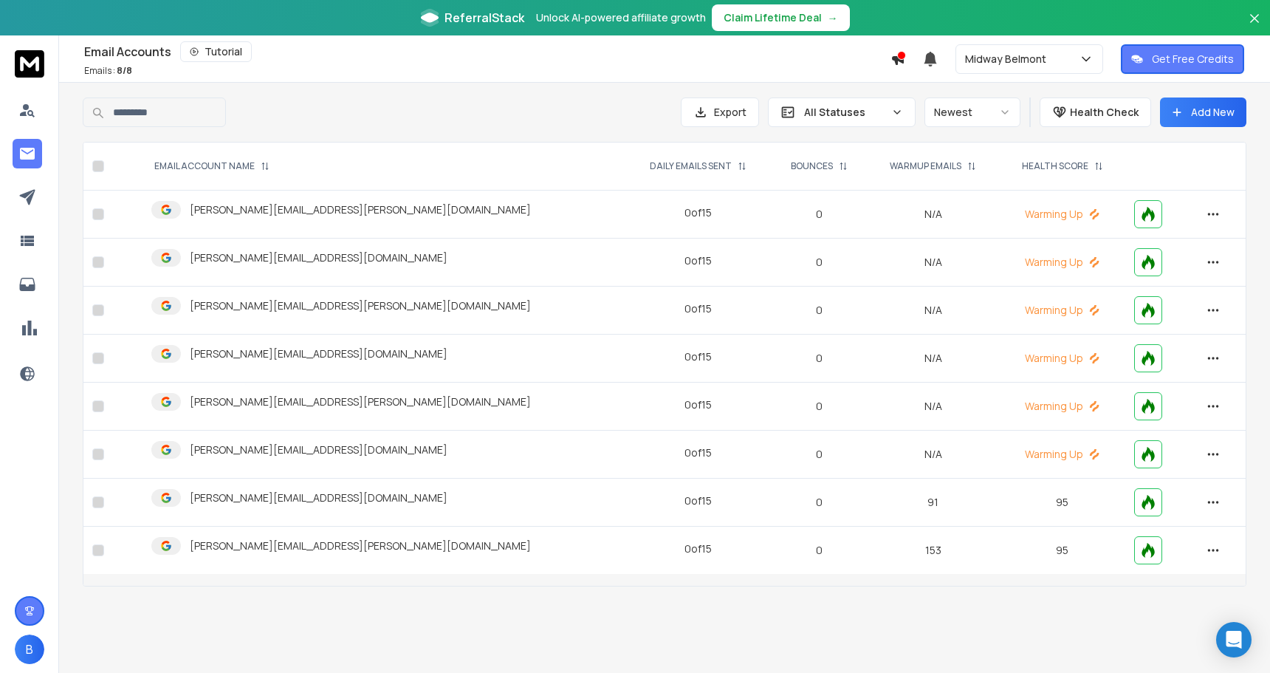
click at [101, 172] on th at bounding box center [112, 167] width 59 height 48
click at [100, 162] on button "Select this Page" at bounding box center [98, 166] width 12 height 12
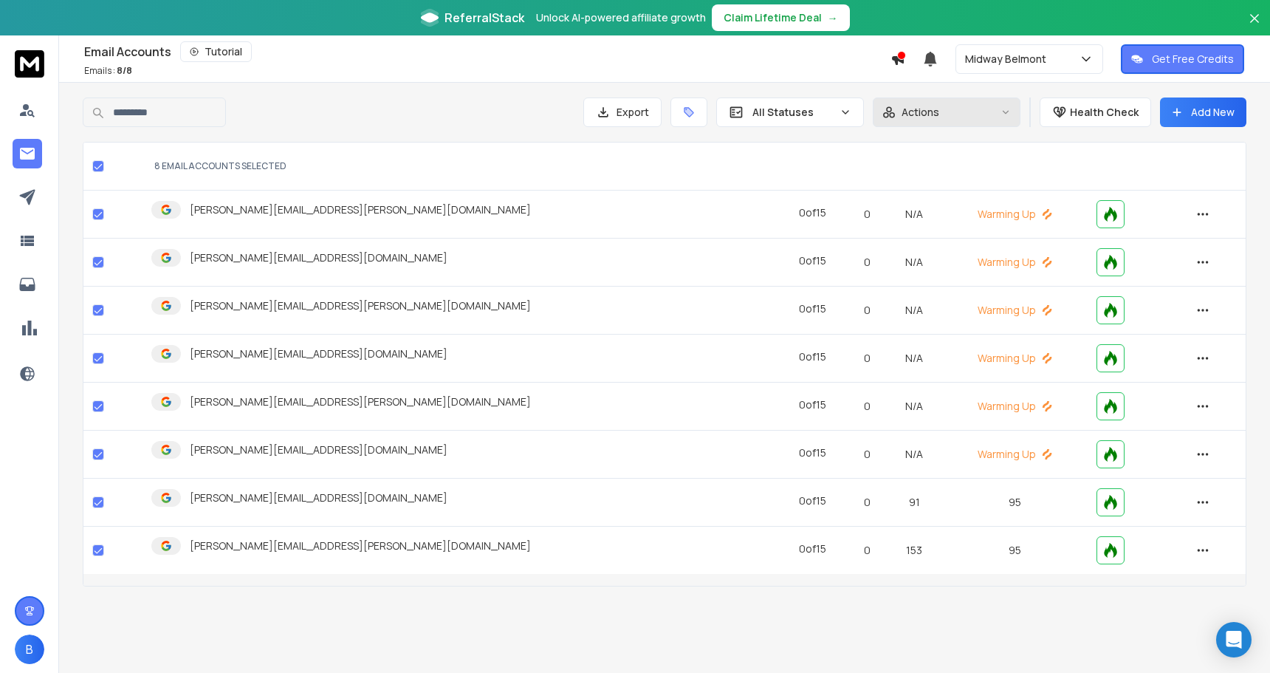
click at [951, 116] on div "Actions" at bounding box center [938, 112] width 112 height 15
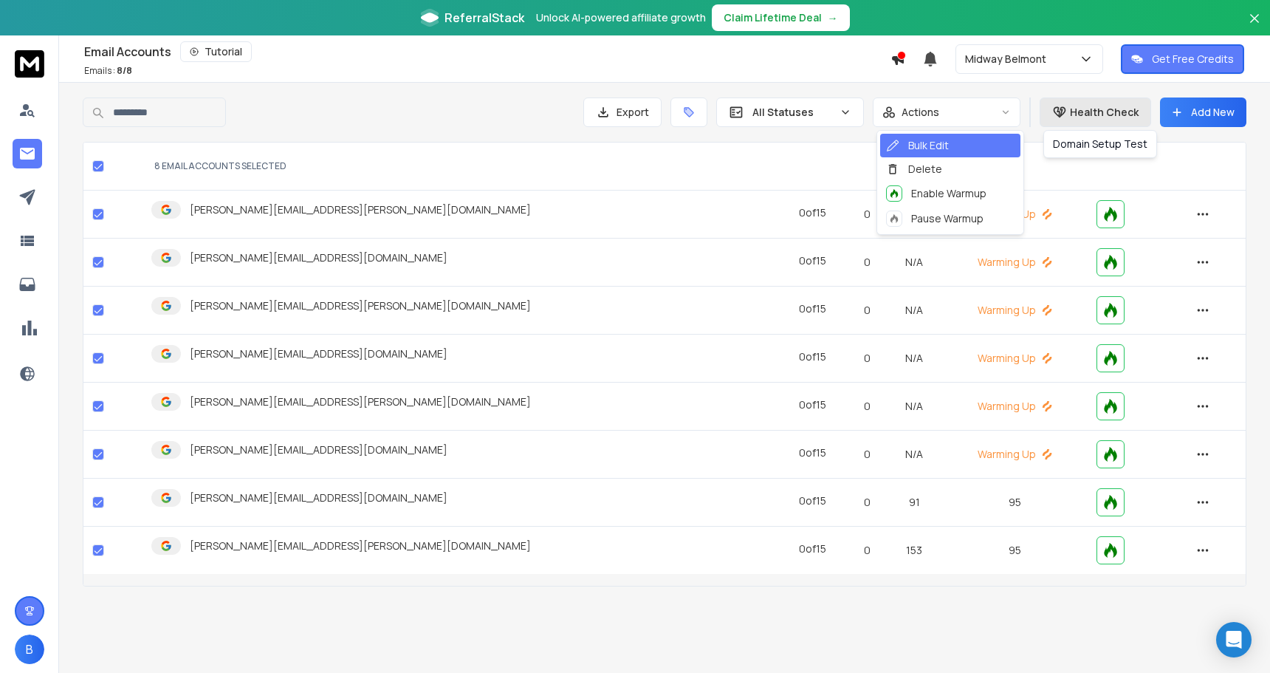
click at [1110, 115] on p "Health Check" at bounding box center [1104, 112] width 69 height 15
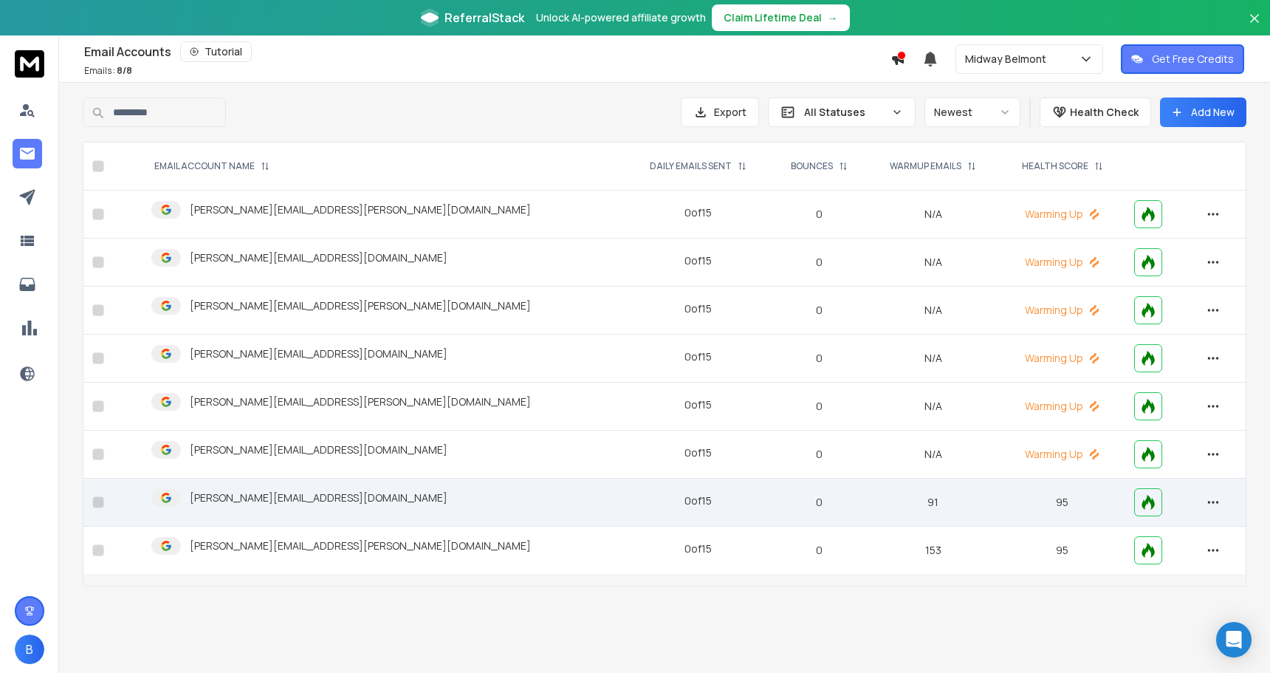
click at [626, 498] on td "0 of 15" at bounding box center [698, 497] width 145 height 38
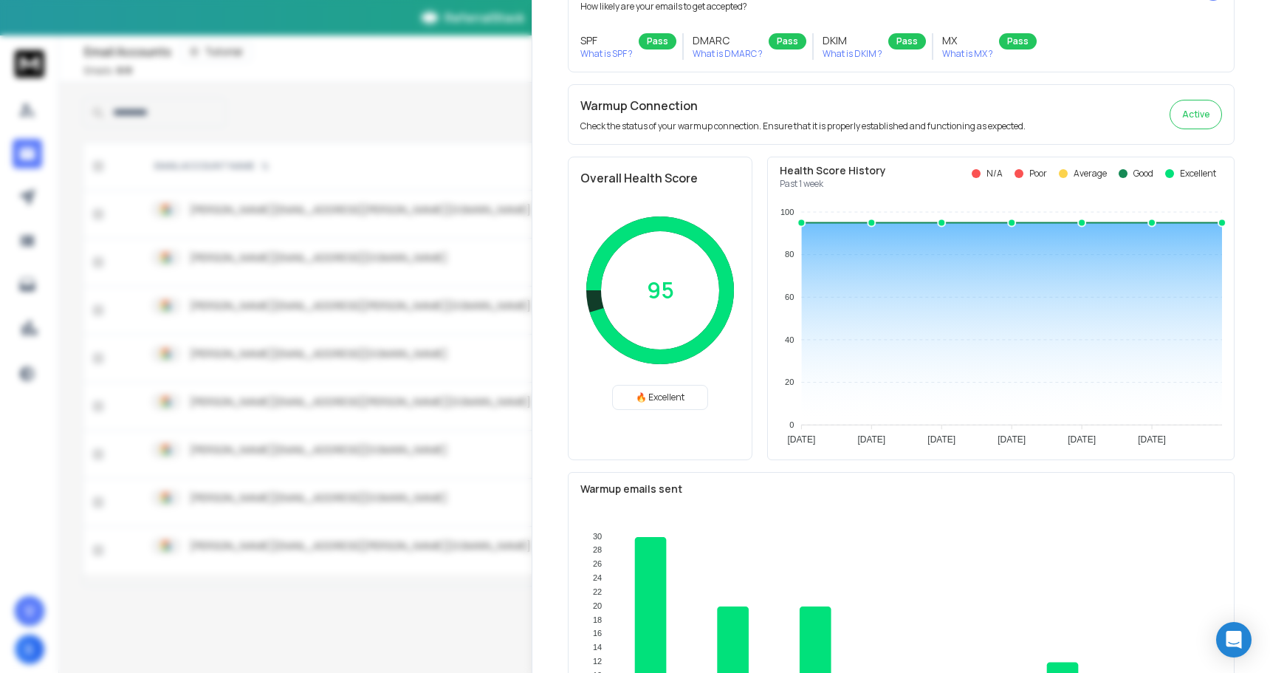
scroll to position [540, 0]
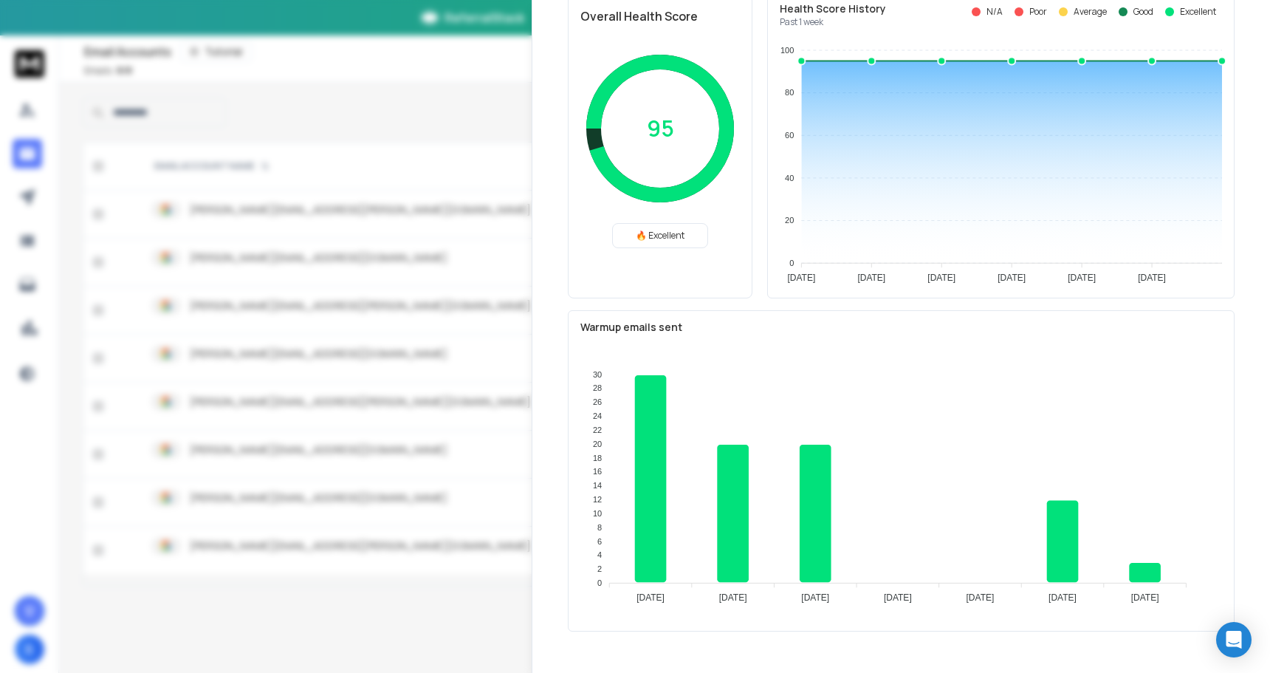
click at [370, 335] on div at bounding box center [635, 336] width 1270 height 673
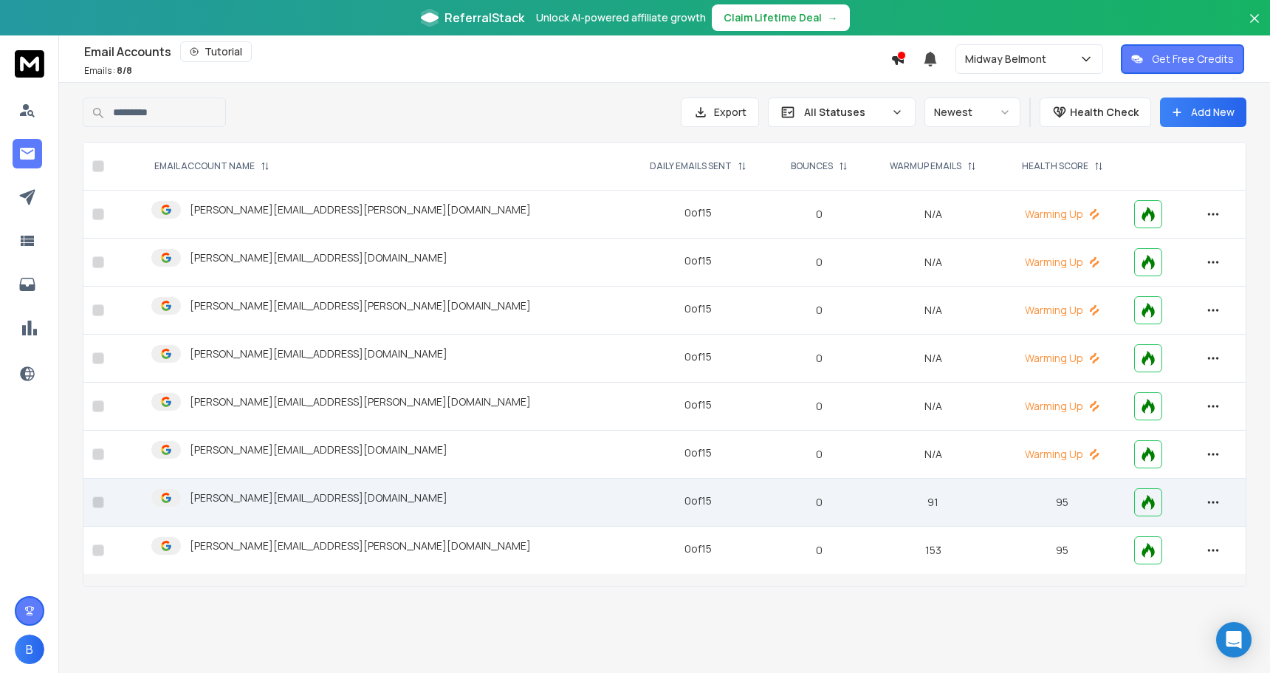
click at [100, 504] on button "button" at bounding box center [98, 502] width 12 height 12
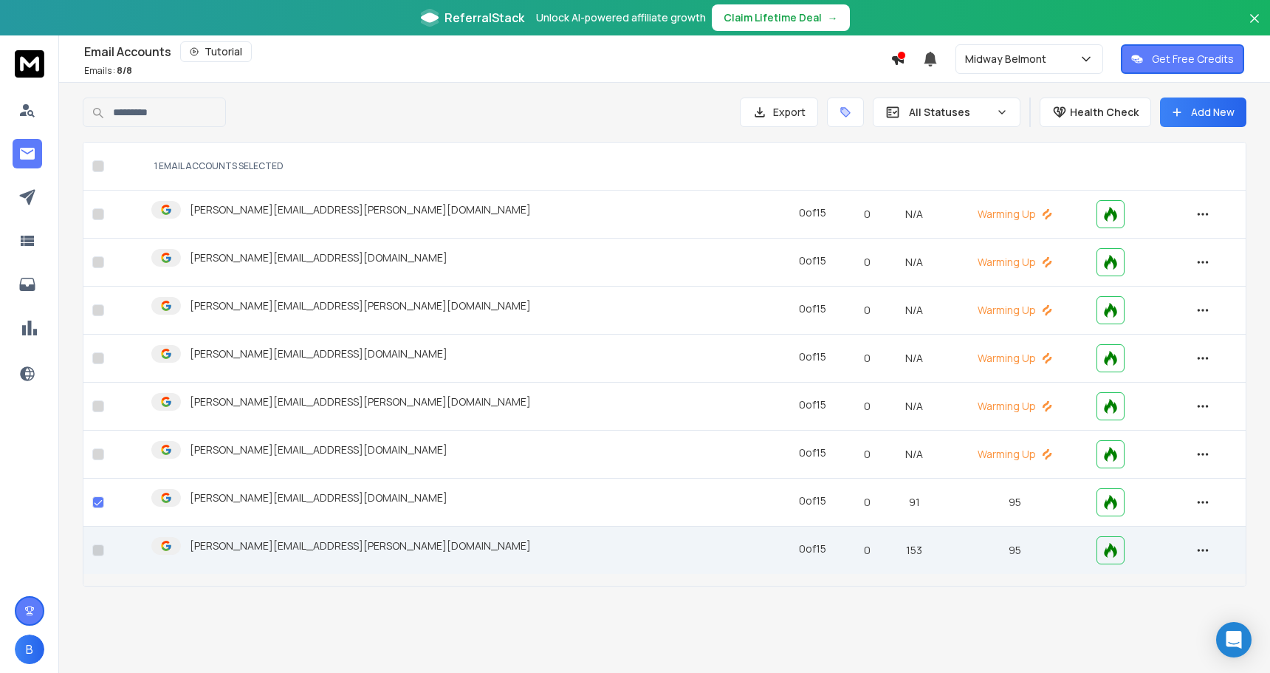
click at [103, 550] on button "button" at bounding box center [98, 550] width 12 height 12
click at [97, 550] on button "button" at bounding box center [98, 550] width 12 height 12
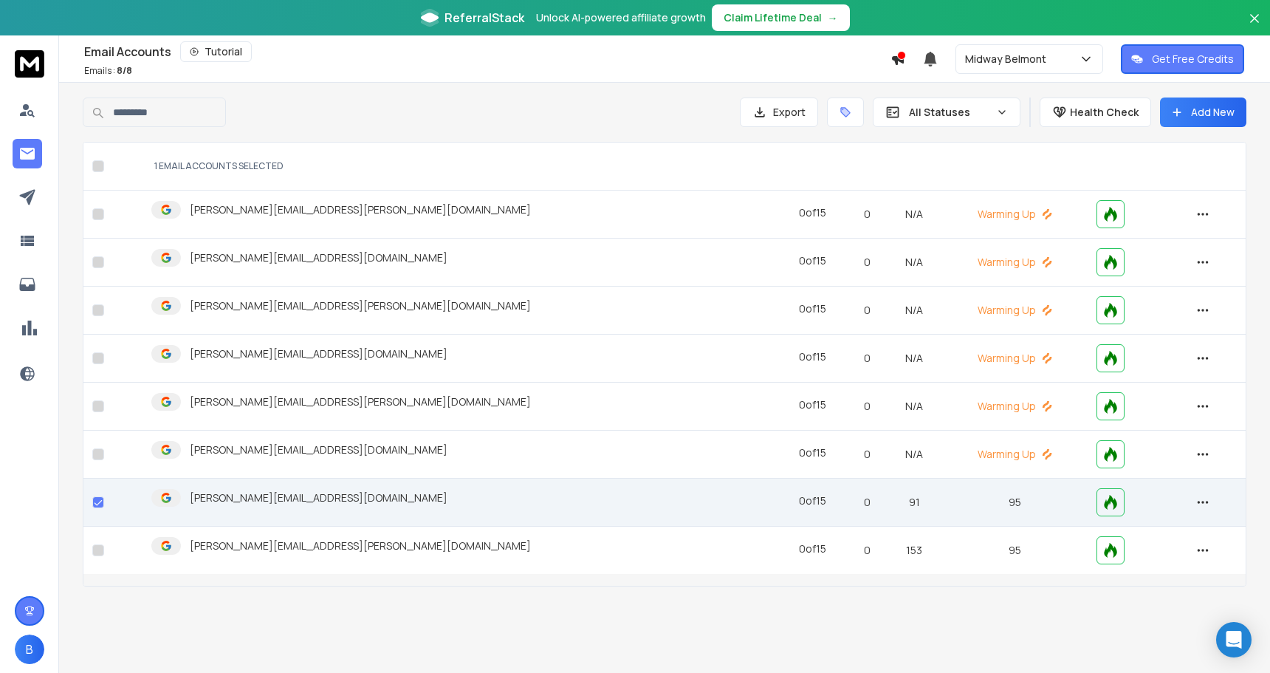
click at [259, 495] on p "[PERSON_NAME][EMAIL_ADDRESS][DOMAIN_NAME]" at bounding box center [319, 497] width 258 height 15
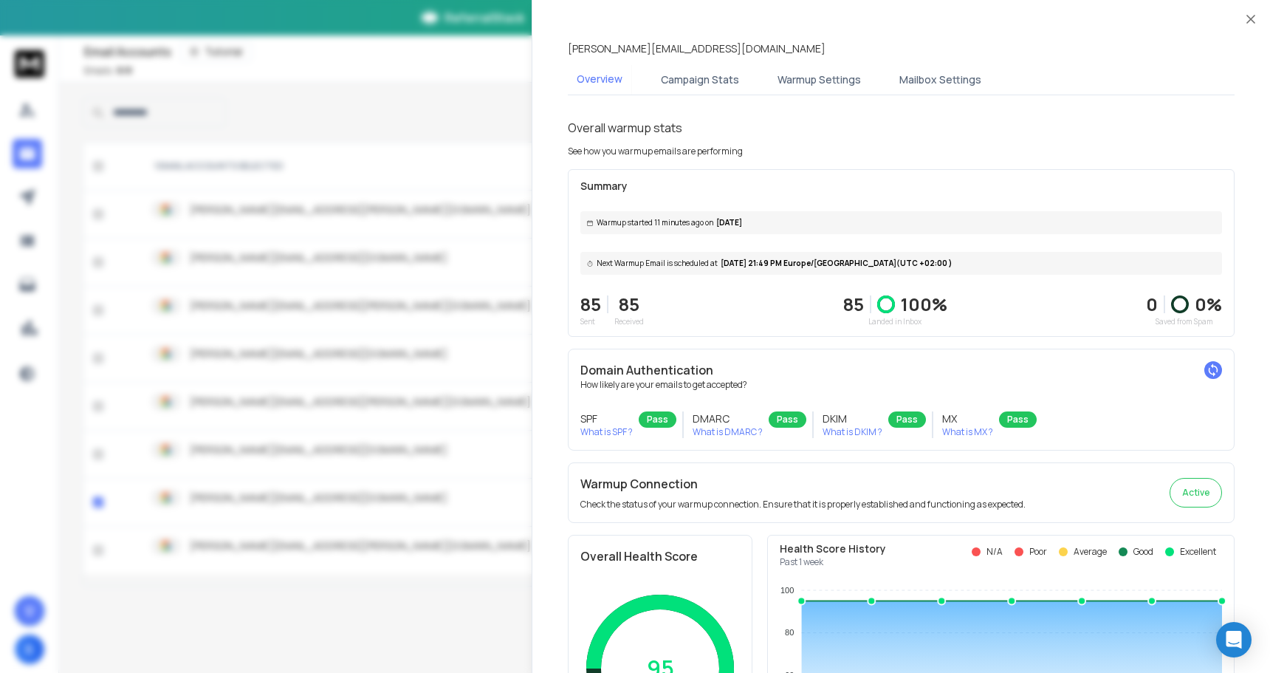
click at [710, 80] on button "Campaign Stats" at bounding box center [700, 80] width 96 height 32
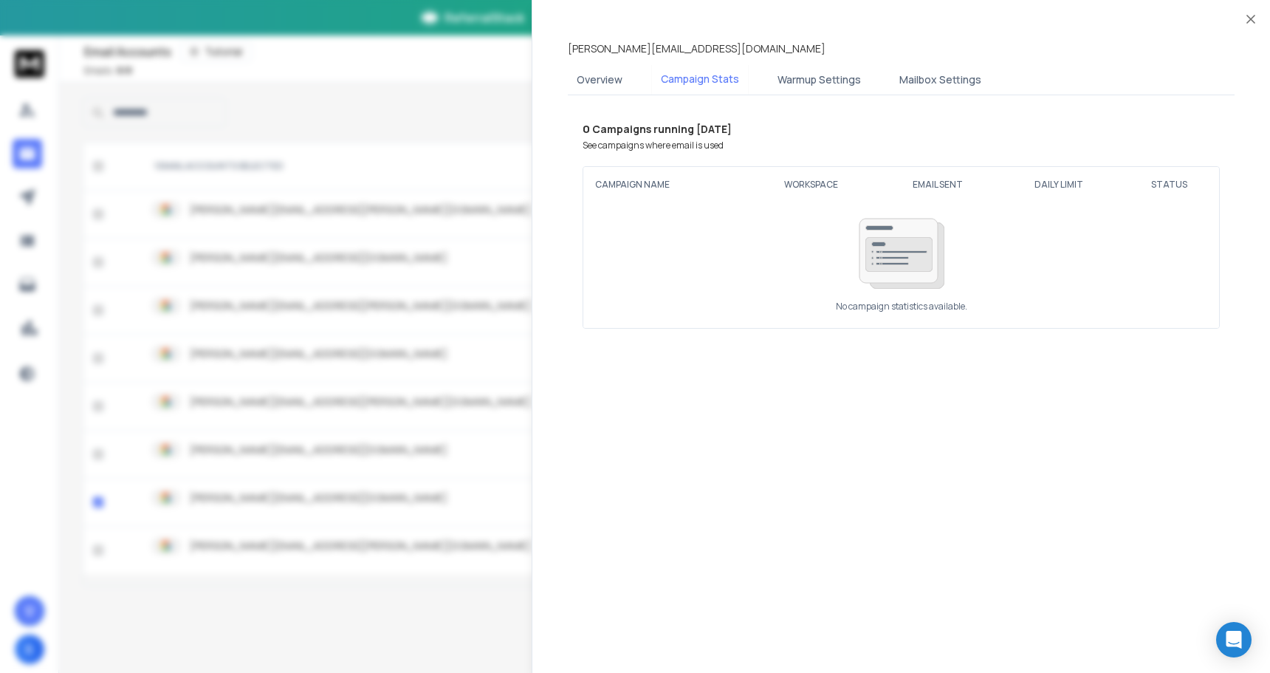
click at [921, 75] on button "Mailbox Settings" at bounding box center [940, 80] width 100 height 32
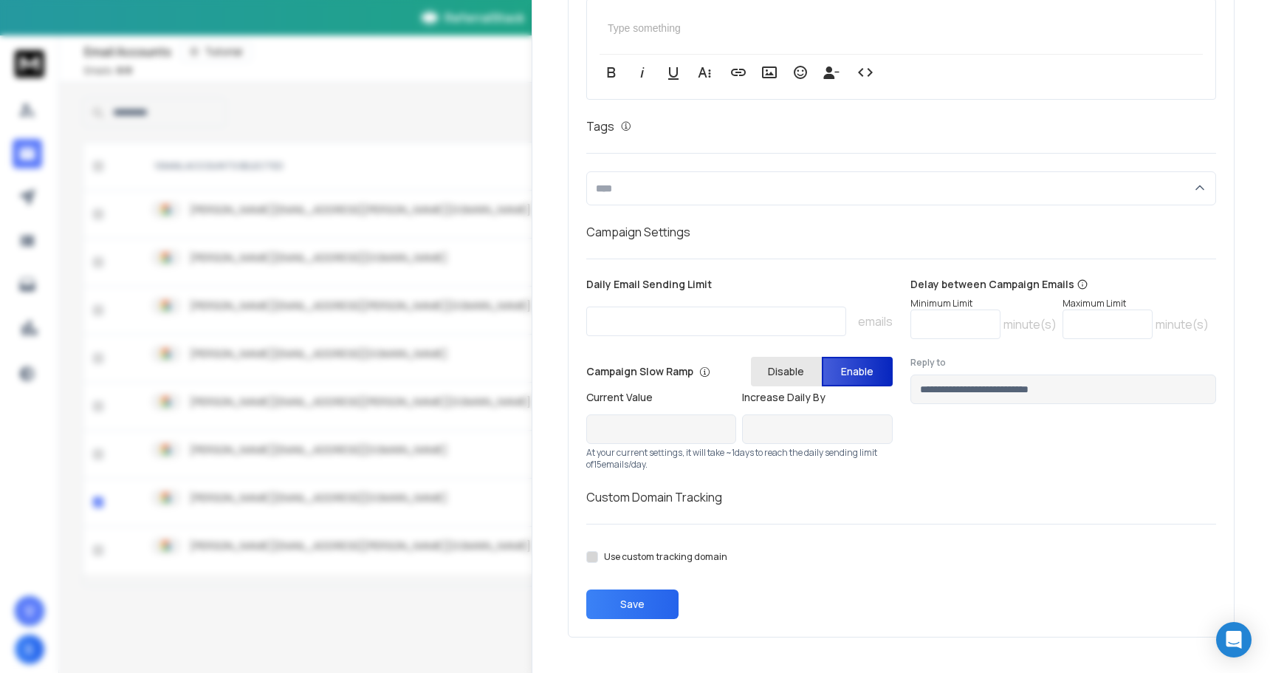
scroll to position [278, 0]
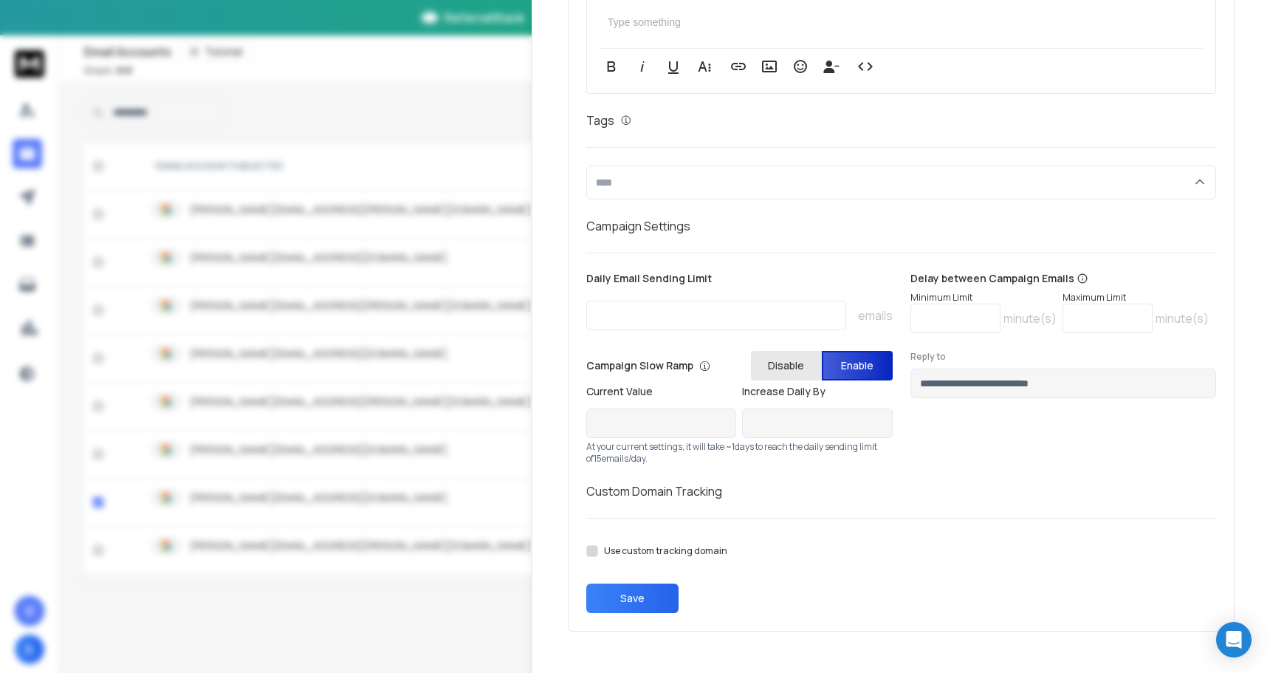
drag, startPoint x: 684, startPoint y: 429, endPoint x: 521, endPoint y: 419, distance: 163.5
click at [521, 419] on body "ReferralStack Unlock AI-powered affiliate growth Lifetime Deals available! Clai…" at bounding box center [635, 336] width 1270 height 673
type input "*"
click at [937, 535] on form "First Name ******* Last Name ***** Signature Type something Clear Formatting Fo…" at bounding box center [901, 257] width 630 height 712
click at [656, 594] on button "Save" at bounding box center [632, 598] width 92 height 30
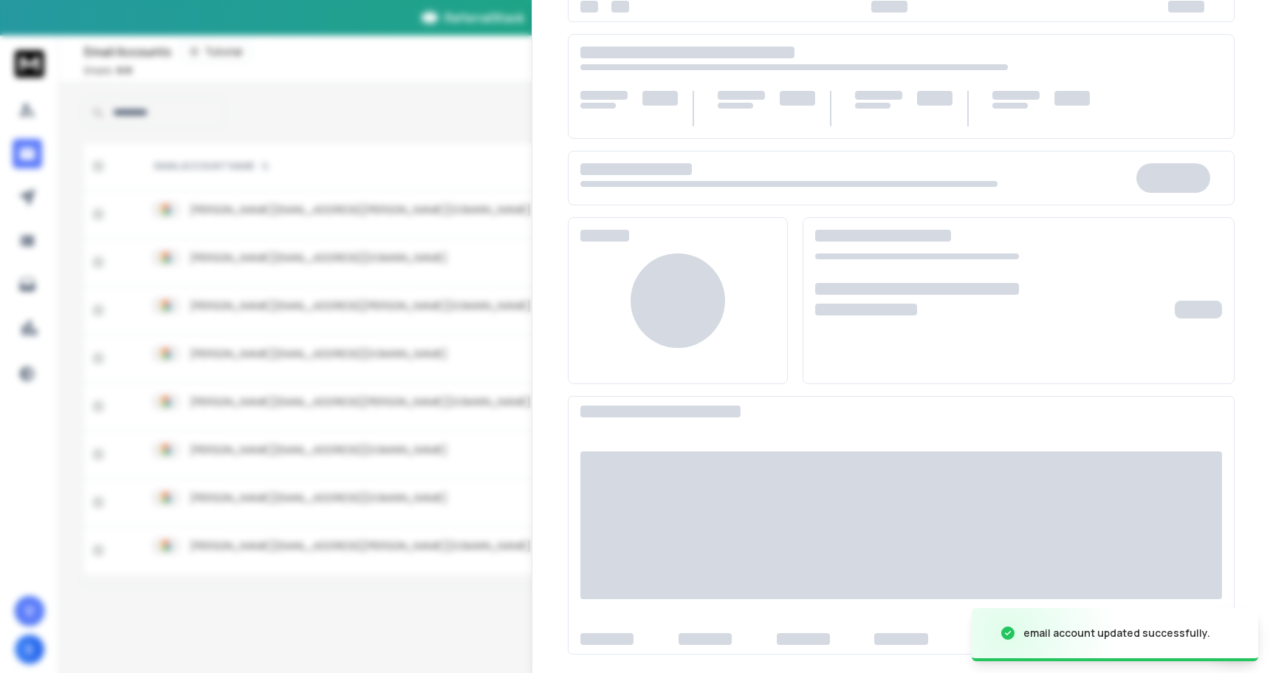
scroll to position [222, 0]
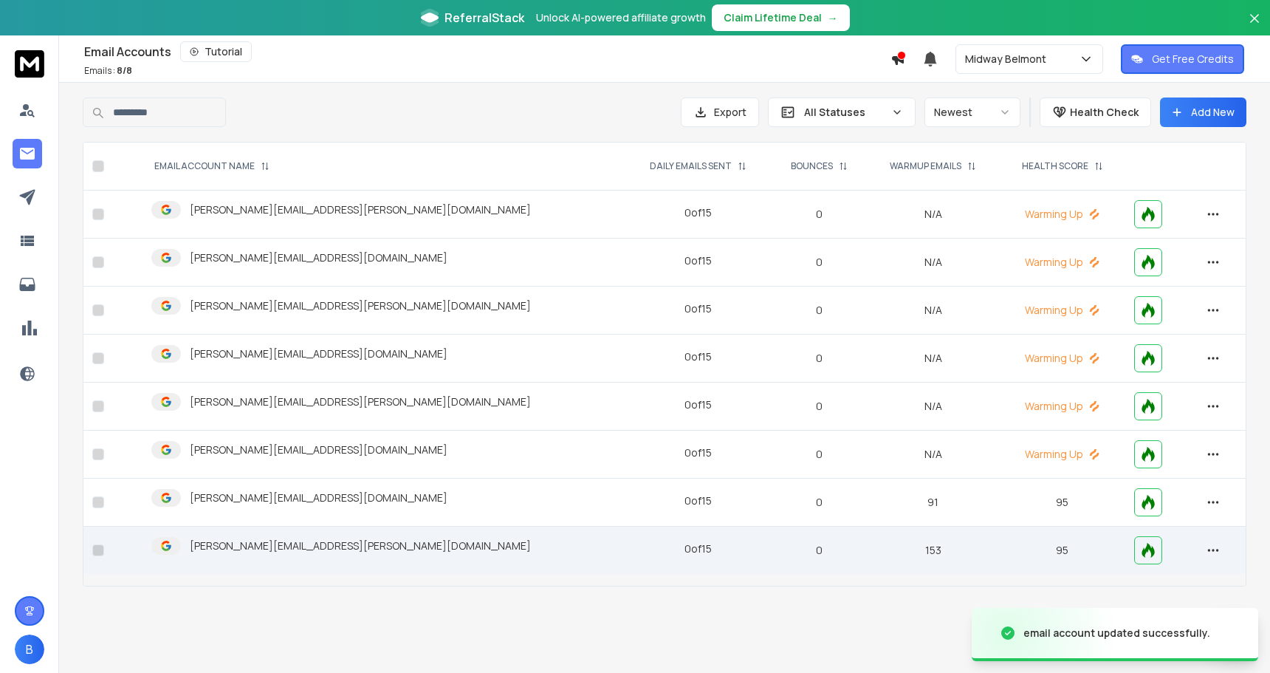
click at [374, 563] on td "[PERSON_NAME][EMAIL_ADDRESS][PERSON_NAME][DOMAIN_NAME]" at bounding box center [385, 550] width 484 height 48
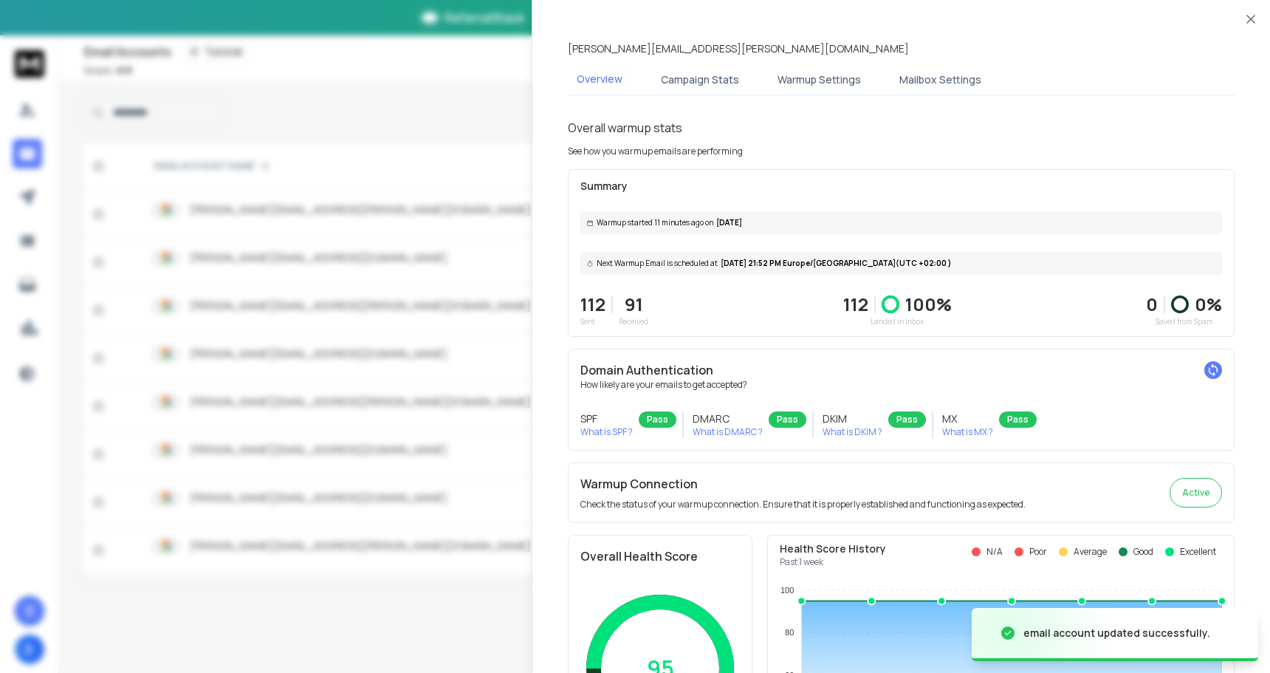
click at [902, 73] on button "Mailbox Settings" at bounding box center [940, 80] width 100 height 32
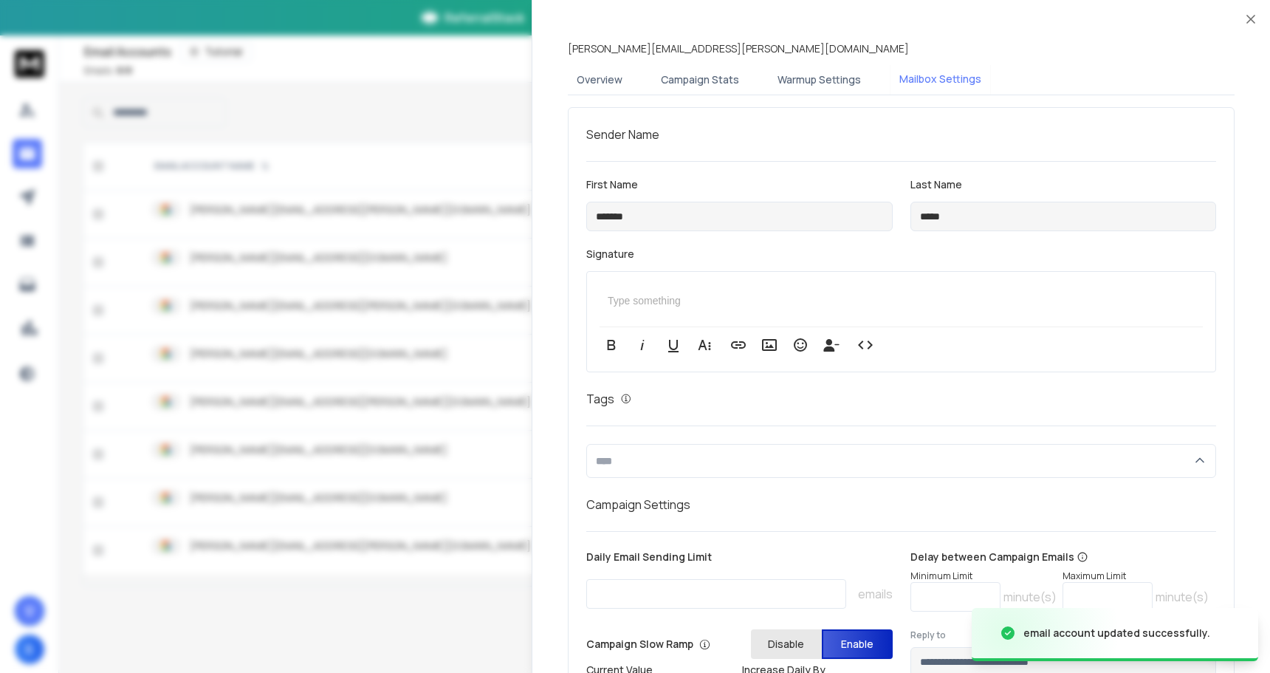
scroll to position [278, 0]
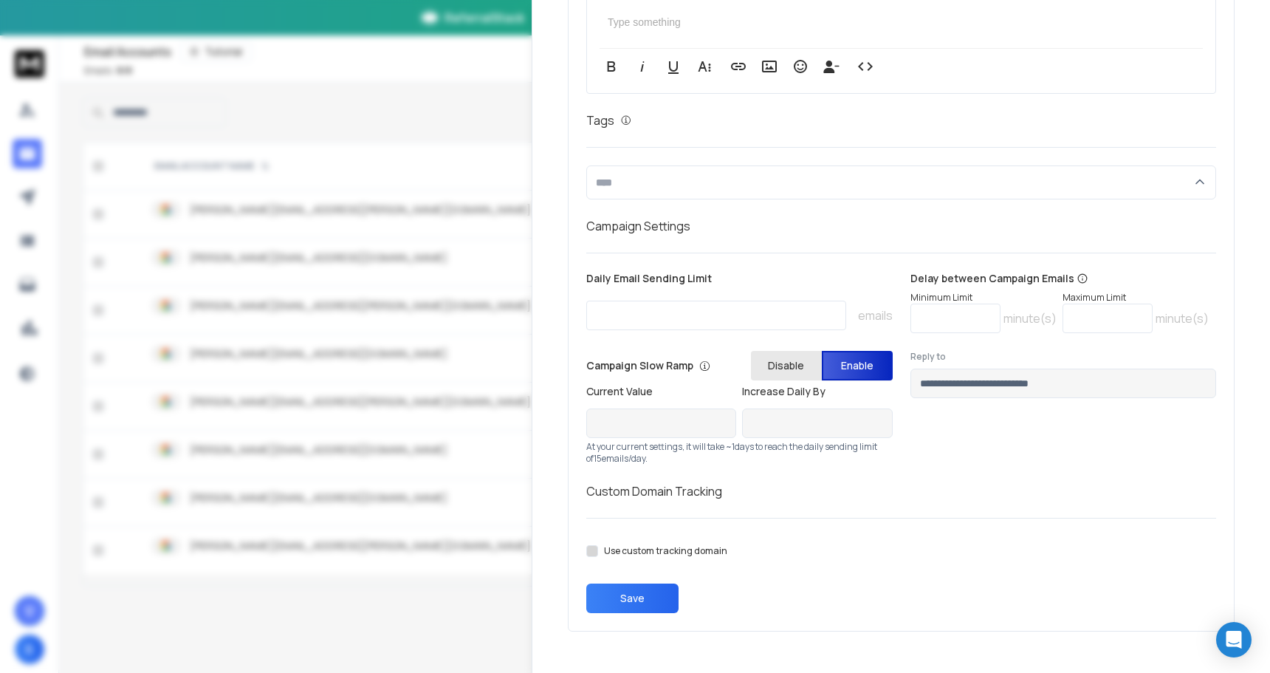
drag, startPoint x: 652, startPoint y: 315, endPoint x: 337, endPoint y: 306, distance: 315.4
click at [345, 305] on body "ReferralStack Unlock AI-powered affiliate growth Lifetime Deals available! Clai…" at bounding box center [635, 336] width 1270 height 673
drag, startPoint x: 645, startPoint y: 430, endPoint x: 460, endPoint y: 414, distance: 186.0
click at [465, 415] on body "ReferralStack Unlock AI-powered affiliate growth Lifetime Deals available! Clai…" at bounding box center [635, 336] width 1270 height 673
type input "*"
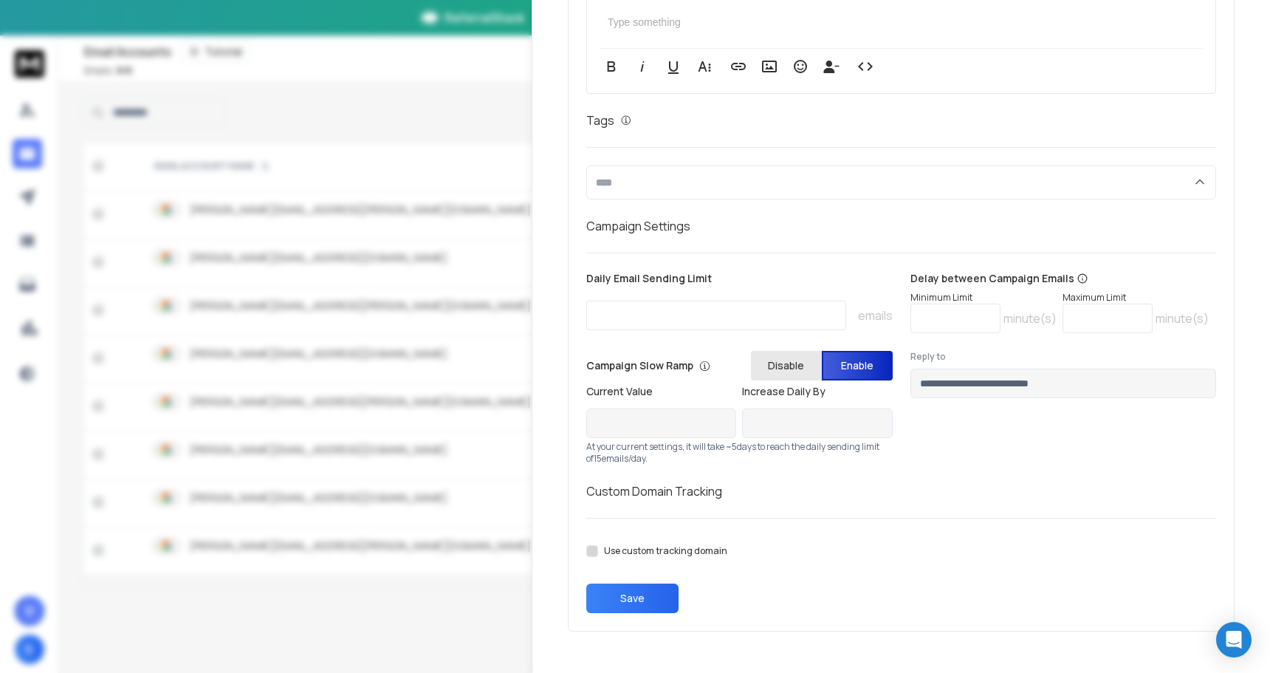
click at [645, 599] on button "Save" at bounding box center [632, 598] width 92 height 30
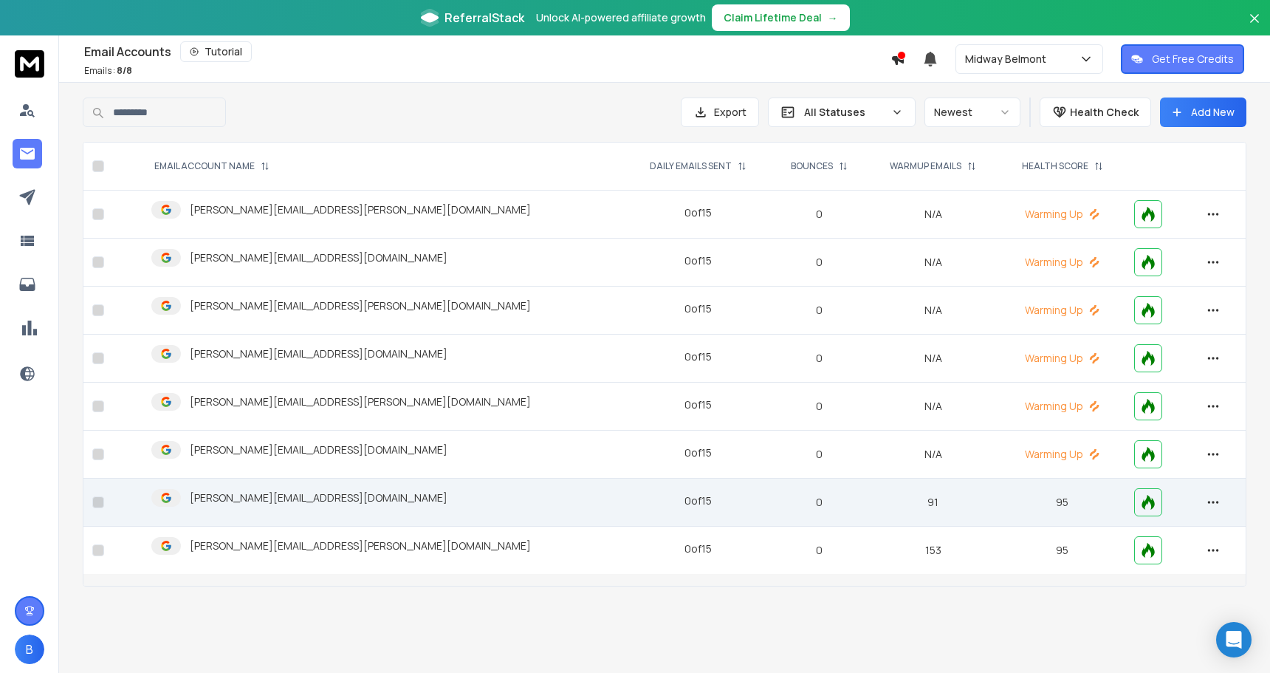
click at [293, 496] on p "[PERSON_NAME][EMAIL_ADDRESS][DOMAIN_NAME]" at bounding box center [319, 497] width 258 height 15
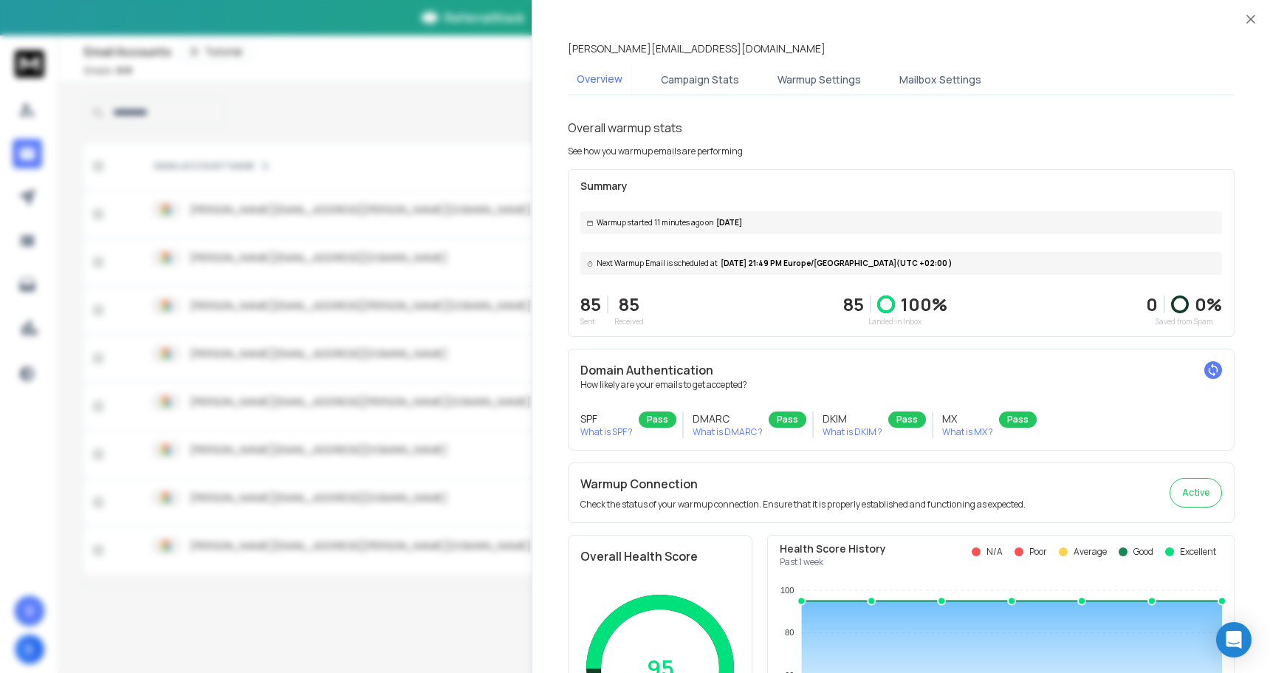
click at [948, 63] on div "[PERSON_NAME][EMAIL_ADDRESS][DOMAIN_NAME] Overview Campaign Stats Warmup Settin…" at bounding box center [901, 606] width 702 height 1177
click at [948, 72] on button "Mailbox Settings" at bounding box center [940, 80] width 100 height 32
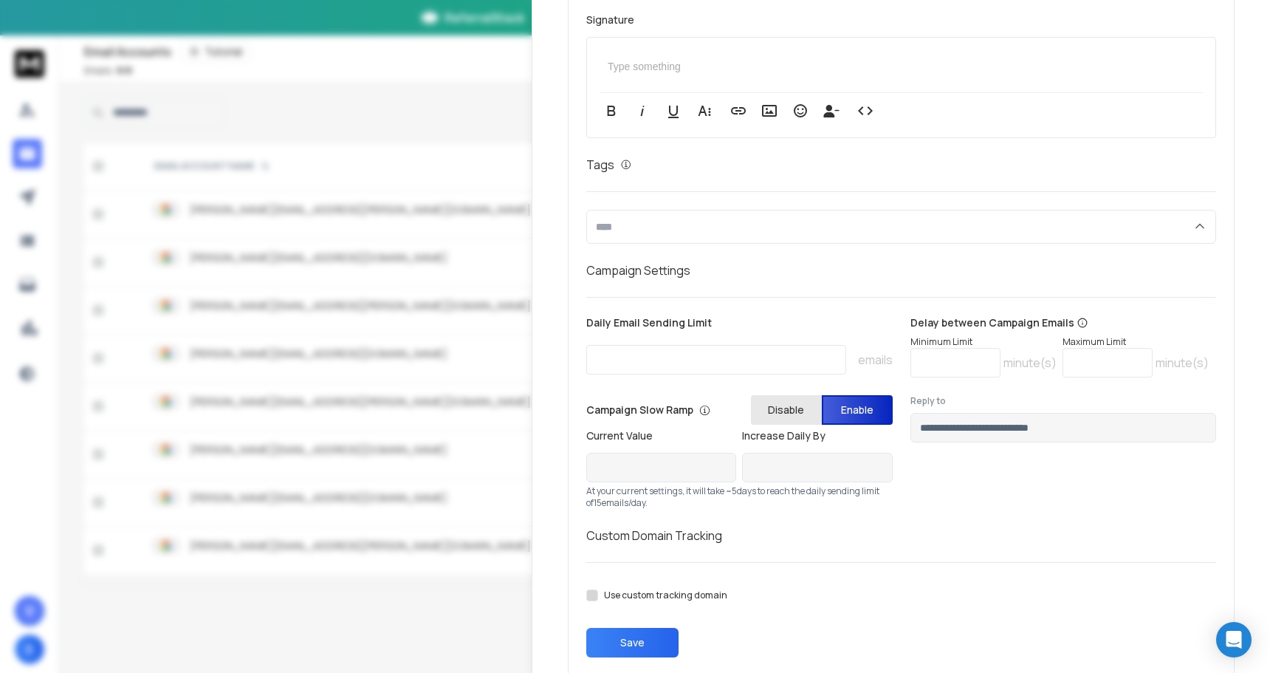
scroll to position [278, 0]
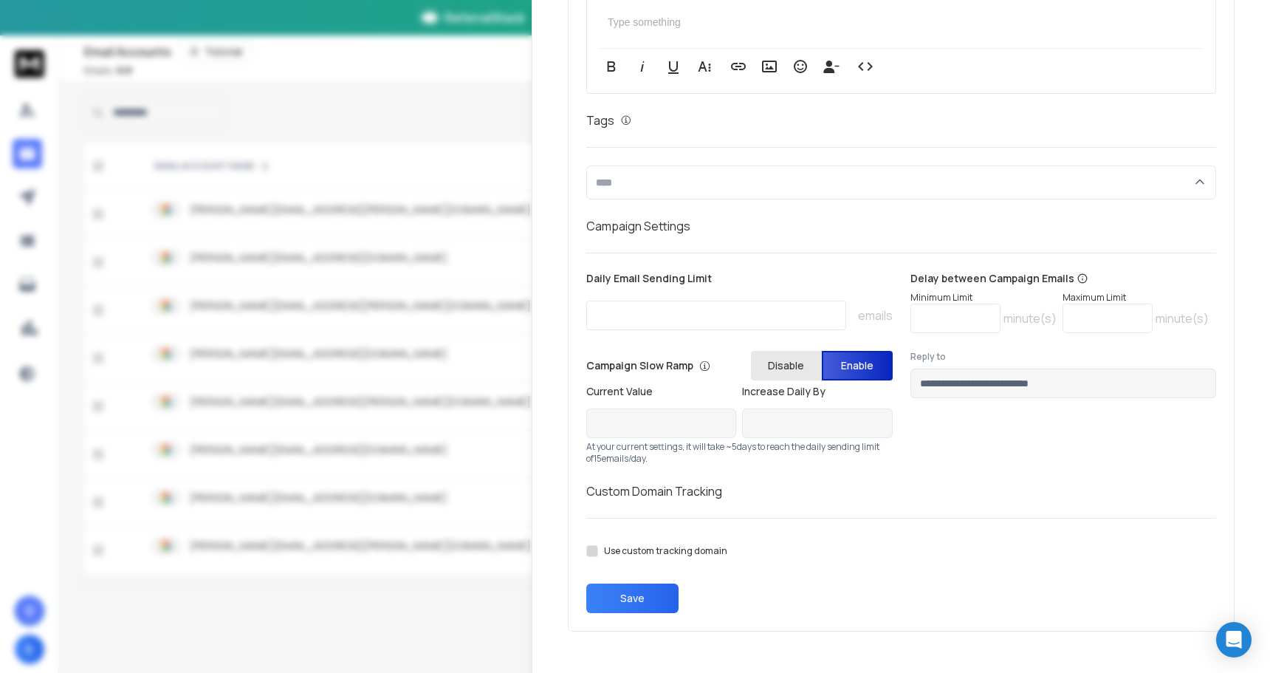
click at [364, 576] on div at bounding box center [635, 336] width 1270 height 673
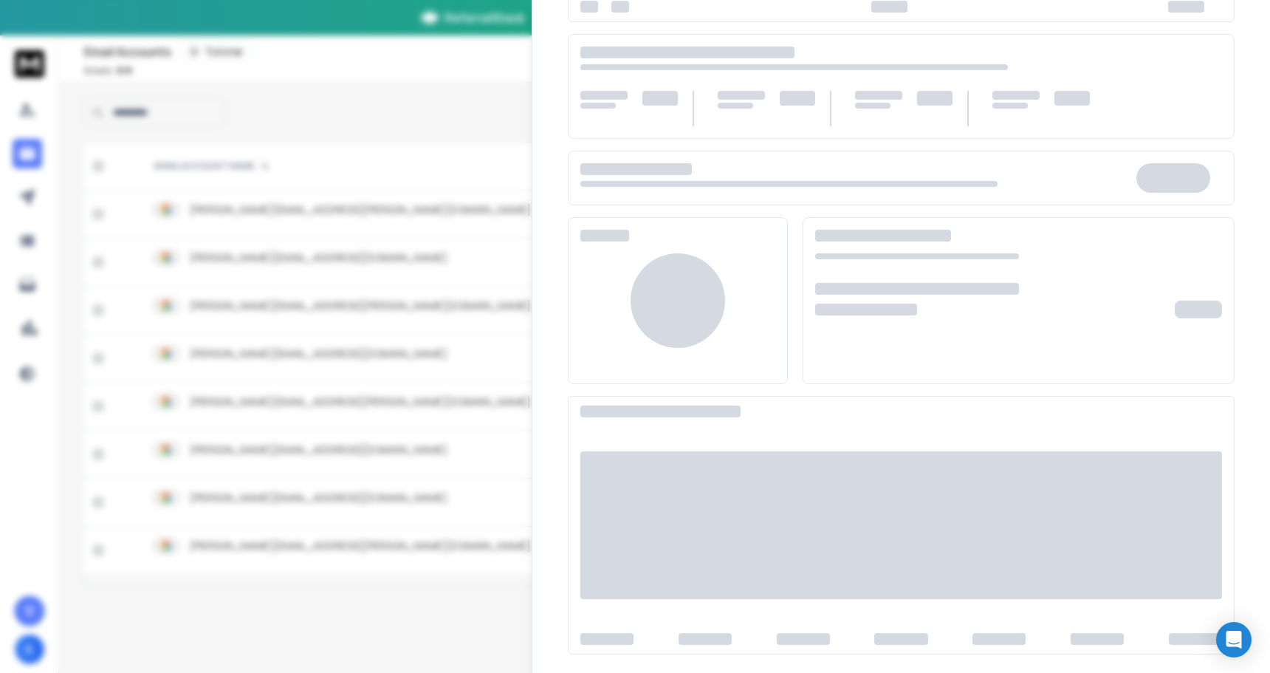
scroll to position [95, 0]
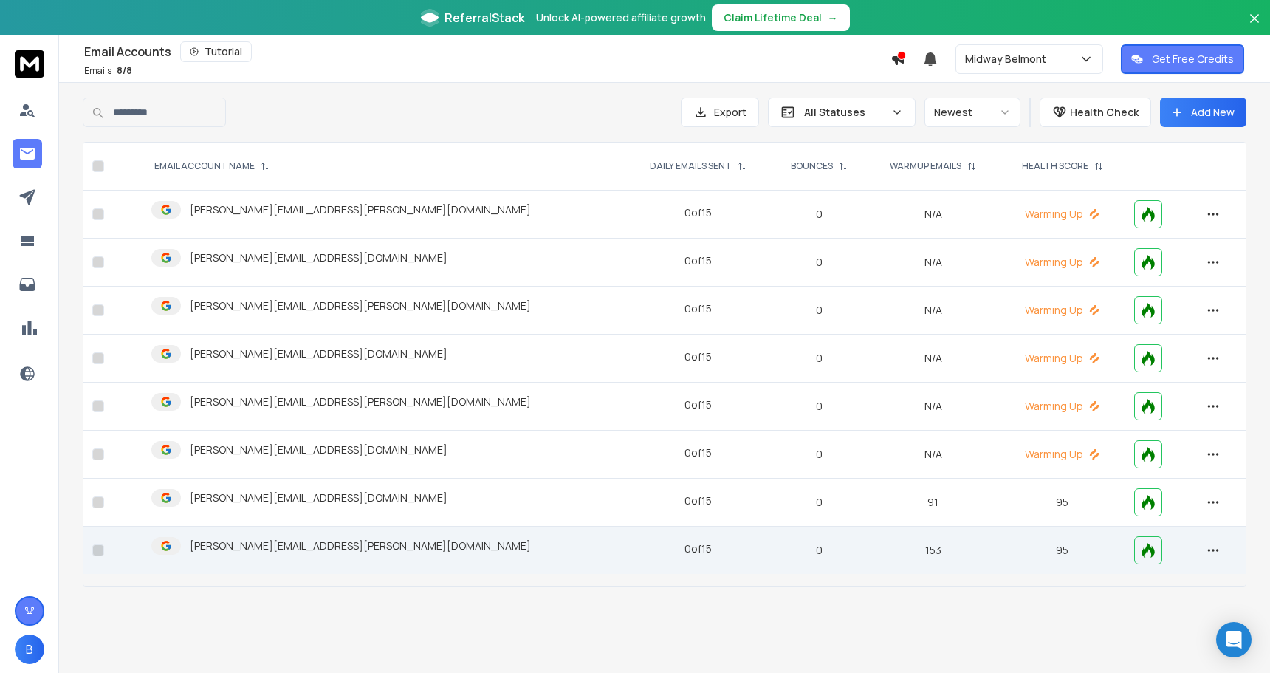
click at [410, 546] on div "[PERSON_NAME][EMAIL_ADDRESS][PERSON_NAME][DOMAIN_NAME]" at bounding box center [384, 546] width 466 height 18
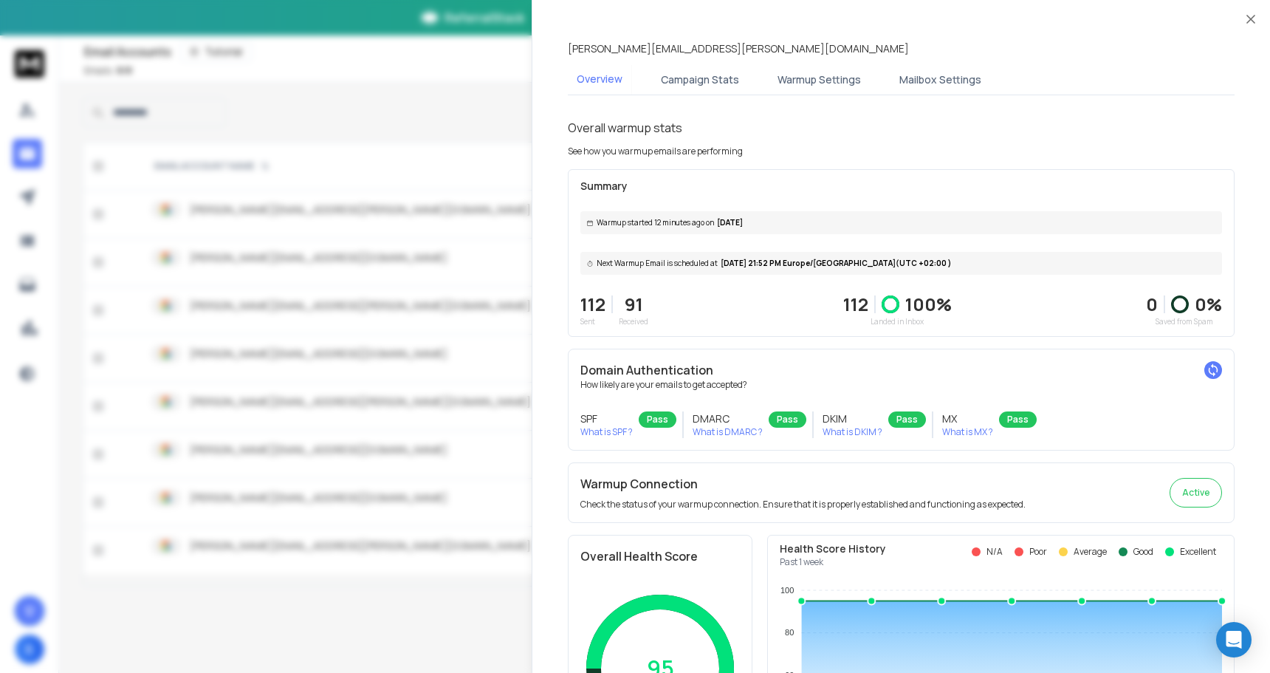
click at [963, 71] on button "Mailbox Settings" at bounding box center [940, 80] width 100 height 32
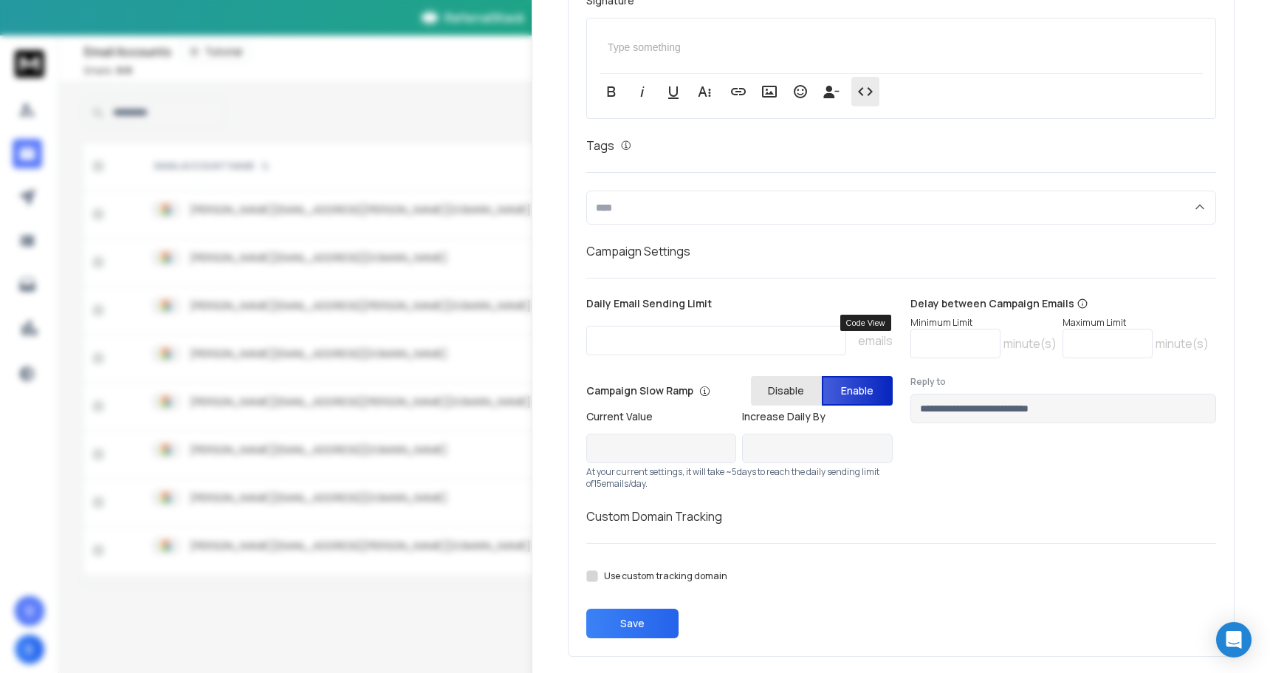
scroll to position [278, 0]
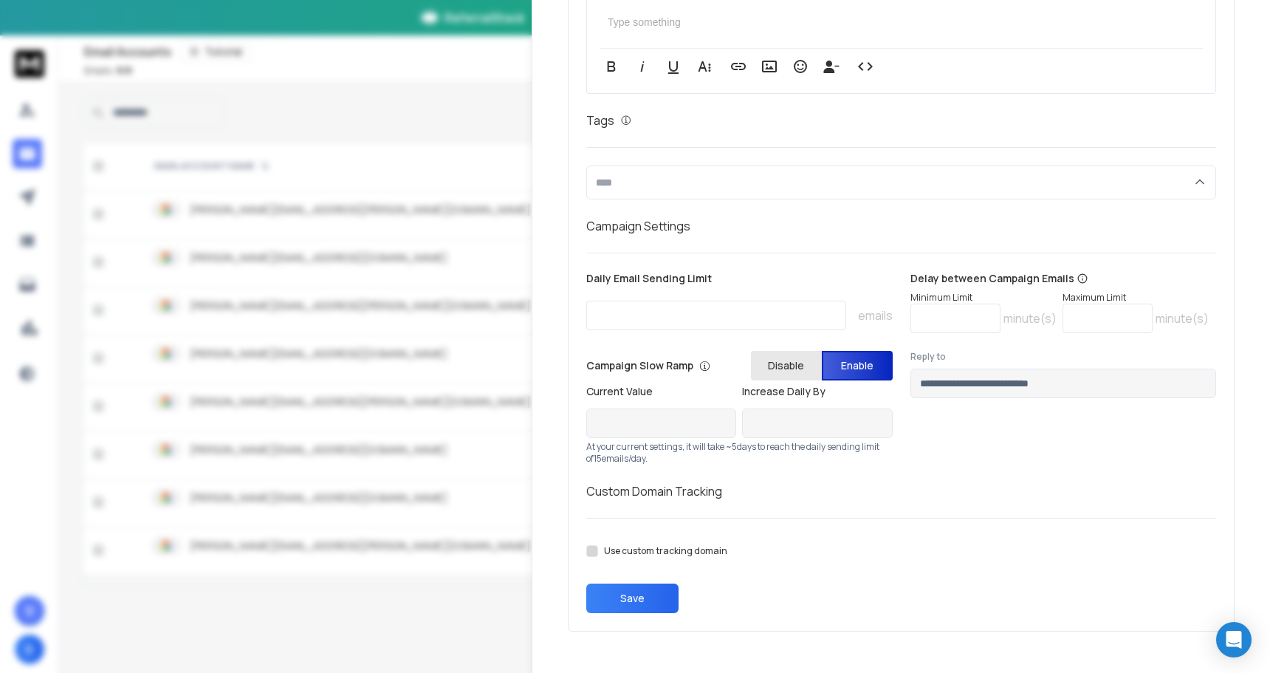
click at [487, 586] on div at bounding box center [635, 336] width 1270 height 673
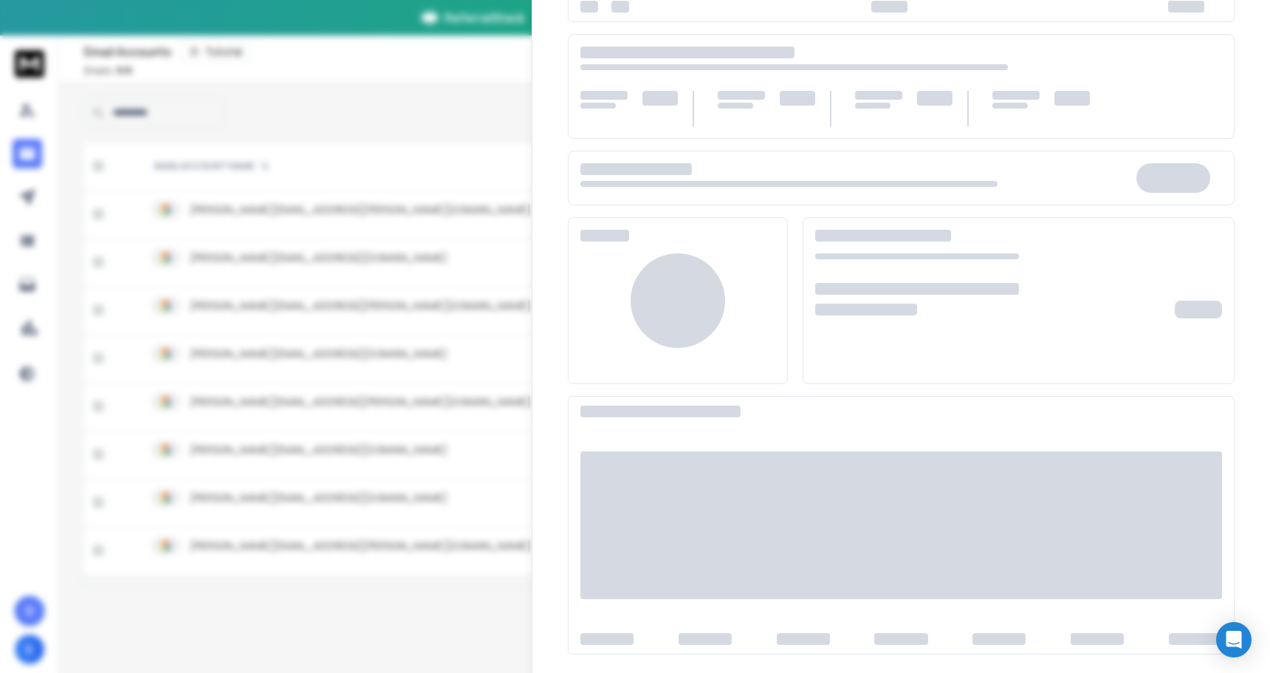
scroll to position [95, 0]
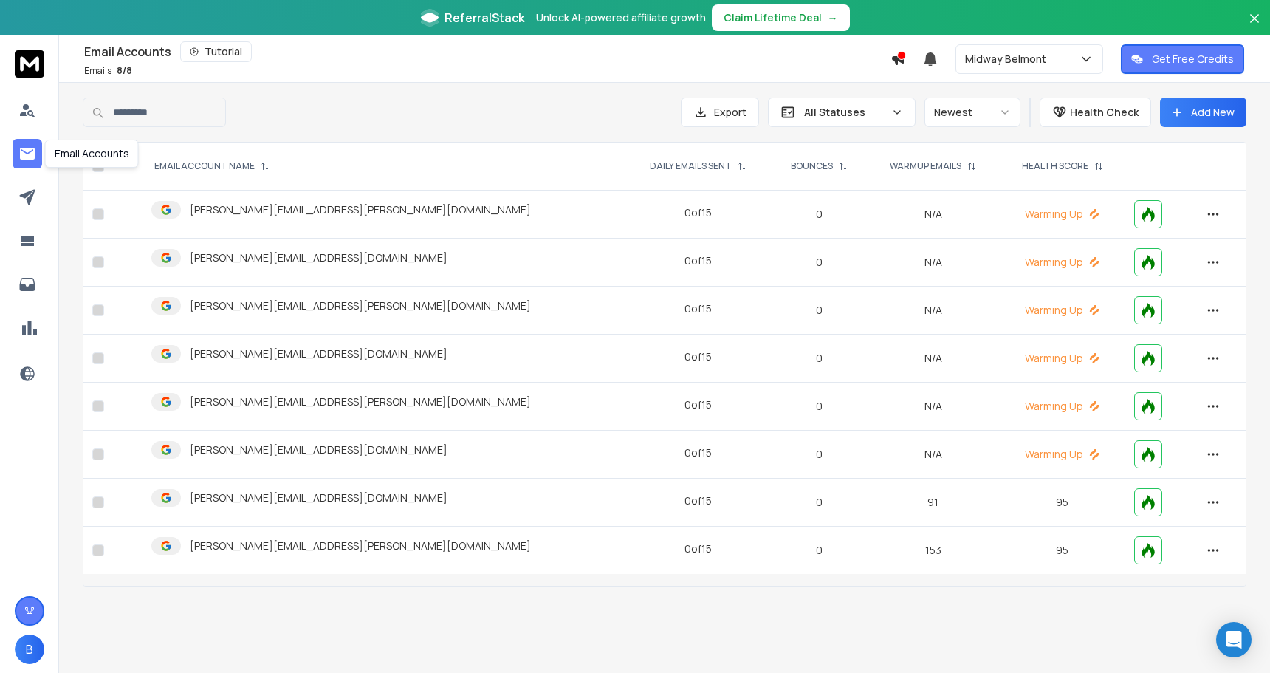
click at [35, 154] on icon at bounding box center [27, 154] width 18 height 18
click at [548, 61] on div "Email Accounts Tutorial" at bounding box center [487, 51] width 806 height 21
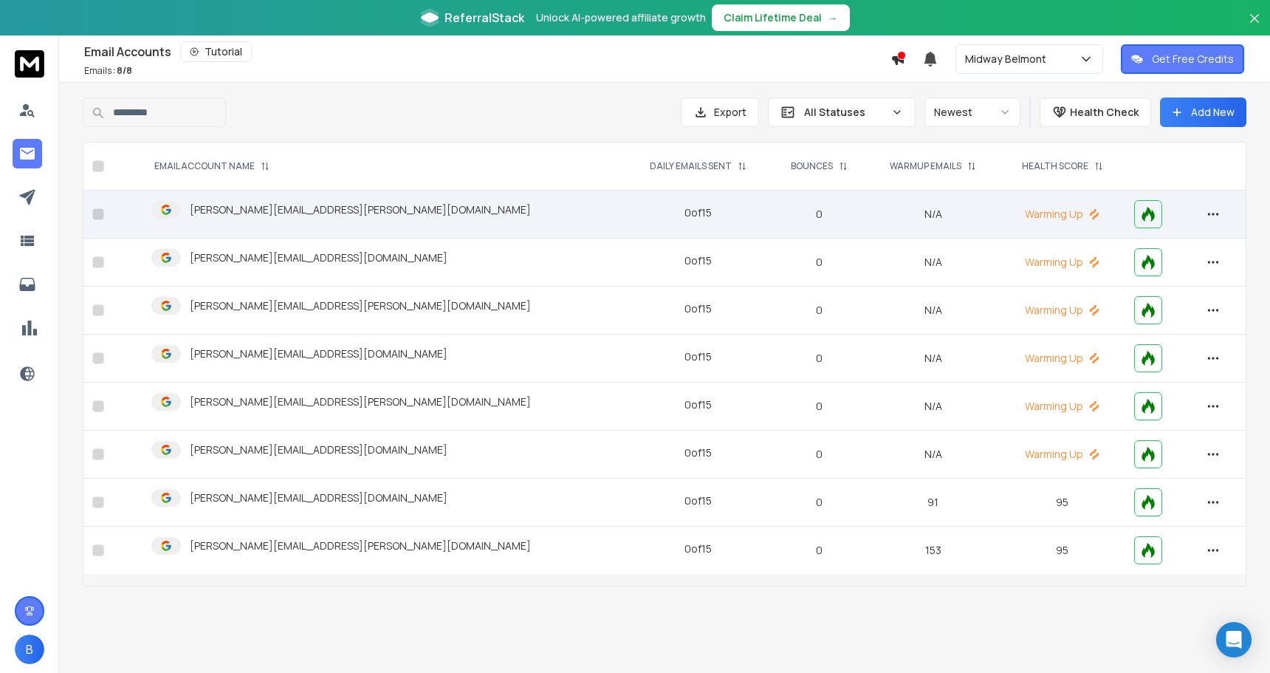
click at [391, 202] on div "[PERSON_NAME][EMAIL_ADDRESS][PERSON_NAME][DOMAIN_NAME]" at bounding box center [384, 210] width 466 height 18
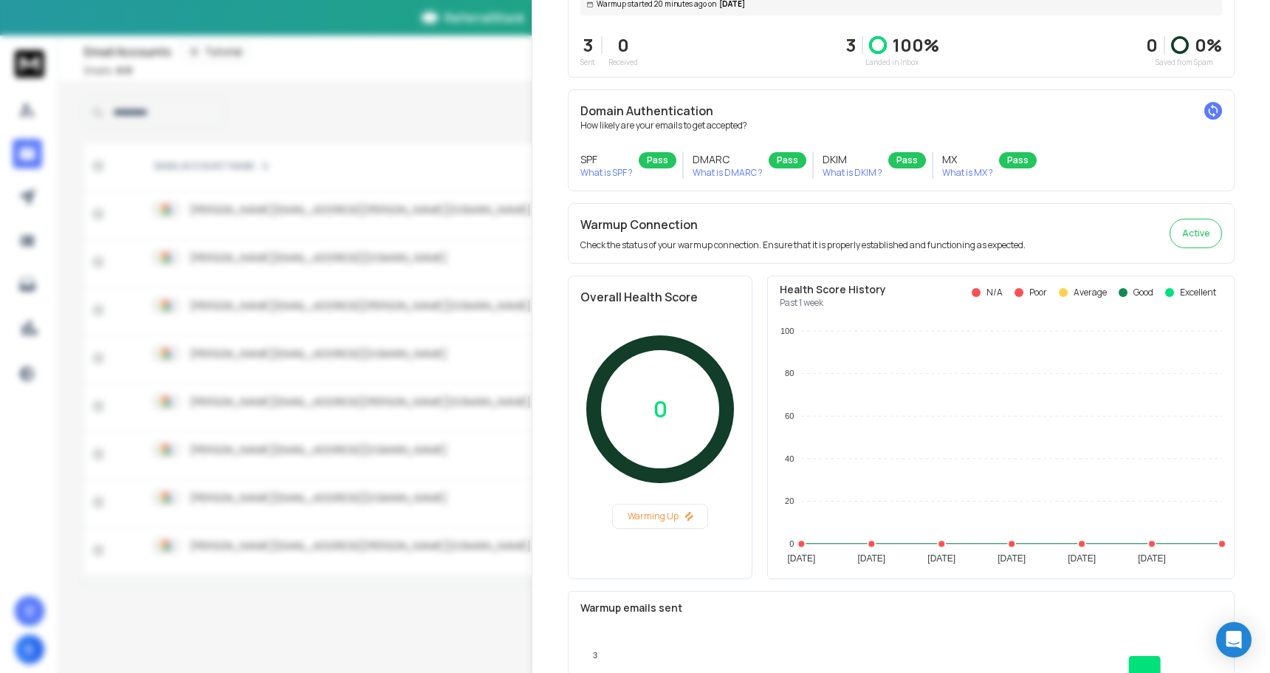
scroll to position [499, 0]
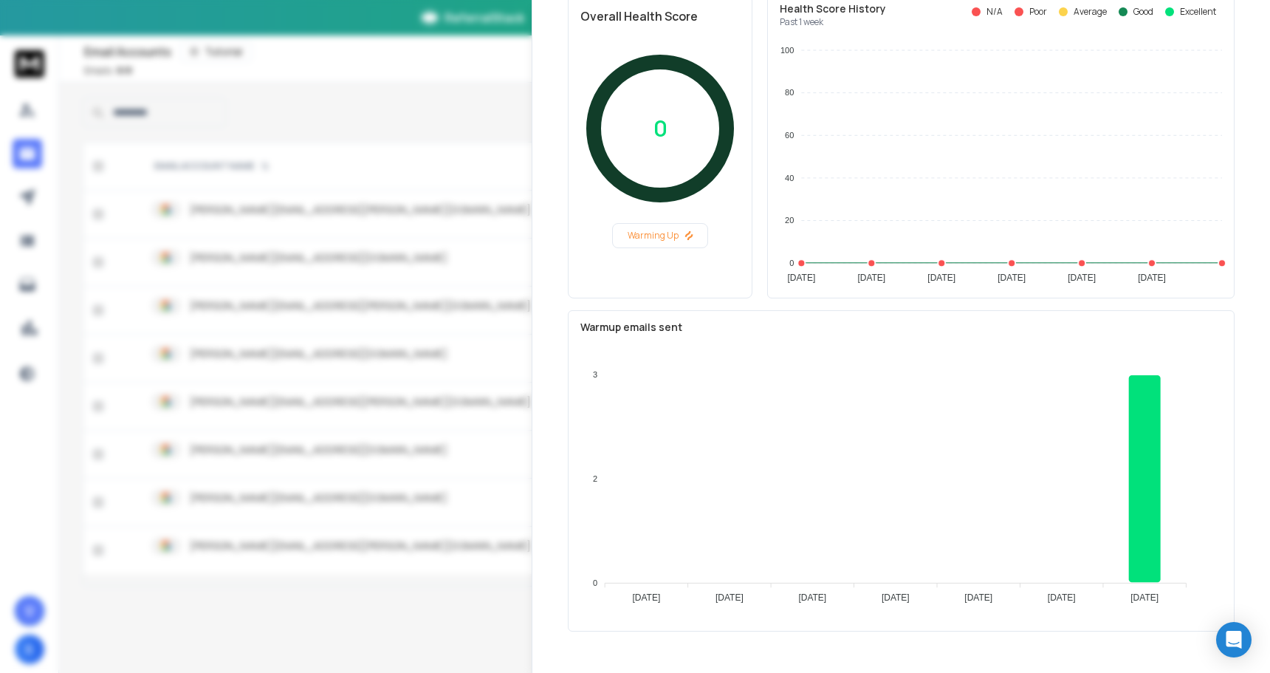
click at [288, 386] on div at bounding box center [635, 336] width 1270 height 673
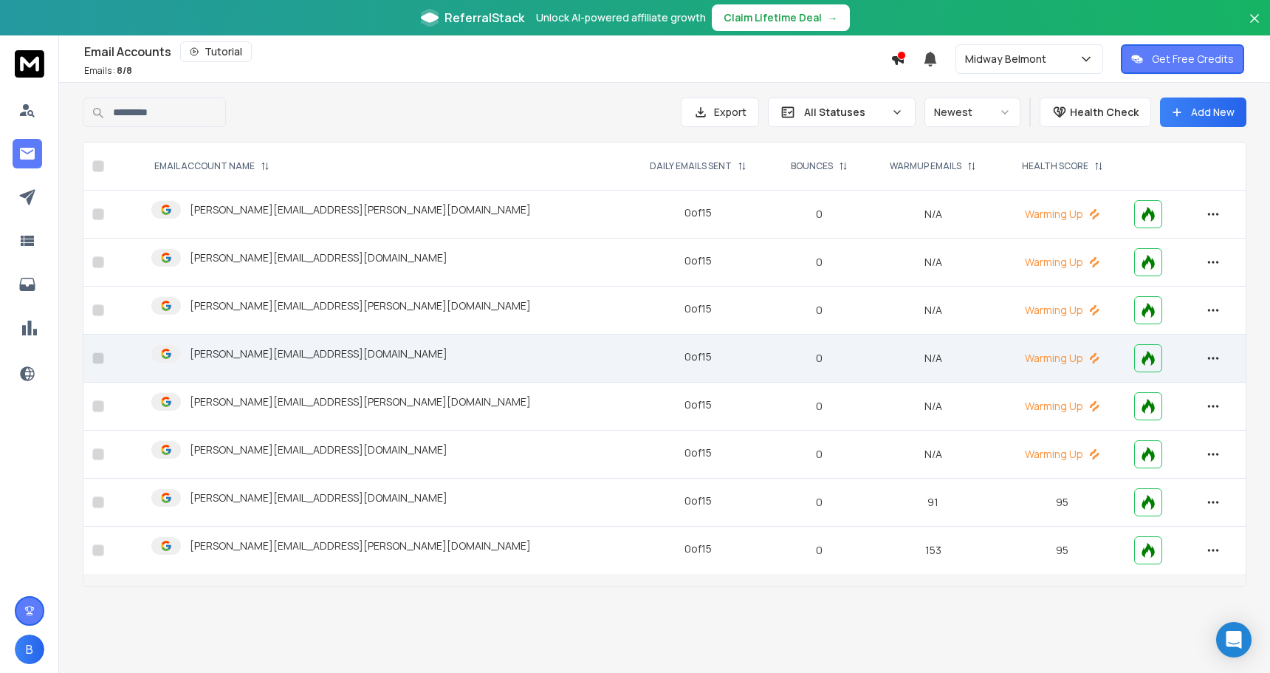
click at [314, 360] on p "[PERSON_NAME][EMAIL_ADDRESS][DOMAIN_NAME]" at bounding box center [319, 353] width 258 height 15
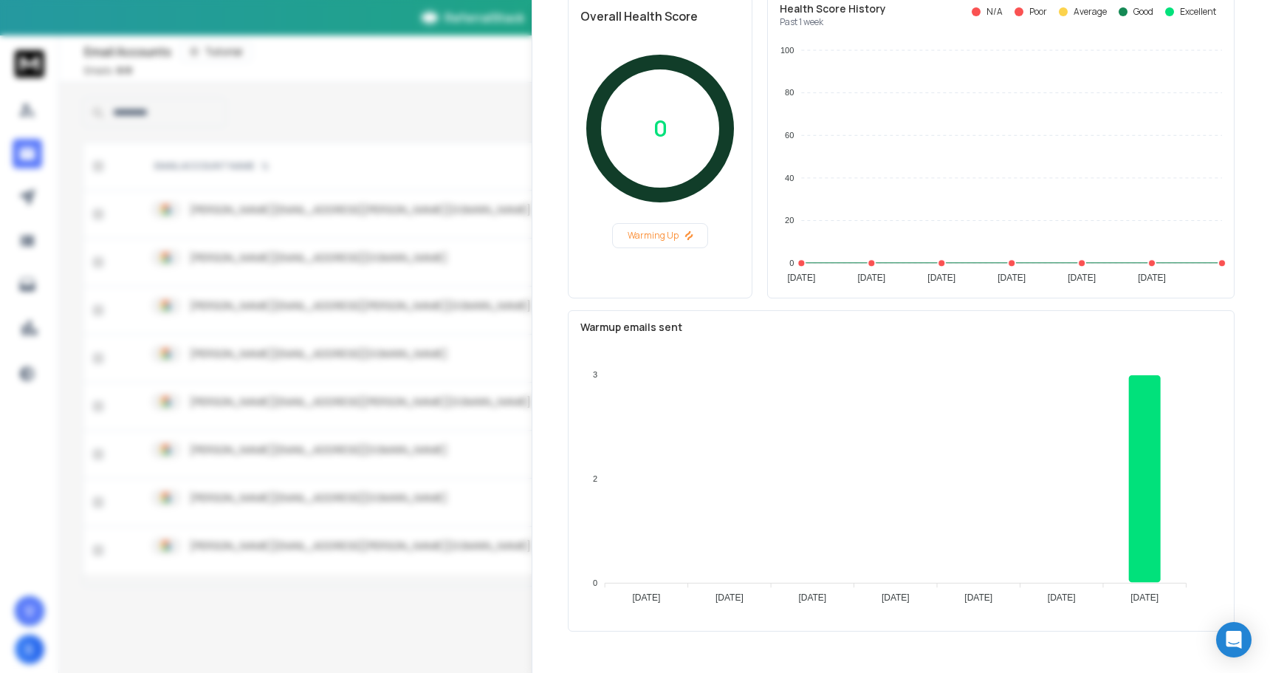
click at [264, 586] on div at bounding box center [635, 336] width 1270 height 673
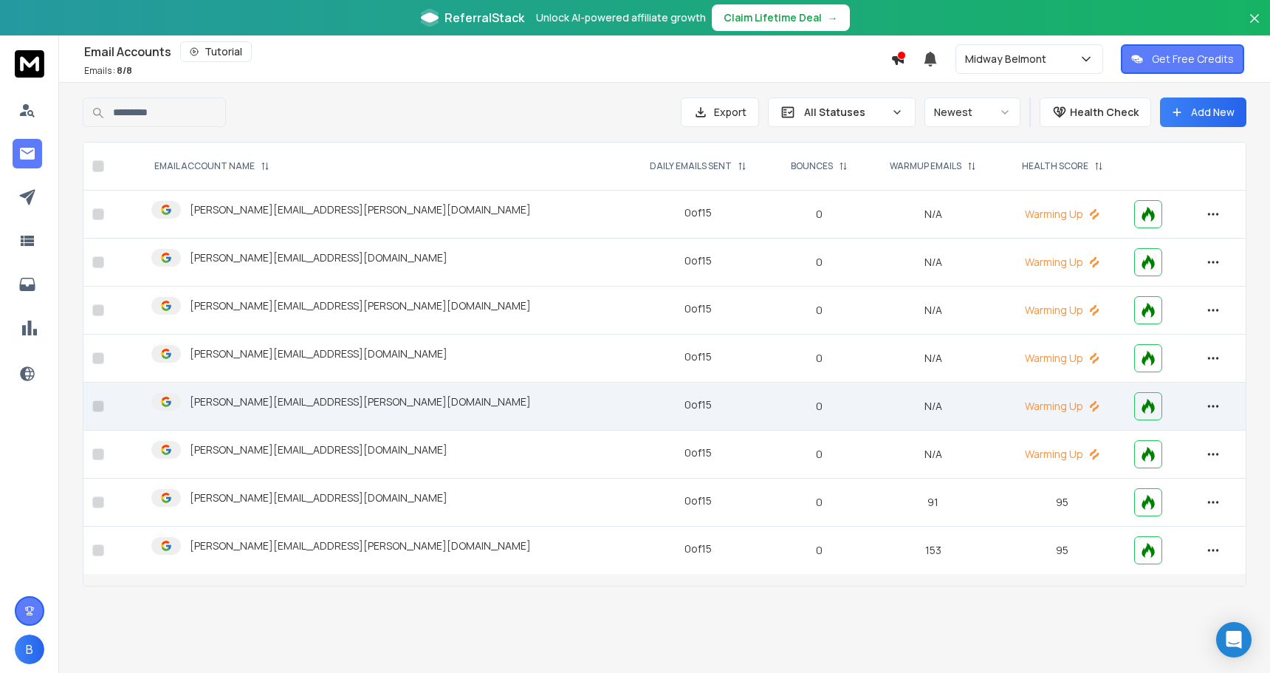
click at [321, 409] on div "[PERSON_NAME][EMAIL_ADDRESS][PERSON_NAME][DOMAIN_NAME]" at bounding box center [341, 402] width 380 height 18
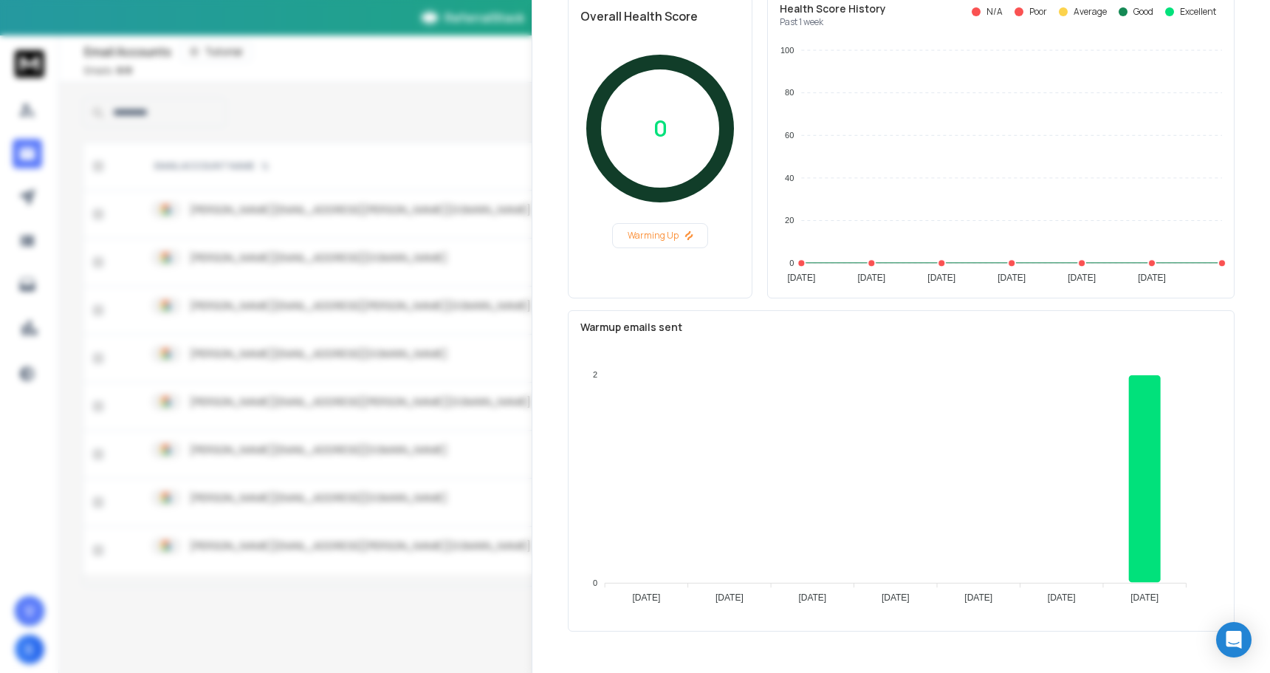
click at [394, 608] on div at bounding box center [635, 336] width 1270 height 673
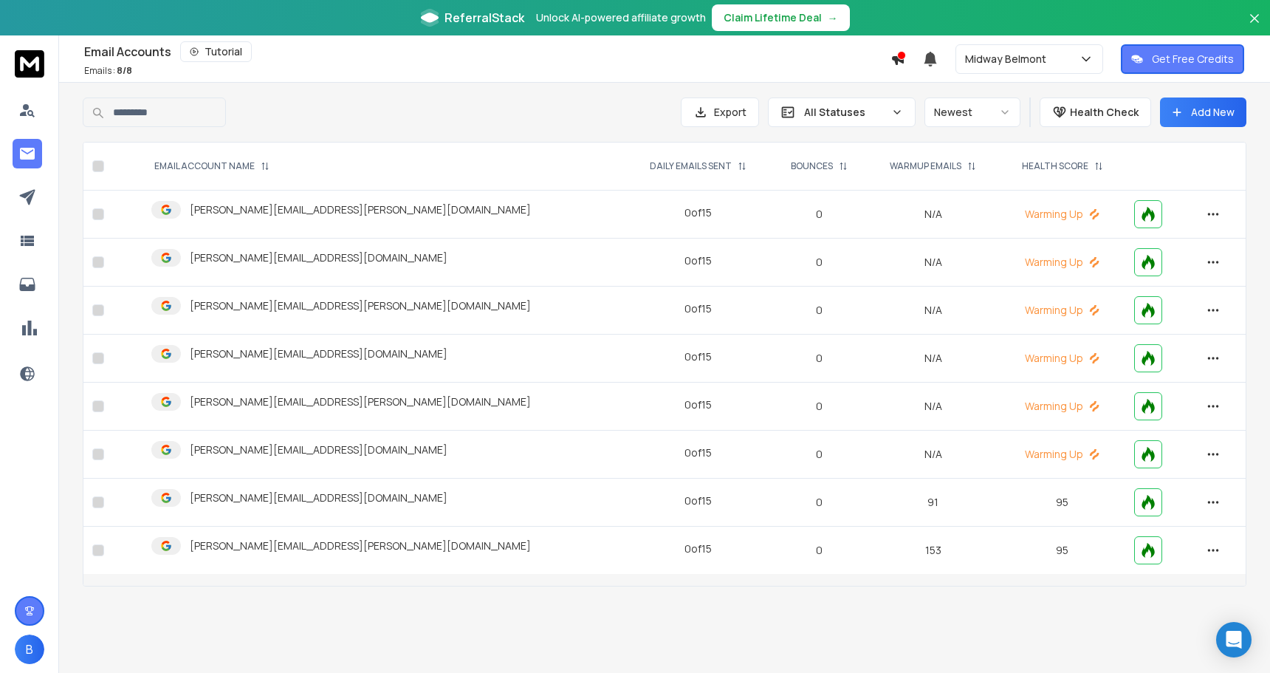
click at [1255, 18] on icon "Close banner" at bounding box center [1254, 18] width 13 height 13
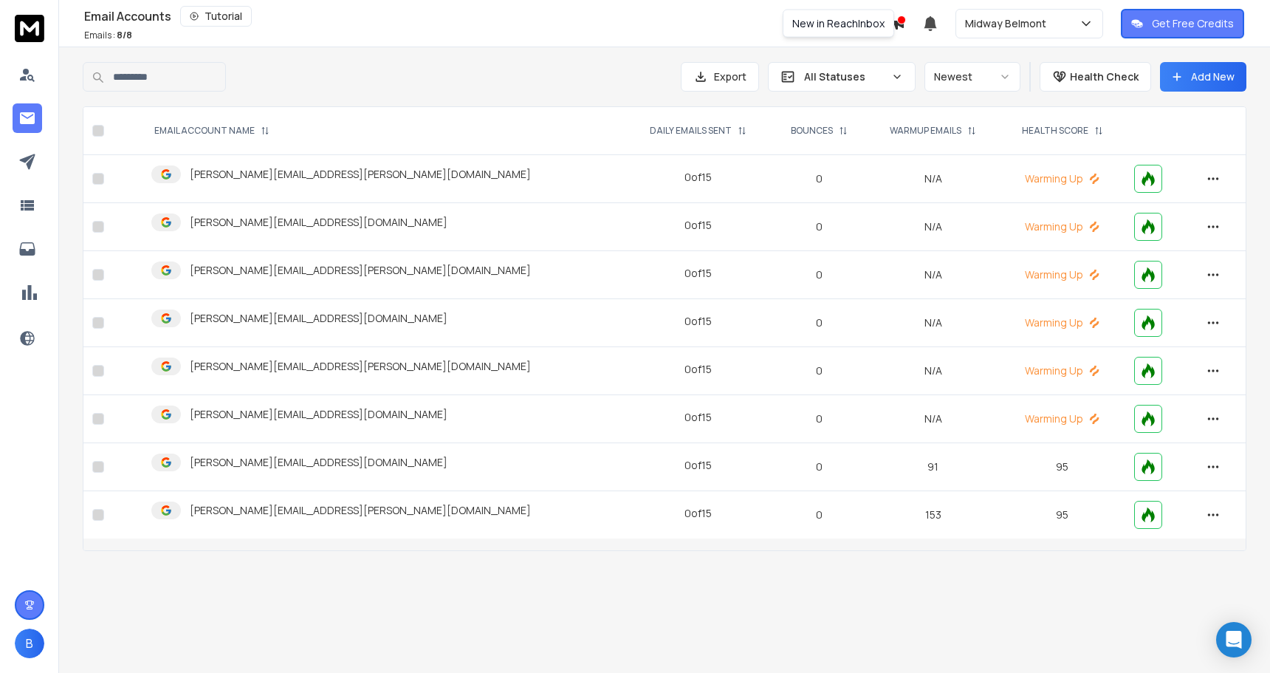
click at [898, 17] on icon at bounding box center [897, 23] width 15 height 15
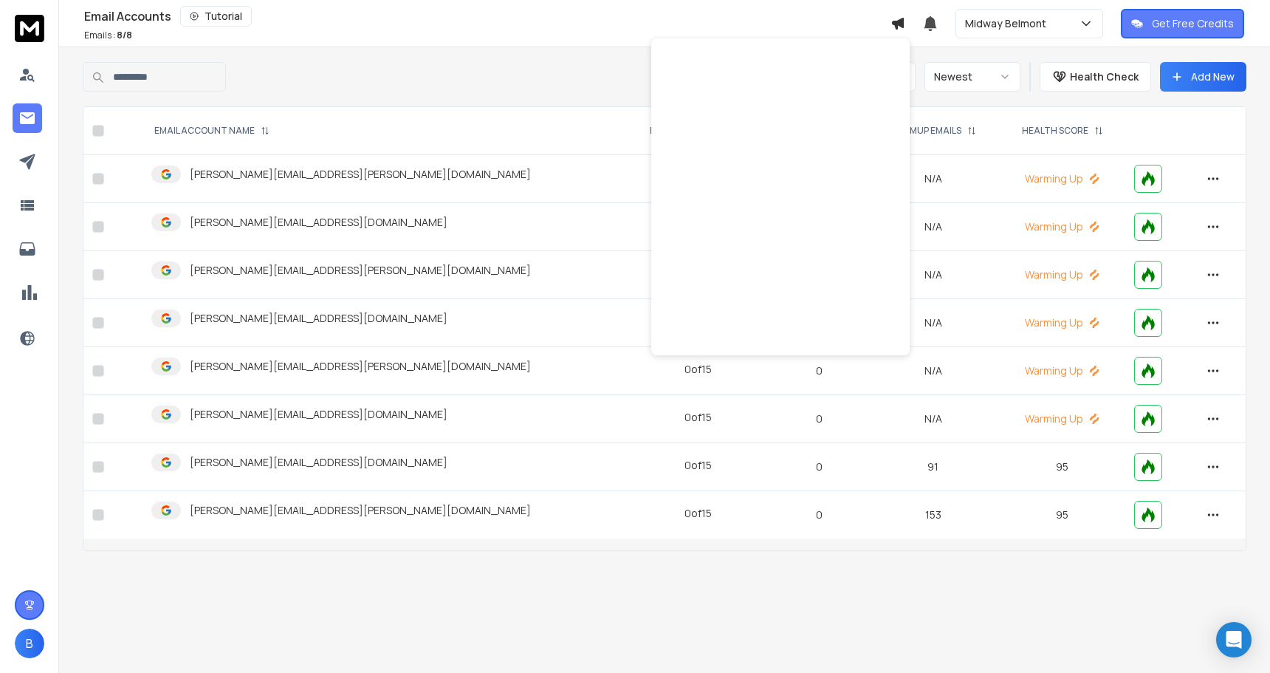
click at [605, 80] on div at bounding box center [377, 77] width 589 height 30
click at [484, 57] on div "Export All Statuses Newest Health Check Add New EMAIL ACCOUNT NAME DAILY EMAILS…" at bounding box center [664, 306] width 1211 height 518
